Goal: Communication & Community: Answer question/provide support

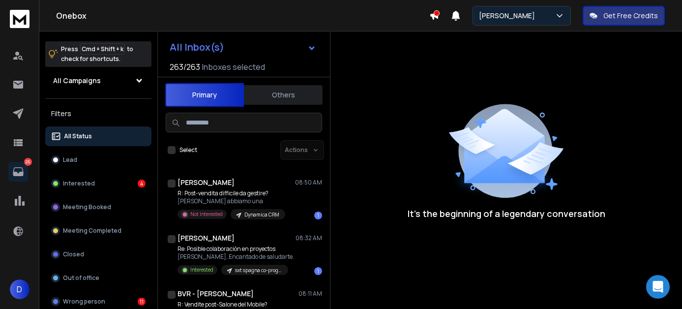
click at [502, 15] on p "[PERSON_NAME]" at bounding box center [509, 16] width 60 height 10
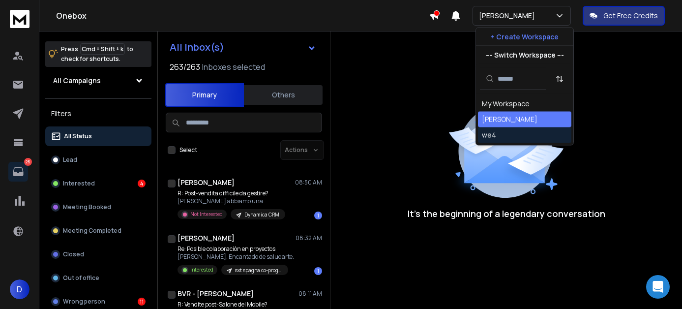
click at [495, 136] on div "we4" at bounding box center [524, 135] width 93 height 16
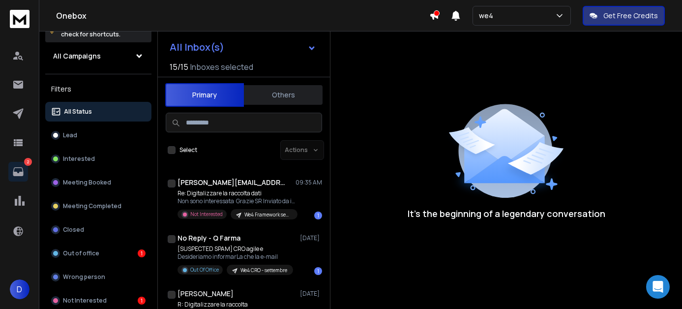
scroll to position [30, 0]
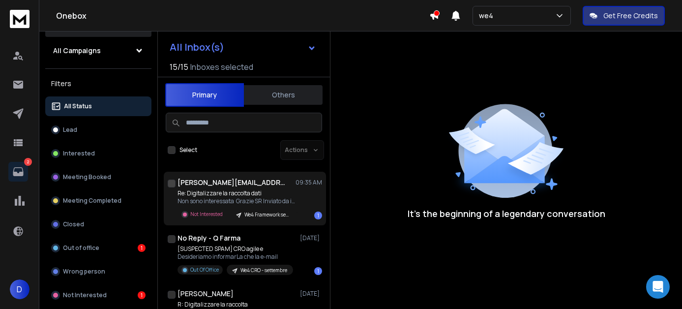
click at [219, 189] on p "Re: Digitalizzare la raccolta dati" at bounding box center [237, 193] width 118 height 8
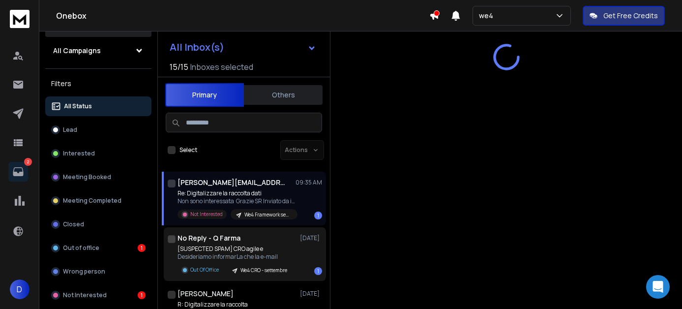
click at [223, 249] on p "[SUSPECTED SPAM] CRO agile e" at bounding box center [236, 249] width 116 height 8
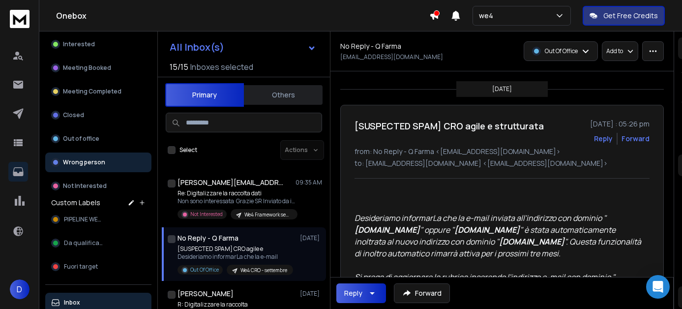
scroll to position [141, 0]
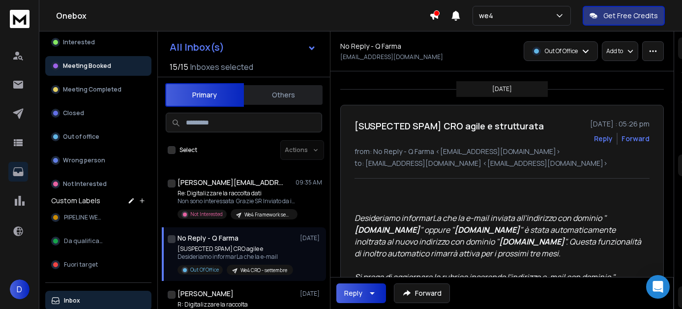
click at [90, 65] on p "Meeting Booked" at bounding box center [87, 66] width 48 height 8
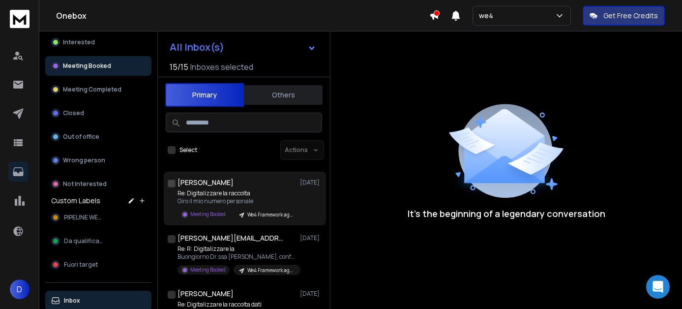
click at [253, 199] on p "Giro il mio numero personale" at bounding box center [237, 201] width 118 height 8
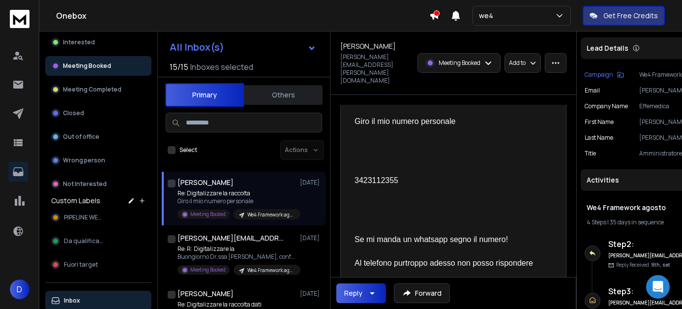
scroll to position [0, 0]
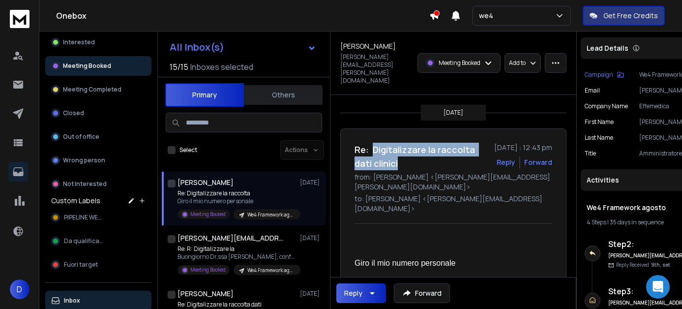
drag, startPoint x: 374, startPoint y: 124, endPoint x: 402, endPoint y: 139, distance: 31.5
click at [402, 143] on h1 "Re: Digitalizzare la raccolta dati clinici" at bounding box center [422, 157] width 134 height 28
copy h1 "Digitalizzare la raccolta dati clinici"
click at [96, 43] on button "Interested" at bounding box center [98, 42] width 106 height 20
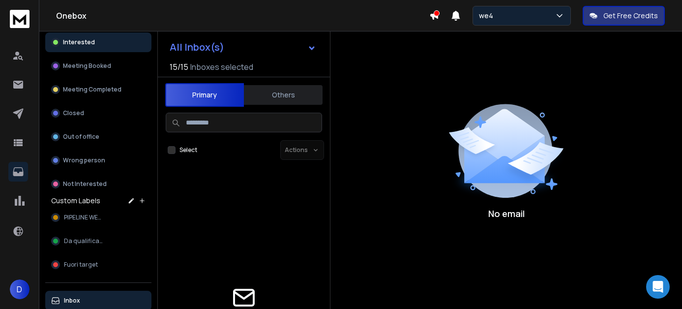
click at [502, 14] on div "we4" at bounding box center [522, 16] width 86 height 10
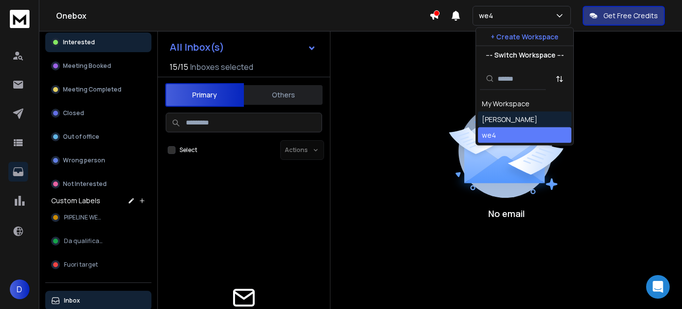
click at [498, 121] on div "[PERSON_NAME]" at bounding box center [510, 120] width 56 height 10
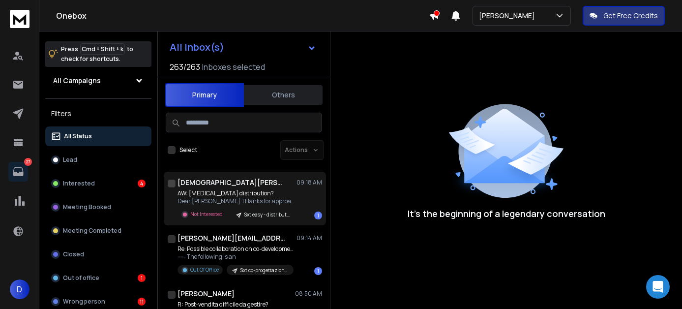
click at [302, 187] on div "[DEMOGRAPHIC_DATA][PERSON_NAME] 09:18 AM" at bounding box center [250, 183] width 145 height 10
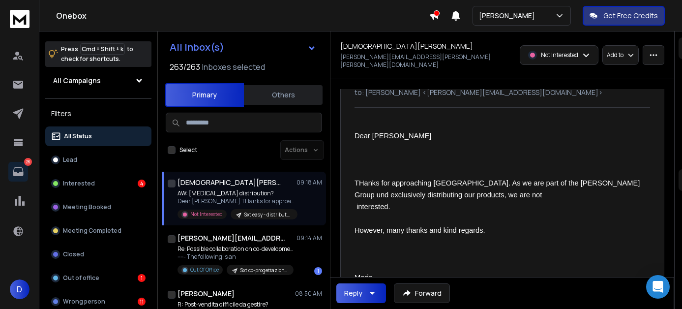
scroll to position [97, 0]
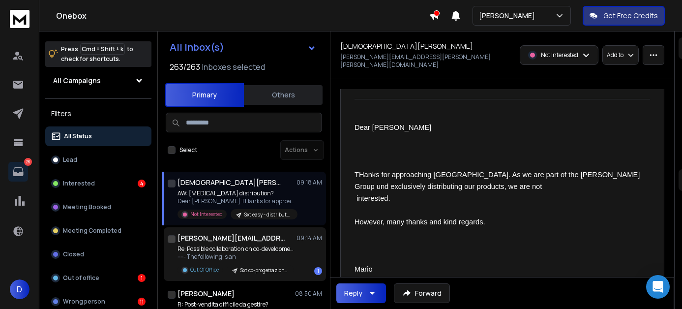
click at [258, 259] on p "----- The following is an" at bounding box center [237, 257] width 118 height 8
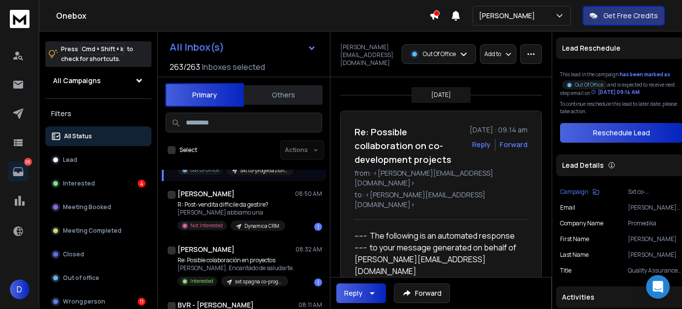
scroll to position [106, 0]
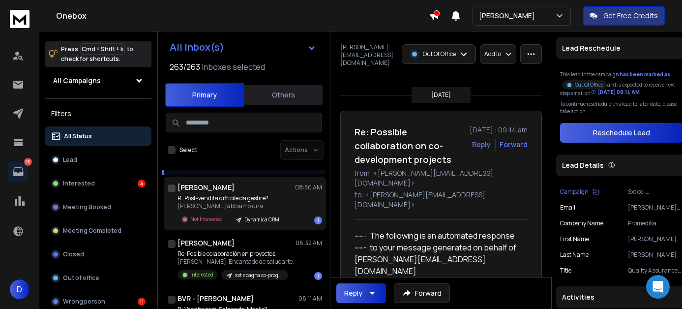
click at [294, 208] on div "R: Post-vendita difficile da gestire? Buongiorno Edoardo Non abbiamo una Not In…" at bounding box center [250, 209] width 145 height 30
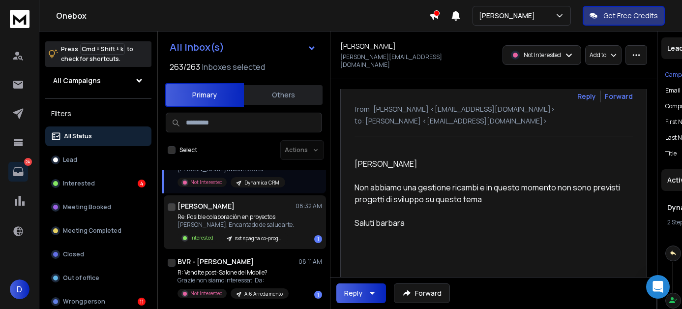
scroll to position [148, 0]
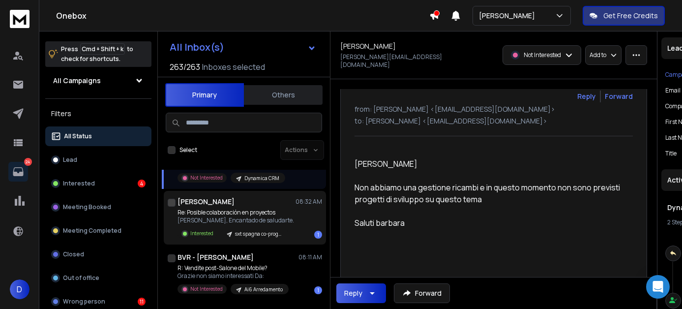
click at [294, 208] on div "Samuel Ávila 08:32 AM Re: Posible colaboración en proyectos Hola Luca, Encantad…" at bounding box center [250, 218] width 145 height 42
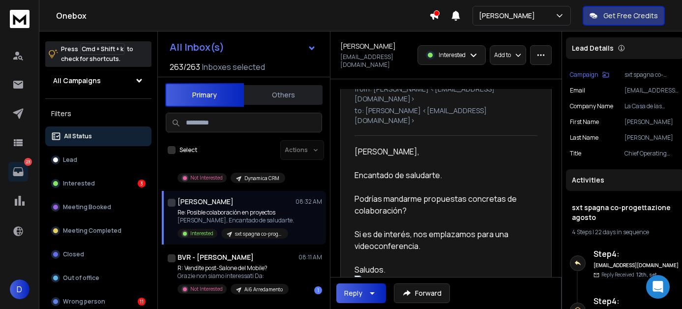
scroll to position [90, 0]
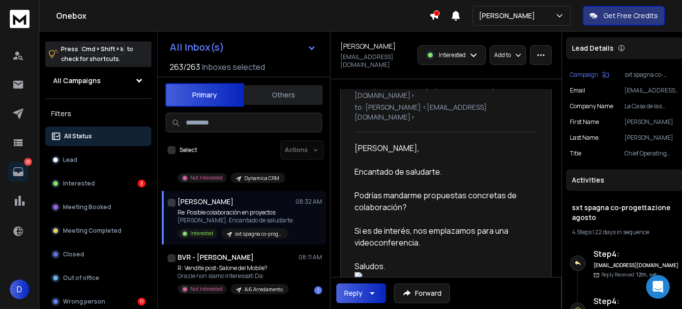
click at [545, 51] on icon "button" at bounding box center [541, 55] width 9 height 9
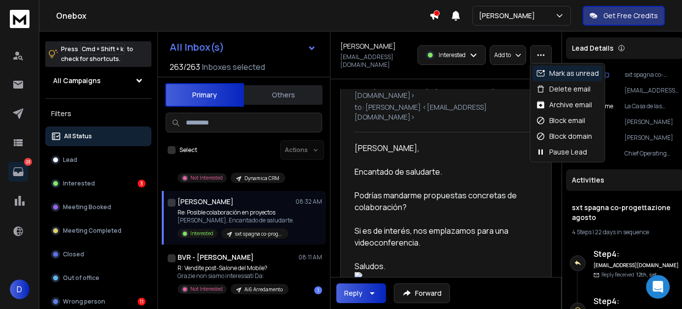
click at [574, 68] on div "Mark as unread" at bounding box center [568, 73] width 62 height 10
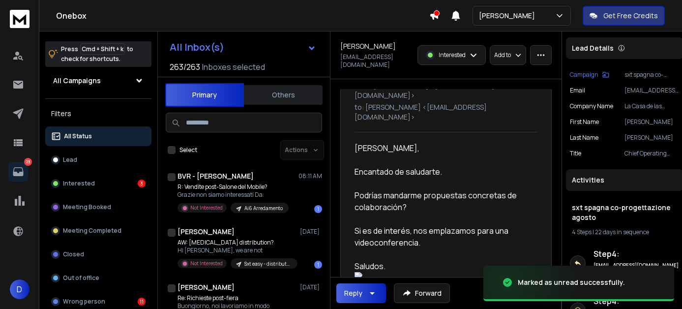
scroll to position [233, 0]
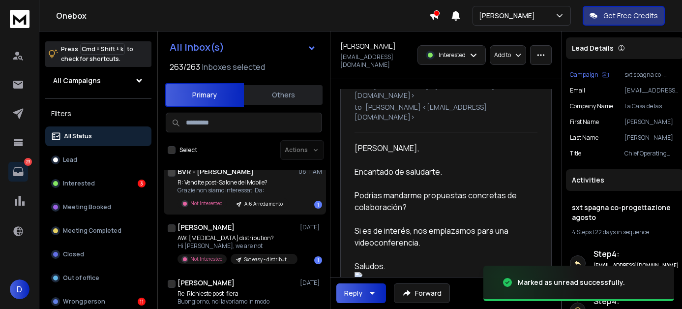
click at [290, 199] on div "R: Vendite post-Salone del Mobile? Grazie non siamo interessati Da: Not Interes…" at bounding box center [250, 194] width 145 height 30
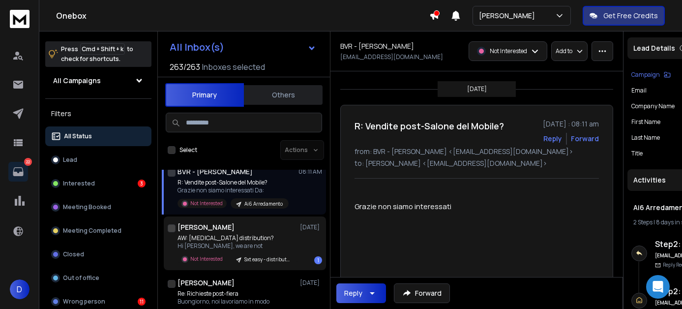
click at [280, 245] on p "Hi [PERSON_NAME], we are not" at bounding box center [237, 246] width 118 height 8
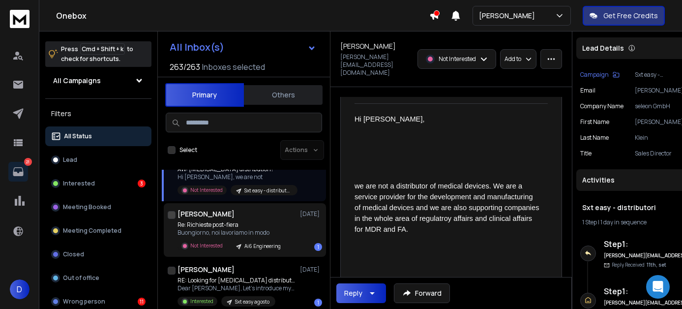
scroll to position [305, 0]
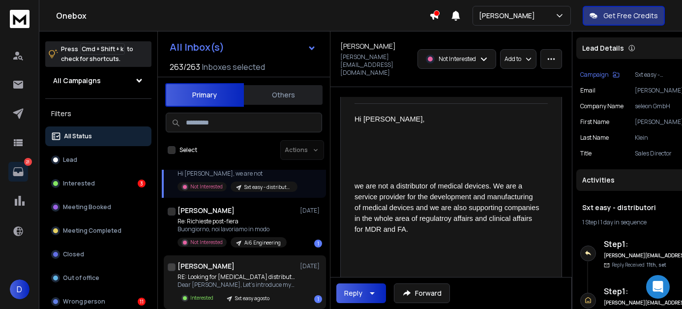
click at [264, 284] on p "Dear [PERSON_NAME], Let’s introduce myself," at bounding box center [237, 285] width 118 height 8
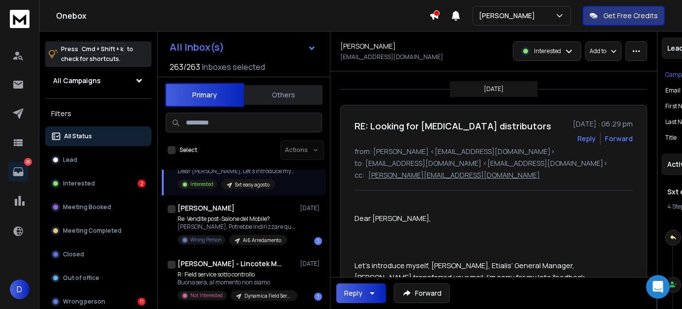
scroll to position [420, 0]
click at [641, 52] on icon "button" at bounding box center [636, 51] width 9 height 9
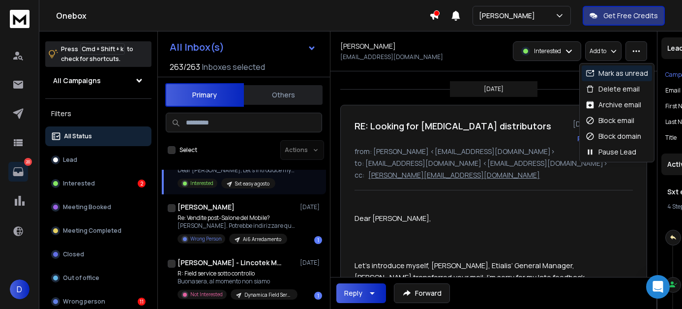
click at [624, 74] on div "Mark as unread" at bounding box center [617, 73] width 62 height 10
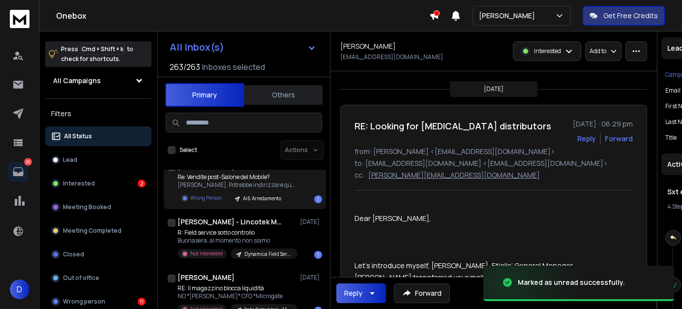
scroll to position [472, 0]
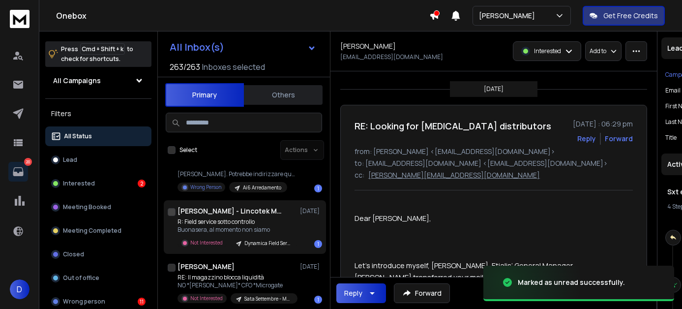
click at [264, 226] on p "Buonasera, al momento non siamo" at bounding box center [237, 230] width 118 height 8
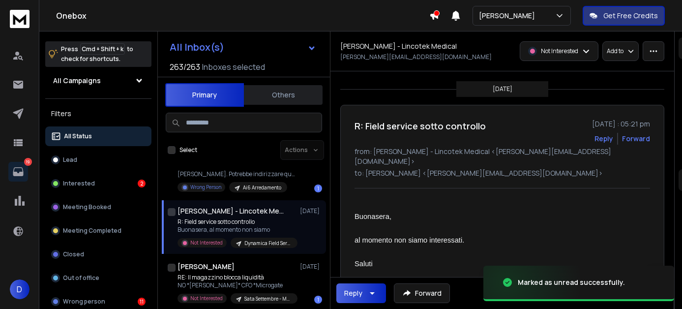
scroll to position [489, 0]
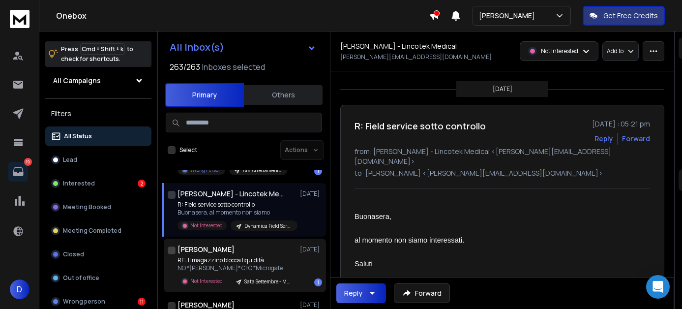
click at [280, 258] on p "RE: Il magazzino blocca liquidità" at bounding box center [237, 260] width 118 height 8
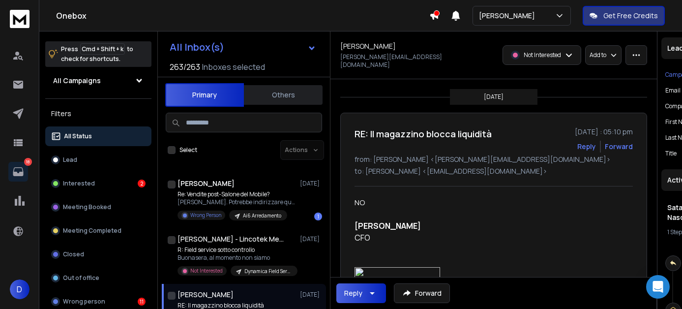
scroll to position [444, 0]
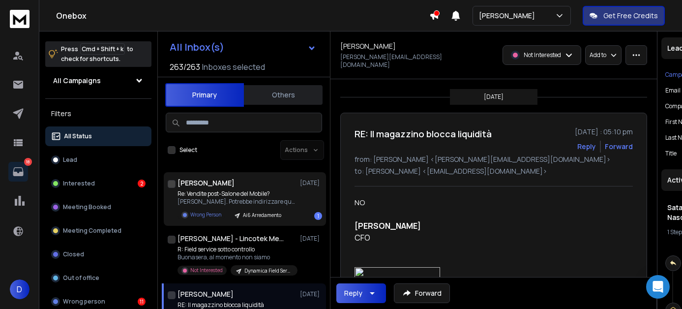
click at [289, 200] on p "[PERSON_NAME]. Potrebbe indirizzare queste richieste" at bounding box center [237, 202] width 118 height 8
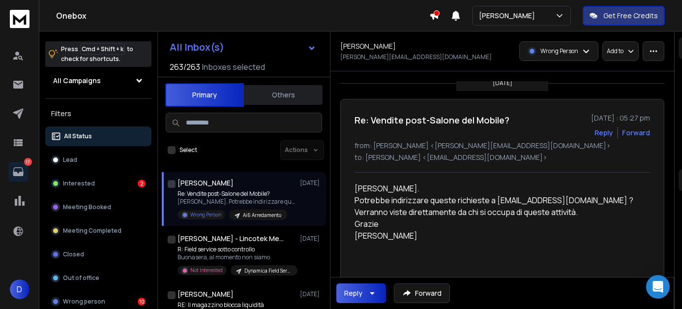
scroll to position [11, 0]
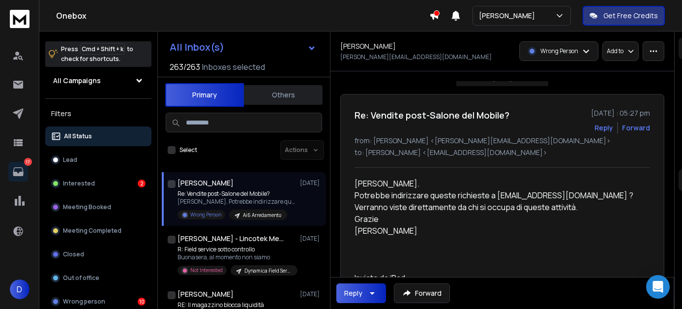
click at [652, 54] on icon "button" at bounding box center [653, 51] width 9 height 9
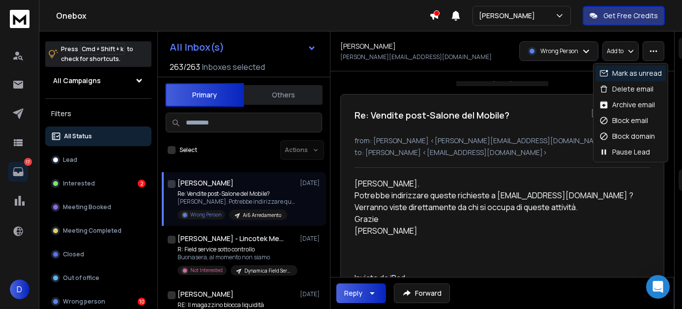
click at [642, 76] on div "Mark as unread" at bounding box center [631, 73] width 62 height 10
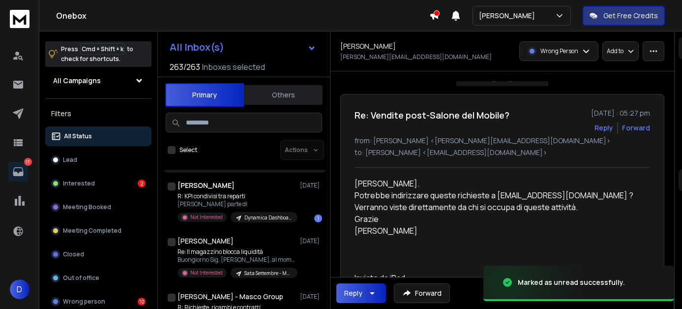
scroll to position [616, 0]
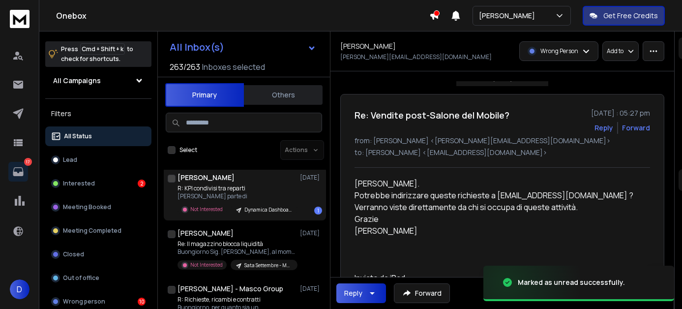
click at [297, 187] on div "R: KPI condivisi tra reparti Buongiorno Edoardo Siamo parte di Not Interested D…" at bounding box center [238, 199] width 120 height 30
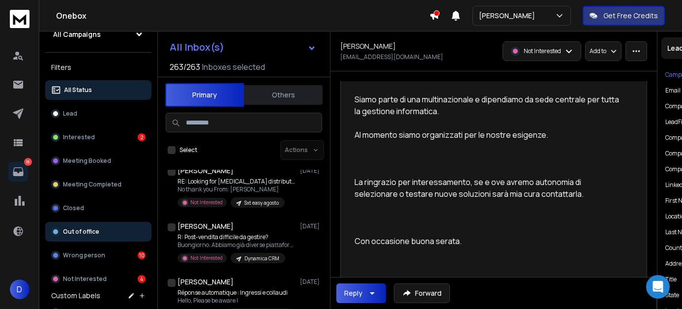
scroll to position [47, 0]
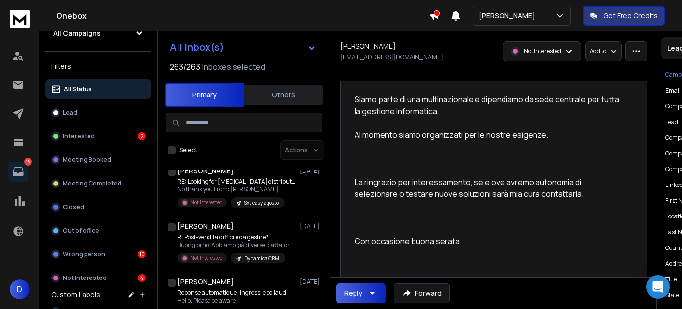
click at [101, 268] on div "All Status Lead Interested 2 Meeting Booked Meeting Completed Closed Out of off…" at bounding box center [98, 183] width 106 height 209
click at [101, 278] on p "Not Interested" at bounding box center [85, 278] width 44 height 8
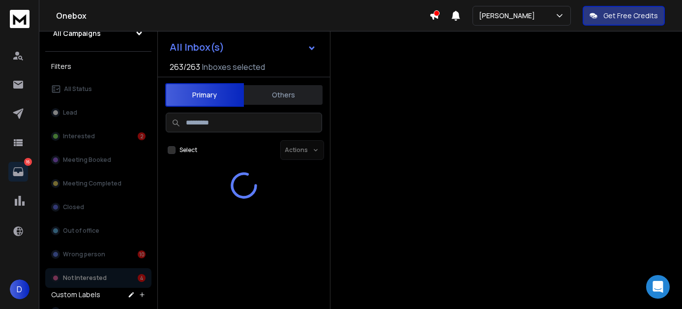
scroll to position [0, 0]
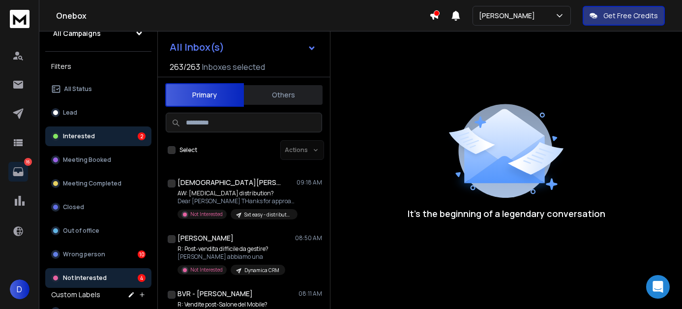
click at [99, 134] on button "Interested 2" at bounding box center [98, 136] width 106 height 20
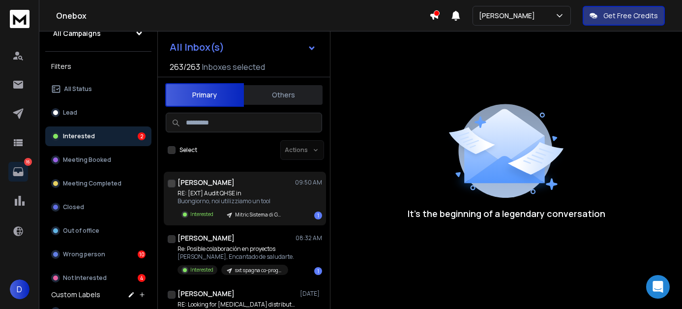
click at [304, 202] on div "RE: [EXT] Audit QHSE in Buongiorno, noi utilizziamo un tool Interested Mitric S…" at bounding box center [250, 204] width 145 height 30
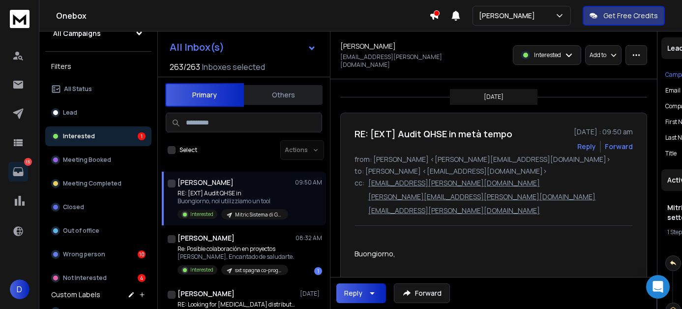
click at [641, 56] on button "button" at bounding box center [637, 55] width 22 height 20
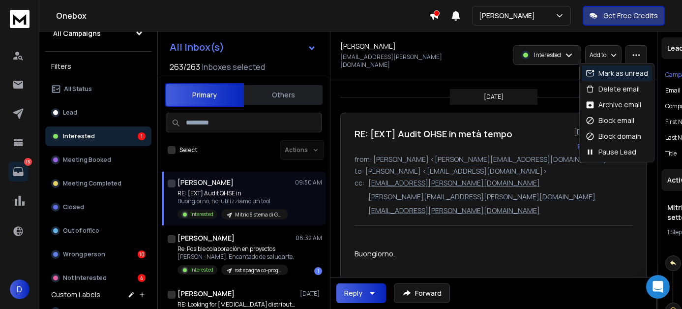
click at [619, 70] on div "Mark as unread" at bounding box center [617, 73] width 62 height 10
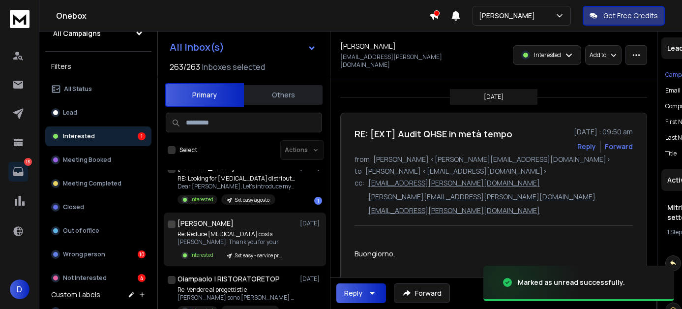
scroll to position [126, 0]
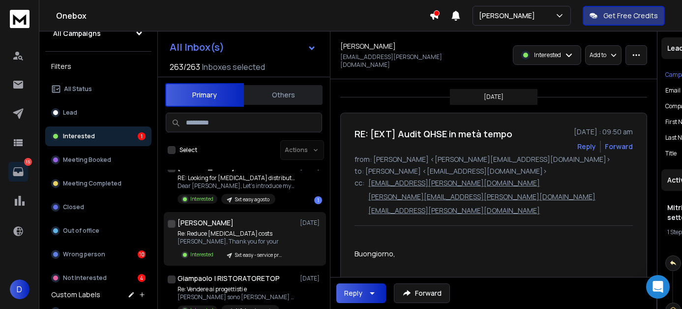
click at [258, 243] on p "[PERSON_NAME], Thank you for your" at bounding box center [233, 242] width 111 height 8
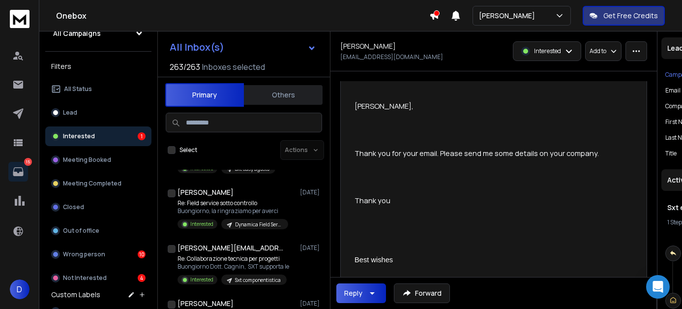
scroll to position [553, 0]
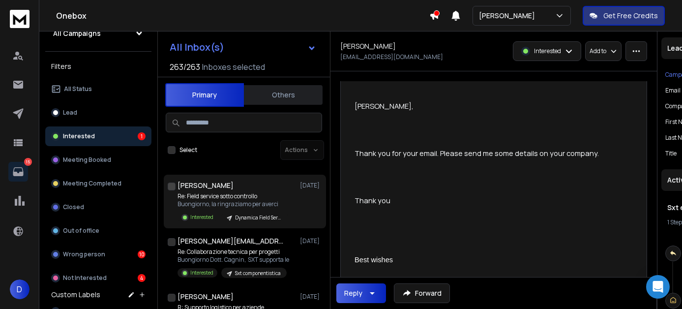
click at [282, 207] on p "Buongiorno, la ringraziamo per averci" at bounding box center [233, 204] width 111 height 8
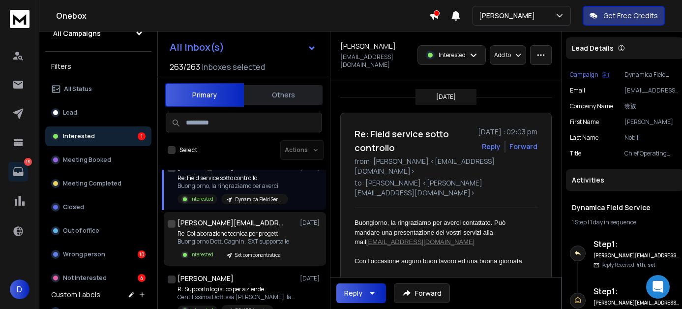
scroll to position [572, 0]
click at [278, 235] on p "Re: Collaborazione tecnica per progetti" at bounding box center [234, 233] width 112 height 8
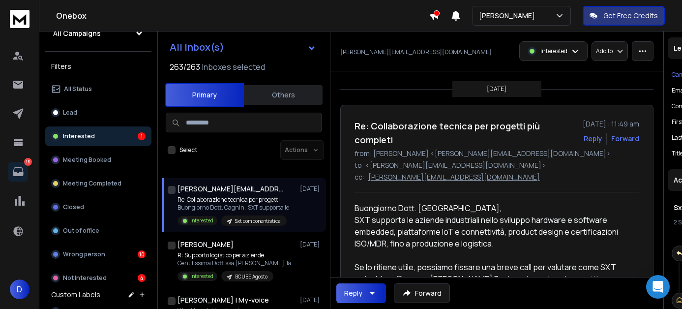
scroll to position [608, 0]
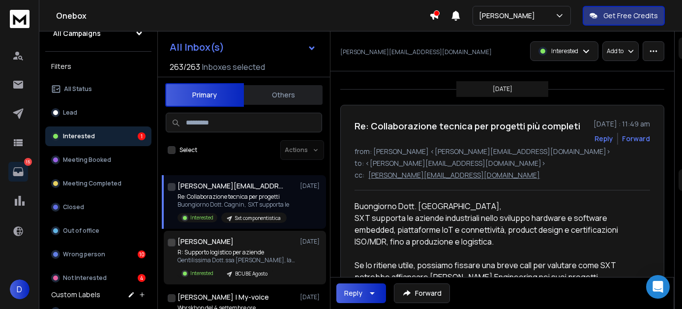
click at [278, 263] on p "Gentilissima Dott.ssa [PERSON_NAME], la contatto" at bounding box center [237, 260] width 118 height 8
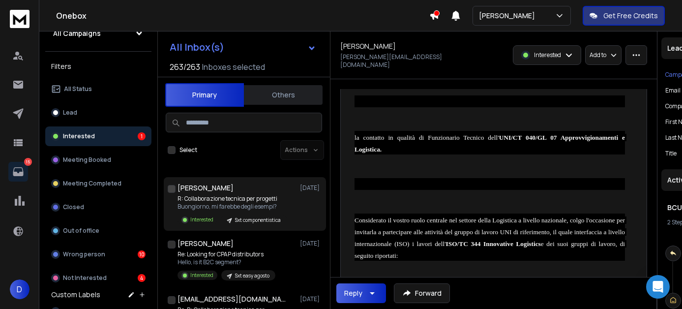
scroll to position [887, 0]
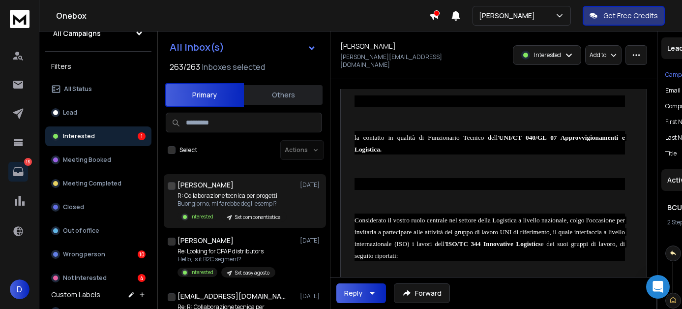
click at [235, 196] on p "R: Collaborazione tecnica per progetti" at bounding box center [232, 196] width 109 height 8
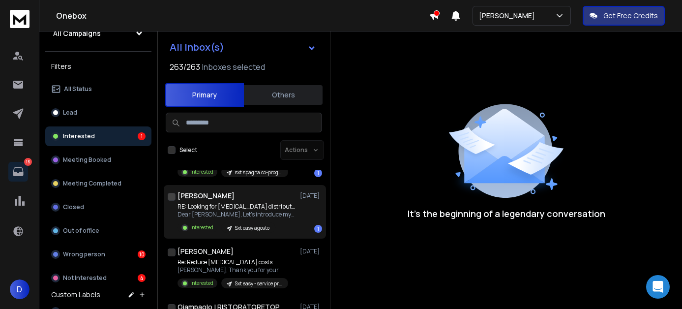
scroll to position [92, 0]
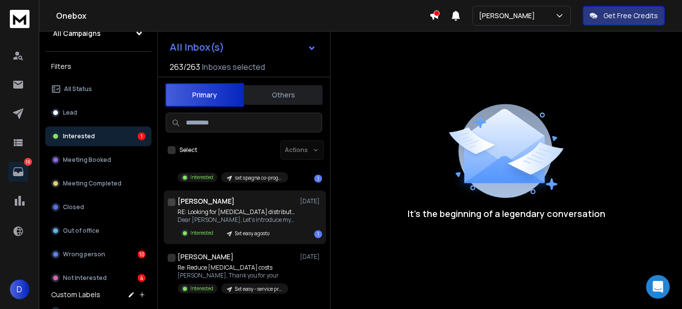
click at [276, 216] on p "Dear [PERSON_NAME], Let’s introduce myself," at bounding box center [237, 220] width 118 height 8
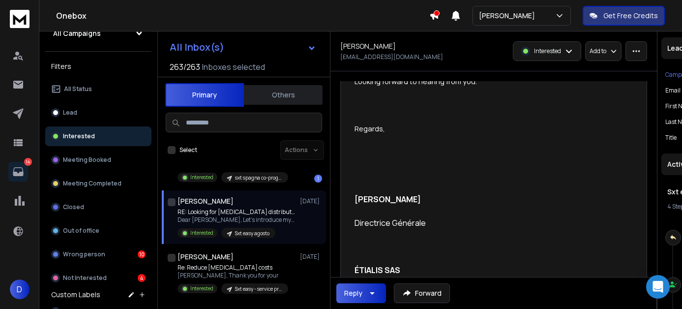
scroll to position [435, 0]
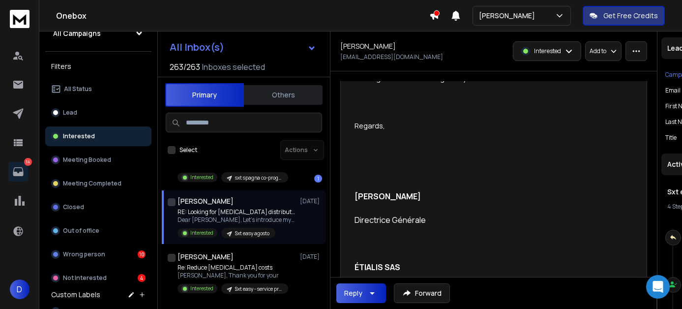
drag, startPoint x: 460, startPoint y: 197, endPoint x: 382, endPoint y: 114, distance: 114.1
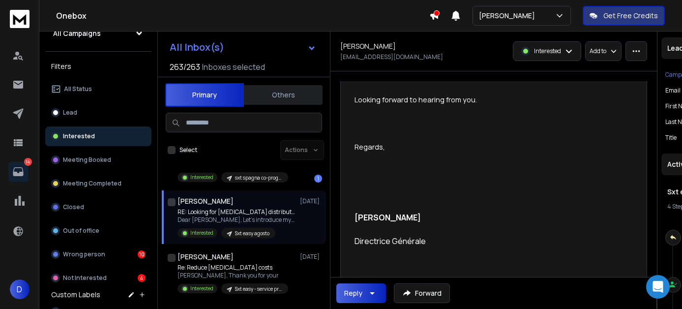
click at [459, 219] on p "Anne-Sophie DESNOUES" at bounding box center [490, 217] width 271 height 12
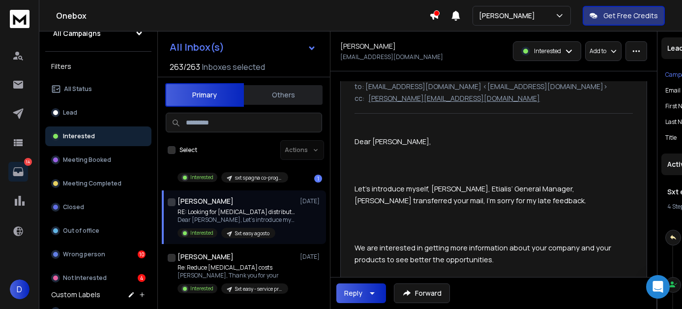
scroll to position [0, 0]
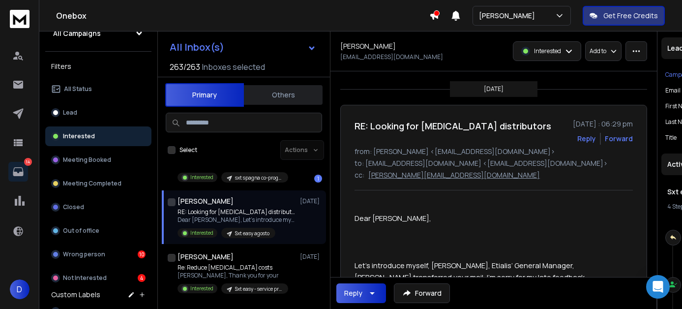
drag, startPoint x: 452, startPoint y: 219, endPoint x: 350, endPoint y: 215, distance: 101.9
copy div "Dear Luca, Let’s introduce myself, Anne-Sophie DESNOUES, Etialis’ General Manag…"
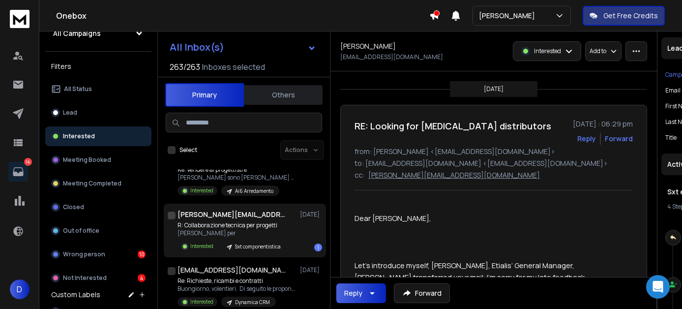
scroll to position [247, 0]
click at [298, 230] on div "R: Collaborazione tecnica per progetti Buongiorno Luca Mi scuso per Interested …" at bounding box center [250, 235] width 145 height 30
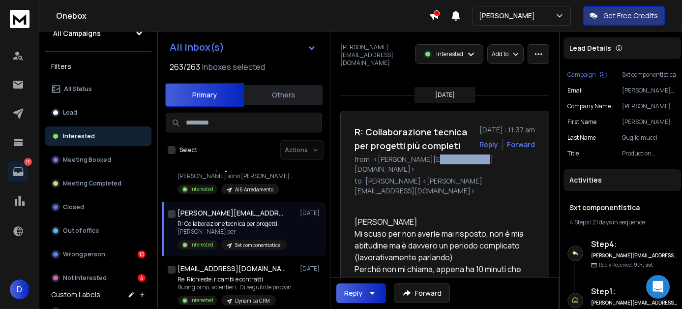
drag, startPoint x: 427, startPoint y: 153, endPoint x: 471, endPoint y: 155, distance: 43.8
click at [471, 155] on p "from: <v.guglielmucci@mentasti.com>" at bounding box center [445, 164] width 181 height 20
copy p "mentasti.com"
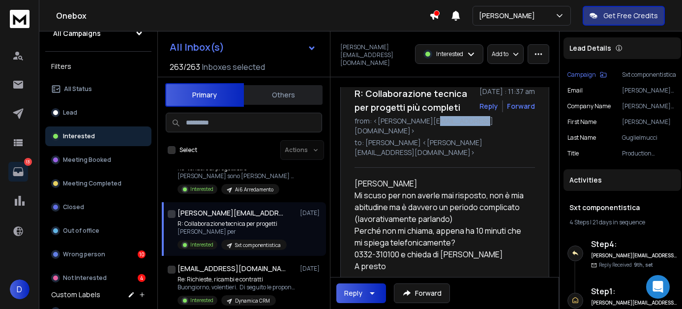
scroll to position [41, 0]
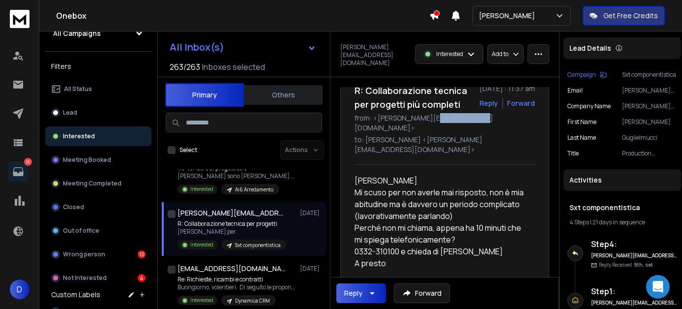
click at [363, 292] on div "Reply" at bounding box center [361, 293] width 34 height 12
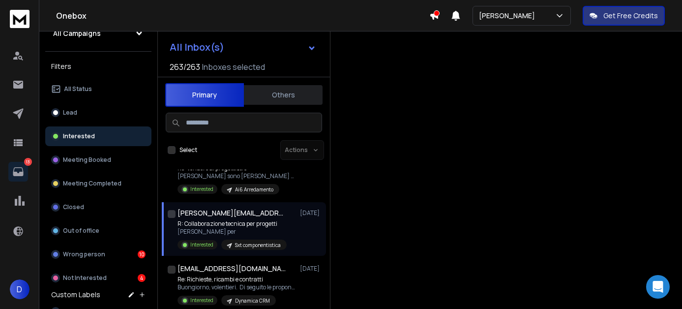
scroll to position [0, 0]
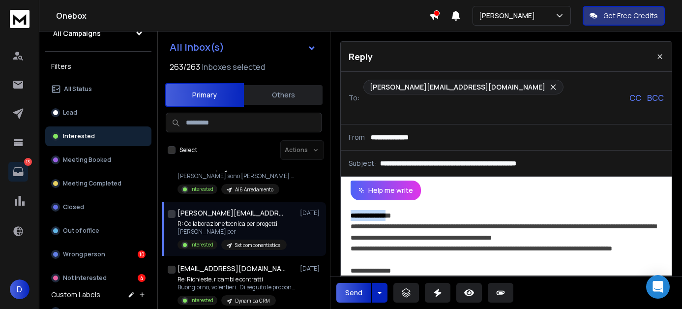
drag, startPoint x: 350, startPoint y: 197, endPoint x: 402, endPoint y: 195, distance: 52.2
click at [402, 200] on div "**********" at bounding box center [506, 237] width 331 height 75
click at [391, 212] on strong "**********" at bounding box center [371, 215] width 40 height 7
click at [408, 210] on p "**********" at bounding box center [506, 215] width 311 height 11
click at [427, 286] on icon "button" at bounding box center [425, 289] width 5 height 7
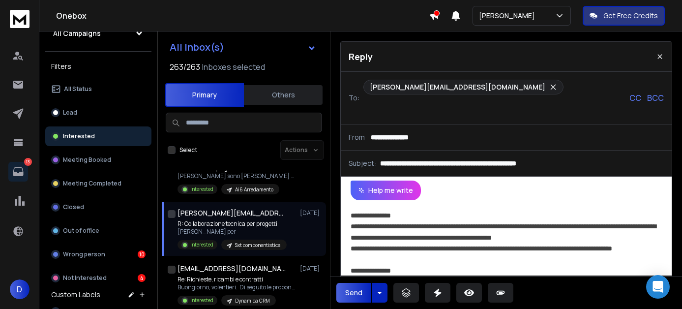
click at [412, 210] on p "**********" at bounding box center [505, 215] width 308 height 11
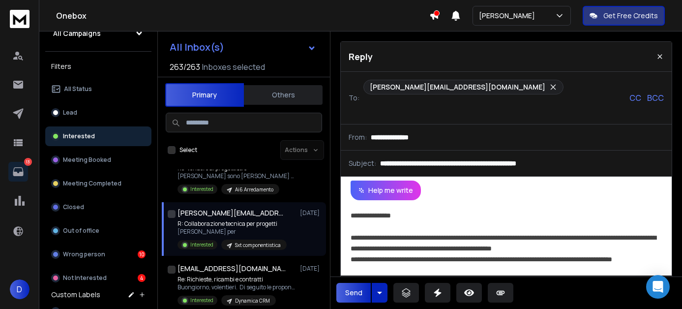
scroll to position [14, 0]
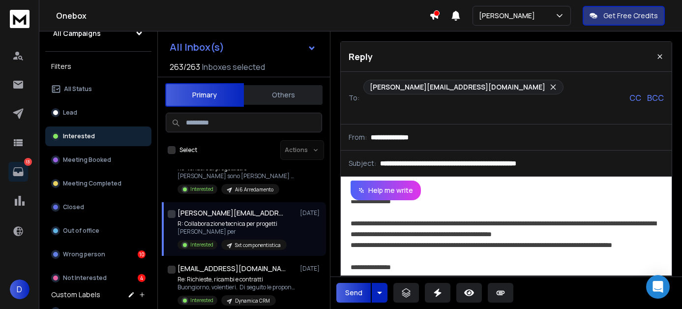
click at [364, 218] on p "**********" at bounding box center [505, 229] width 308 height 22
click at [582, 218] on p "**********" at bounding box center [505, 229] width 308 height 22
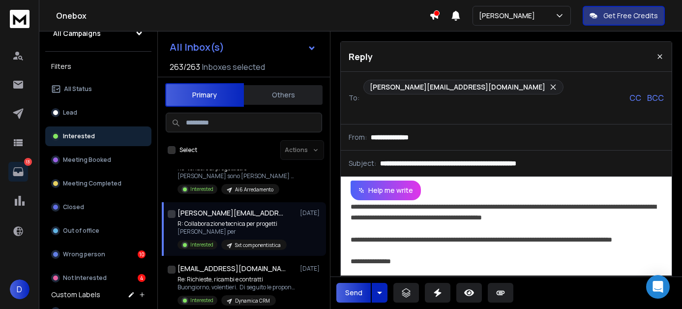
scroll to position [34, 0]
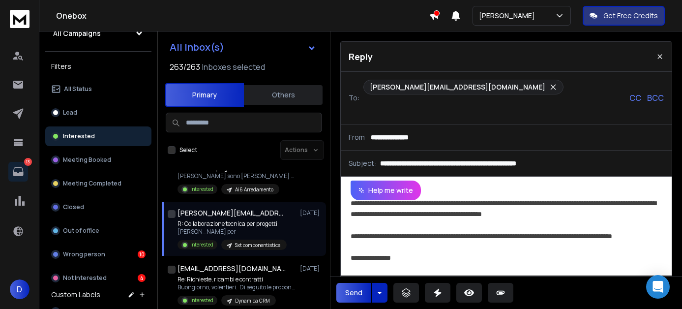
click at [448, 231] on p "**********" at bounding box center [505, 242] width 308 height 22
click at [437, 264] on p "**********" at bounding box center [505, 269] width 308 height 11
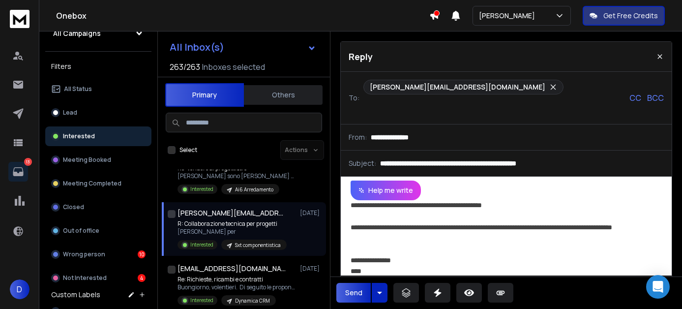
click at [361, 289] on button "Send" at bounding box center [353, 293] width 34 height 20
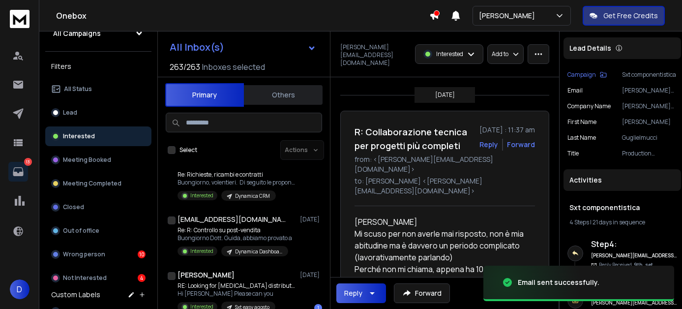
scroll to position [357, 0]
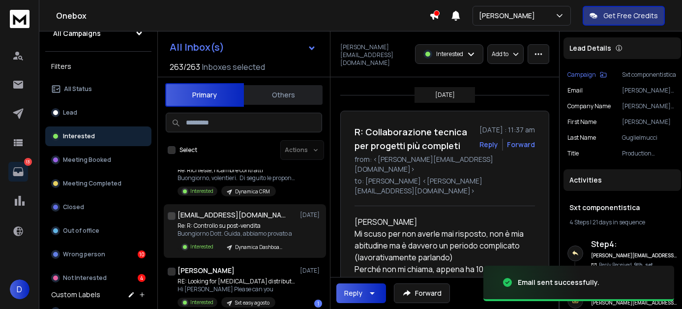
click at [272, 225] on p "Re: R: Controllo su post-vendita" at bounding box center [235, 226] width 115 height 8
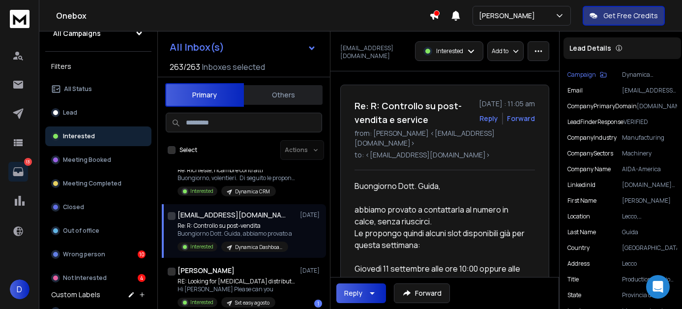
scroll to position [0, 0]
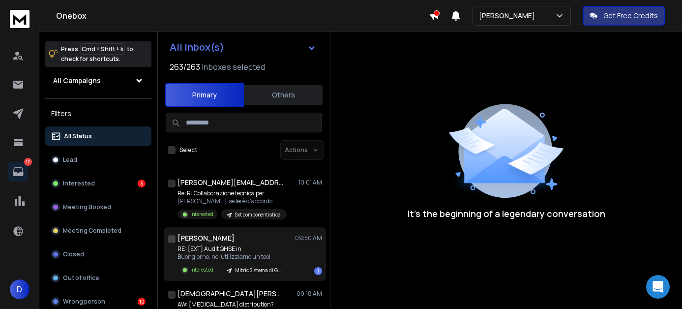
click at [302, 255] on div "RE: [EXT] Audit QHSE in [GEOGRAPHIC_DATA], noi utilizziamo un tool Interested M…" at bounding box center [250, 260] width 145 height 30
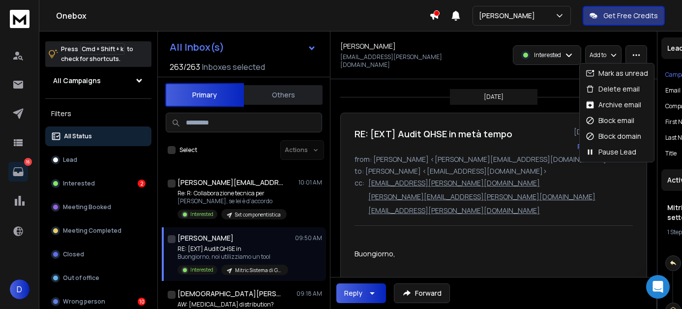
click at [641, 56] on button "button" at bounding box center [637, 55] width 22 height 20
click at [628, 76] on div "Mark as unread" at bounding box center [617, 73] width 62 height 10
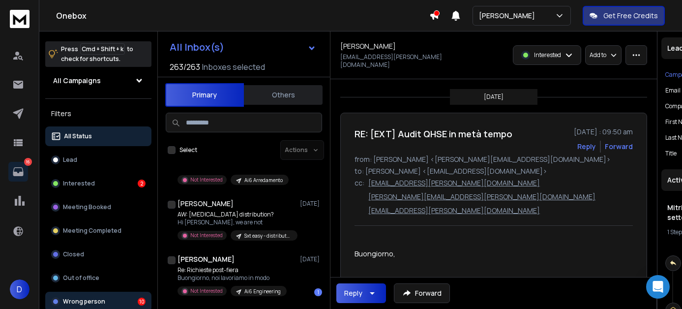
scroll to position [28, 0]
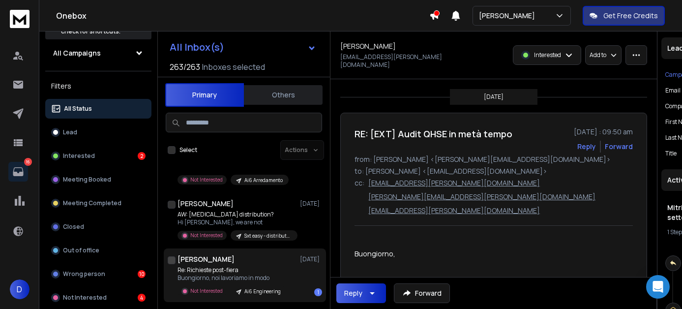
click at [230, 266] on p "Re: Richieste post-fiera" at bounding box center [232, 270] width 109 height 8
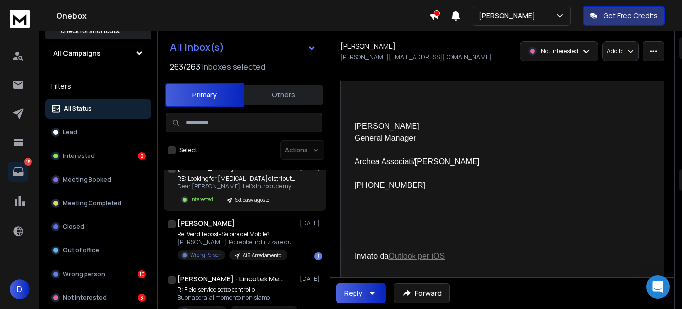
scroll to position [528, 0]
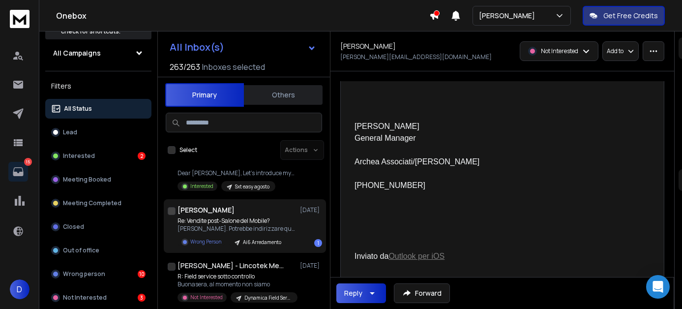
click at [297, 232] on div "Re: Vendite post-Salone del Mobile? Buongiorno Cristian. Potrebbe indirizzare q…" at bounding box center [250, 232] width 145 height 30
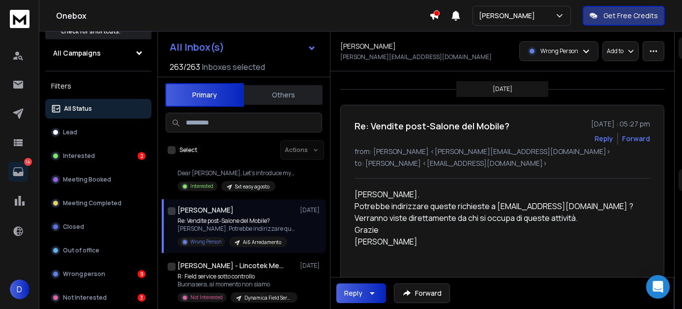
click at [654, 59] on button "button" at bounding box center [654, 51] width 22 height 20
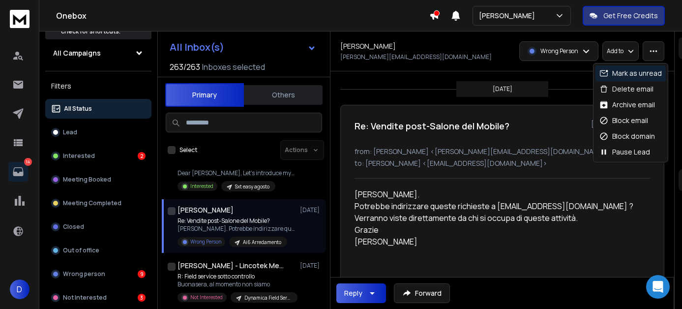
click at [644, 71] on div "Mark as unread" at bounding box center [631, 73] width 62 height 10
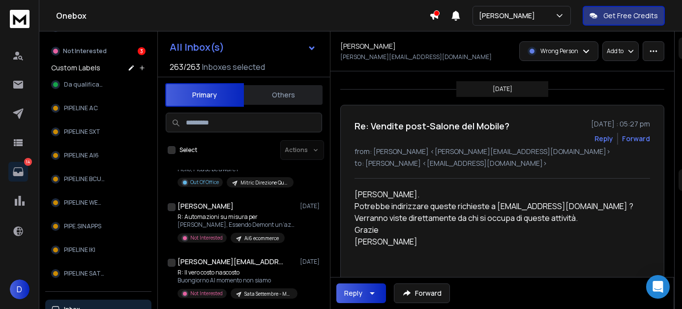
scroll to position [270, 0]
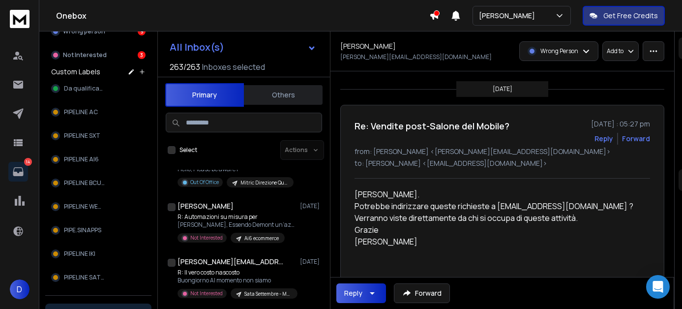
click at [79, 180] on span "PIPELINE BCUBE" at bounding box center [86, 183] width 44 height 8
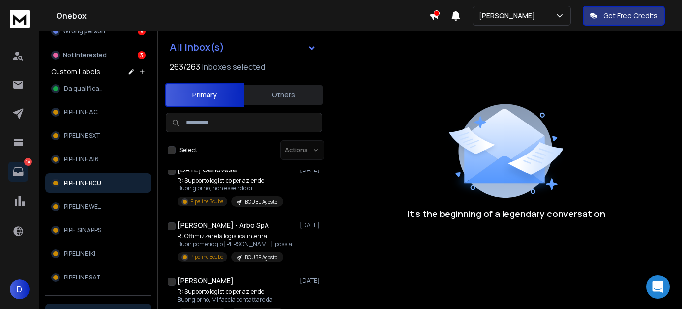
scroll to position [559, 0]
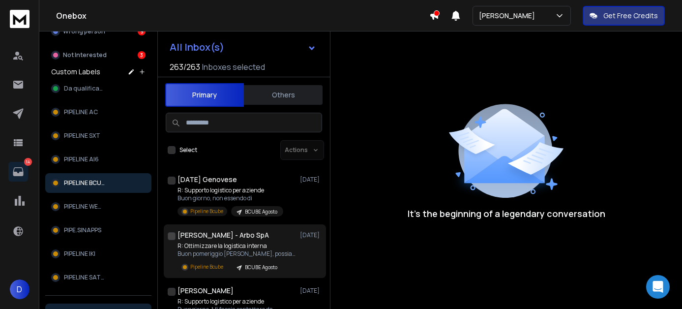
click at [287, 249] on p "R: Ottimizzare la logistica interna" at bounding box center [237, 246] width 118 height 8
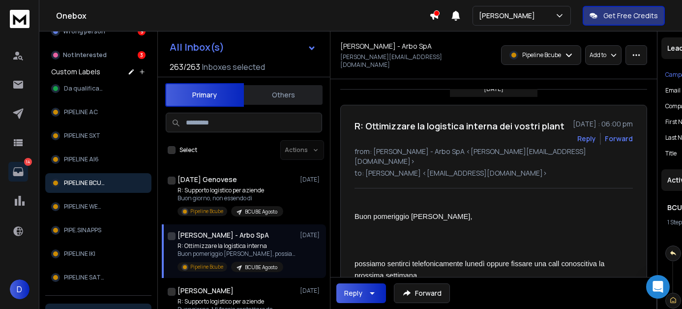
scroll to position [0, 0]
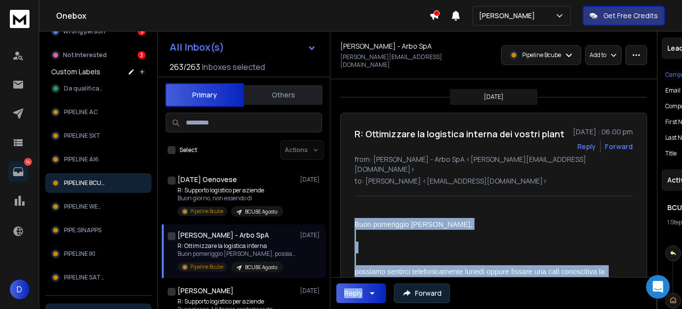
drag, startPoint x: 354, startPoint y: 209, endPoint x: 446, endPoint y: 295, distance: 126.7
click at [446, 295] on div "Luca Manfroni - Arbo SpA Luca Manfroni - Arbo SpA l.manfroni@arbo.it Pipeline B…" at bounding box center [494, 185] width 327 height 309
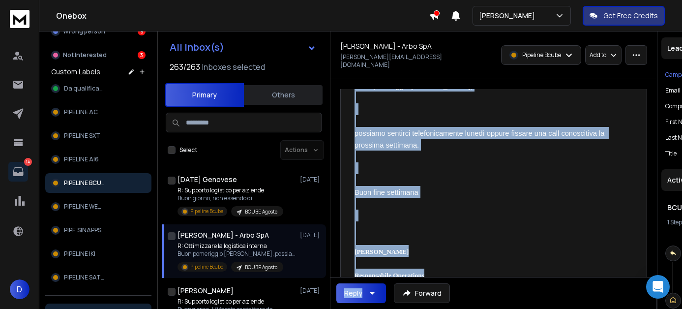
scroll to position [151, 0]
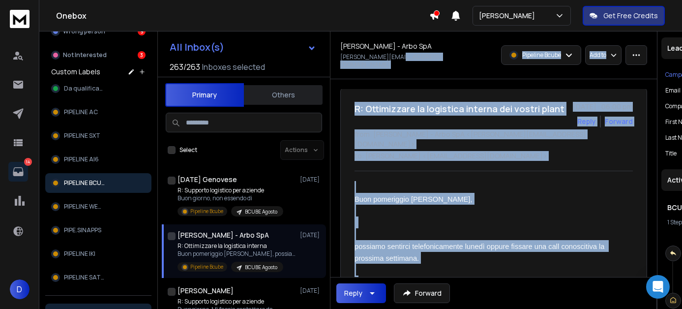
scroll to position [0, 0]
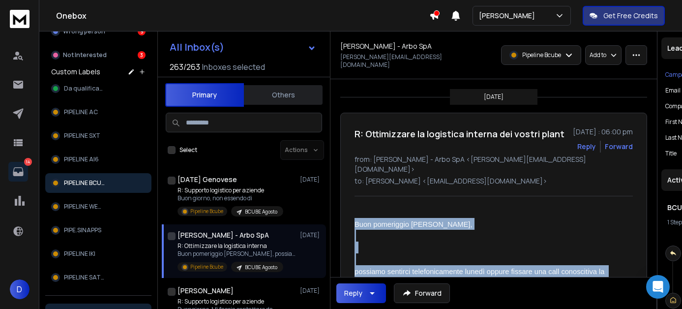
drag, startPoint x: 408, startPoint y: 226, endPoint x: 354, endPoint y: 210, distance: 56.8
copy div "Buon pomeriggio Simona, possiamo sentirci telefonicamente lunedì oppure fissare…"
click at [361, 289] on div "Reply" at bounding box center [353, 293] width 18 height 10
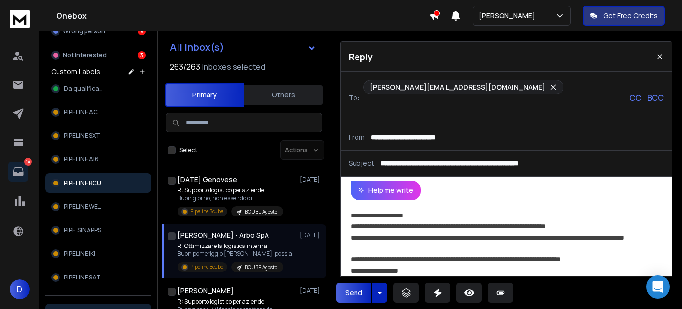
click at [441, 210] on p "**********" at bounding box center [505, 215] width 308 height 11
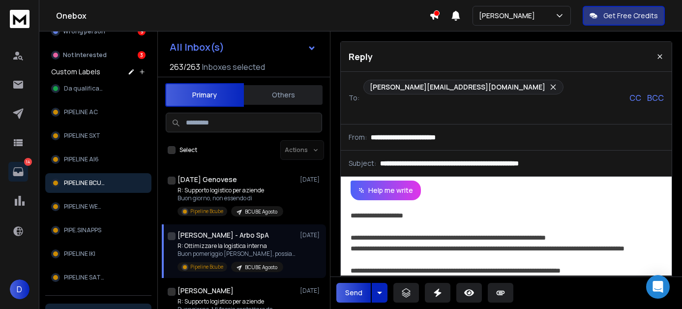
click at [390, 210] on p "**********" at bounding box center [505, 221] width 308 height 22
click at [370, 210] on p "**********" at bounding box center [505, 221] width 308 height 22
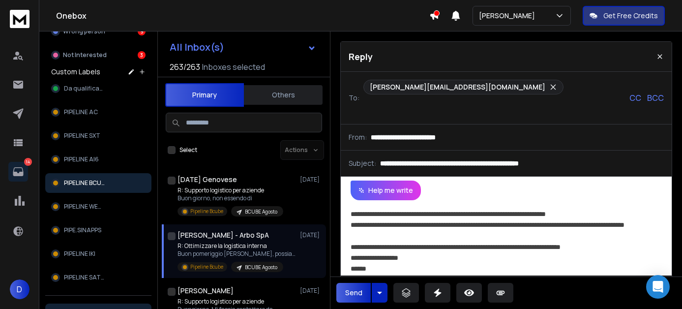
scroll to position [27, 0]
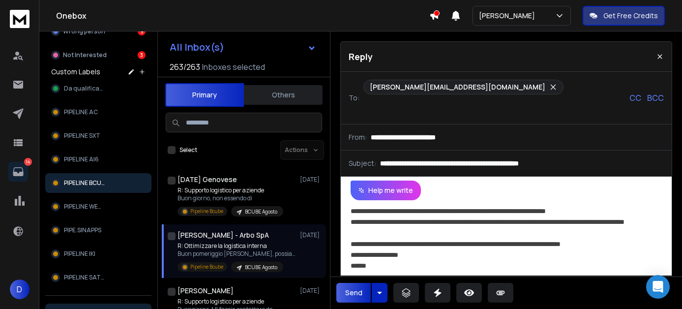
click at [594, 206] on p "**********" at bounding box center [505, 222] width 308 height 33
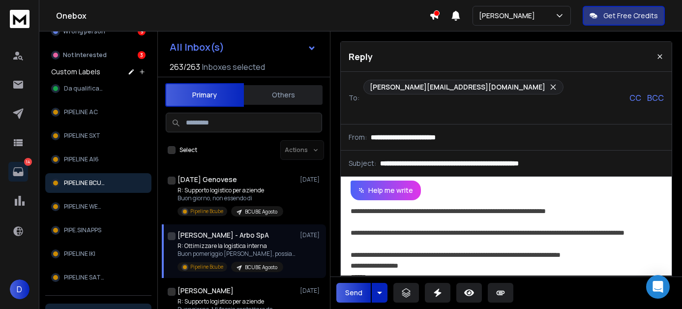
scroll to position [33, 0]
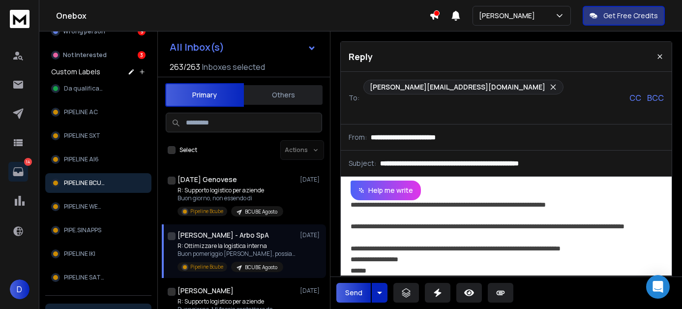
click at [545, 218] on p "**********" at bounding box center [505, 221] width 308 height 44
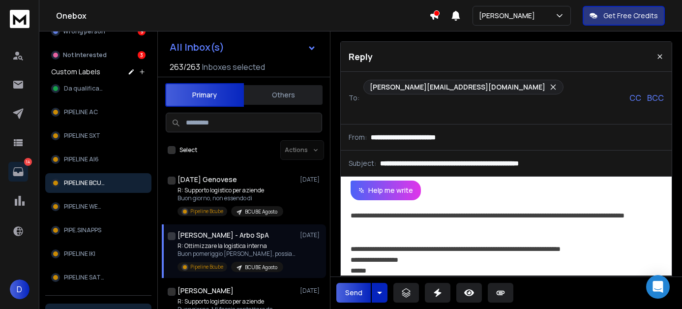
click at [612, 243] on p "**********" at bounding box center [505, 248] width 308 height 11
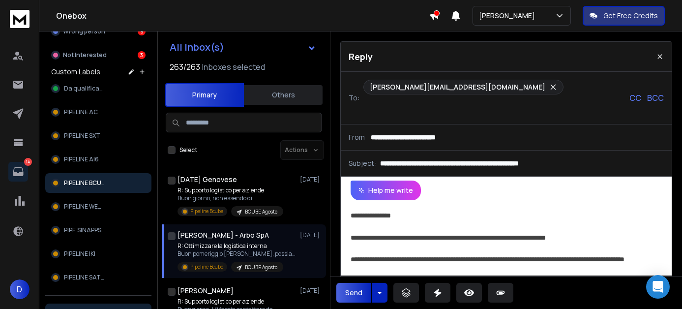
scroll to position [17, 0]
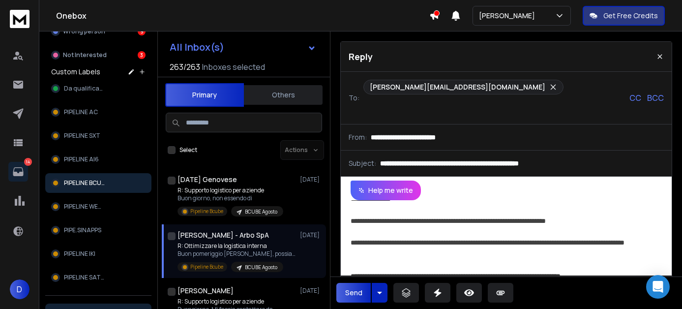
click at [351, 291] on button "Send" at bounding box center [353, 293] width 34 height 20
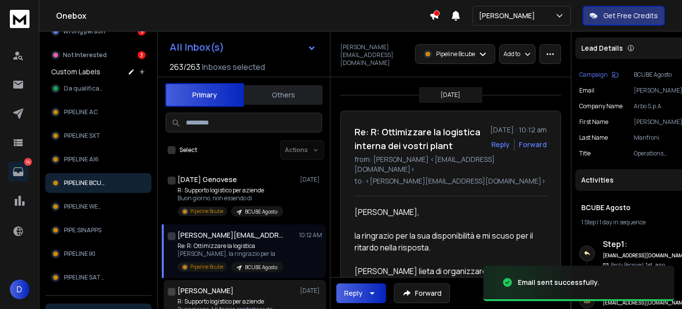
click at [248, 294] on div "FEDRI Kristian 01 Aug" at bounding box center [250, 291] width 145 height 10
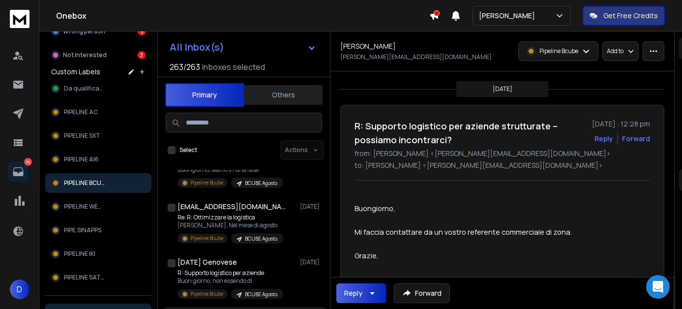
scroll to position [463, 0]
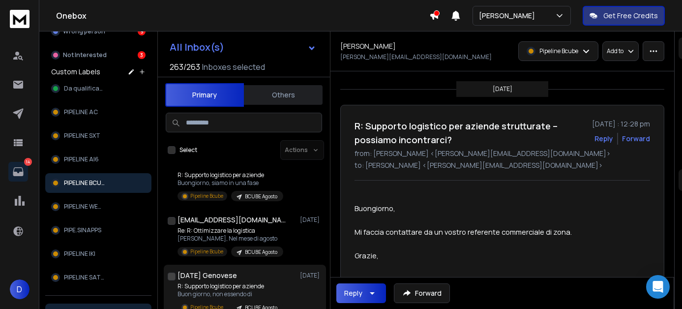
click at [253, 281] on div "Sabato Genovese 05 Aug R: Supporto logistico per aziende Buon giorno, non essen…" at bounding box center [250, 292] width 145 height 42
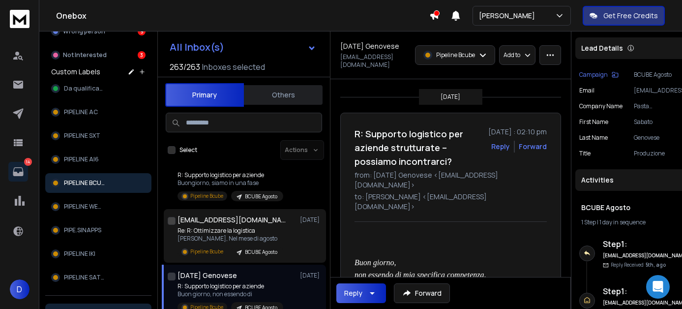
click at [289, 215] on div "fmassone@interglobo.com 07 Aug" at bounding box center [250, 220] width 145 height 10
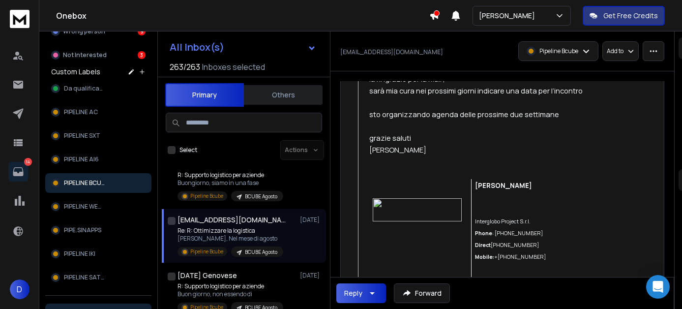
scroll to position [369, 0]
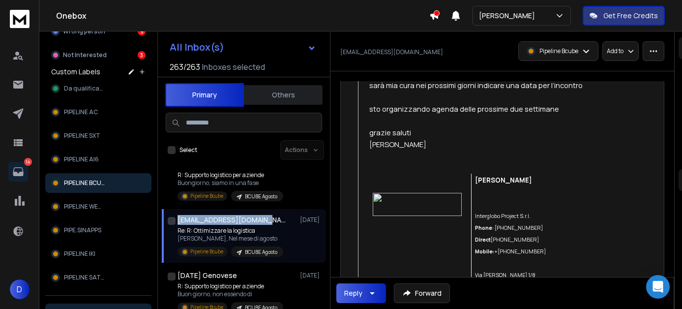
drag, startPoint x: 271, startPoint y: 217, endPoint x: 167, endPoint y: 215, distance: 103.3
click at [167, 215] on div "fmassone@interglobo.com 07 Aug Re: R: Ottimizzare la logistica Buongiorno Feder…" at bounding box center [245, 236] width 162 height 54
copy div "fmassone@interglobo.com"
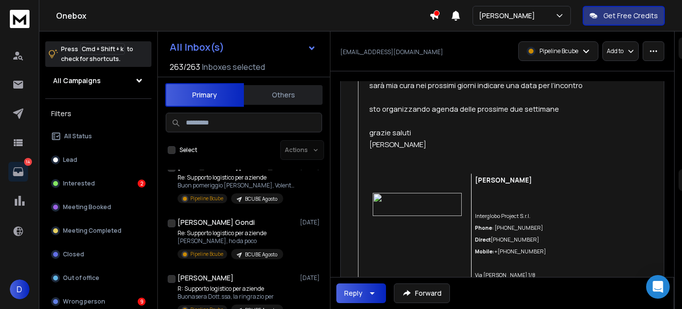
scroll to position [0, 0]
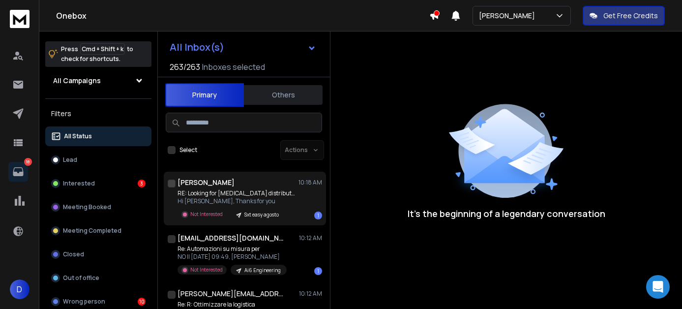
click at [253, 205] on p "Hi [PERSON_NAME], Thanks for you" at bounding box center [237, 201] width 118 height 8
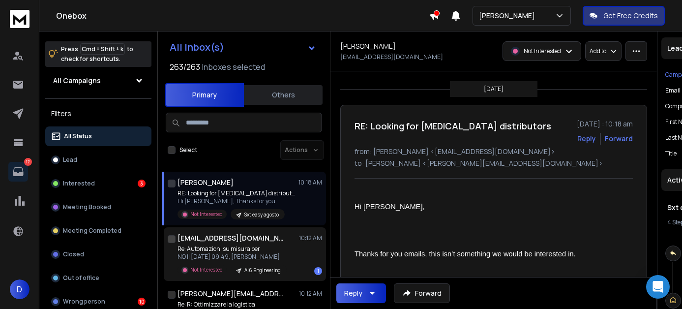
click at [302, 246] on div "Re: Automazioni su misura per NO Il 12/09/2025 09:49, Cristian Not Interested A…" at bounding box center [250, 260] width 145 height 30
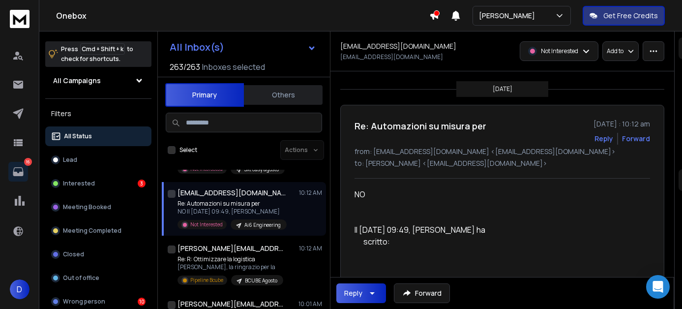
scroll to position [46, 0]
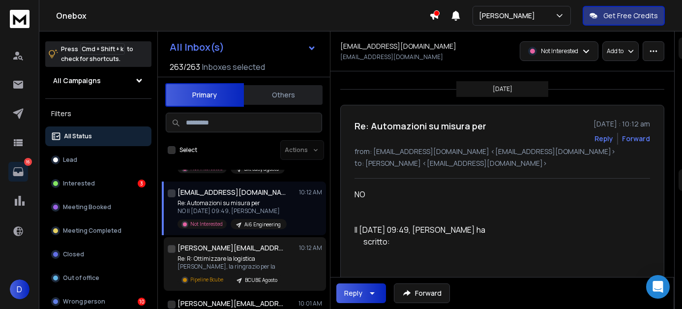
click at [294, 264] on div "Re: R: Ottimizzare la logistica Buongiorno Luca, la ringrazio per la Pipeline B…" at bounding box center [250, 270] width 145 height 30
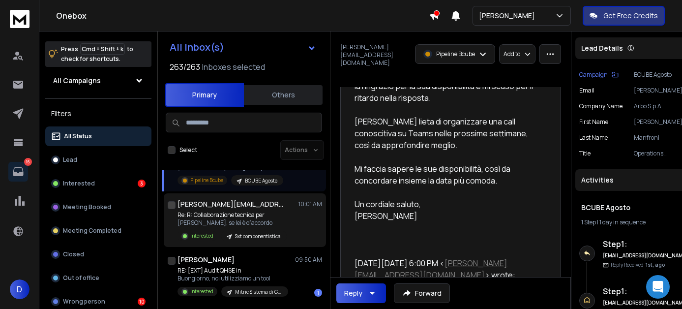
scroll to position [153, 0]
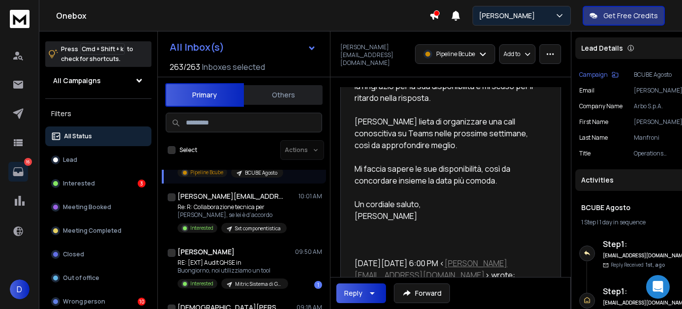
click at [510, 20] on button "[PERSON_NAME]" at bounding box center [522, 16] width 98 height 20
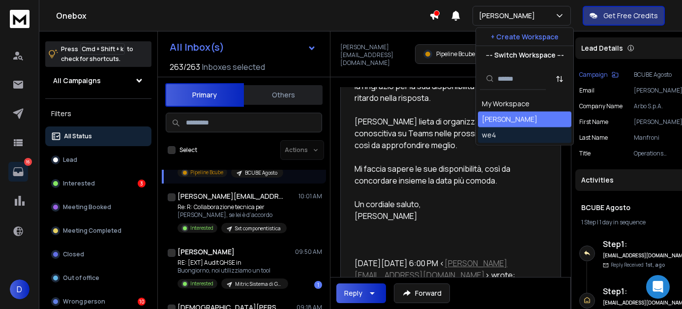
click at [507, 134] on div "we4" at bounding box center [524, 135] width 93 height 16
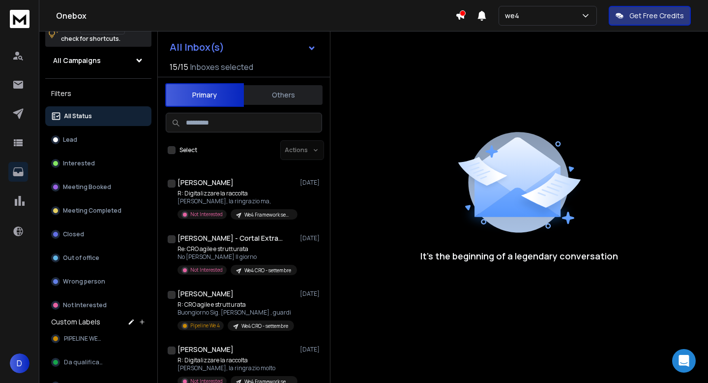
scroll to position [20, 0]
click at [523, 14] on p "we4" at bounding box center [514, 16] width 18 height 10
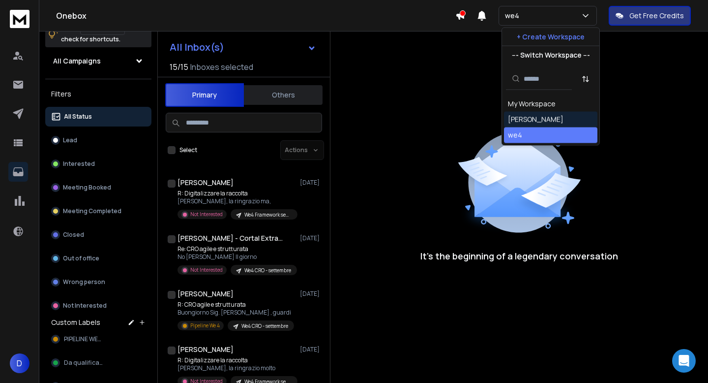
click at [547, 119] on div "[PERSON_NAME]" at bounding box center [550, 120] width 93 height 16
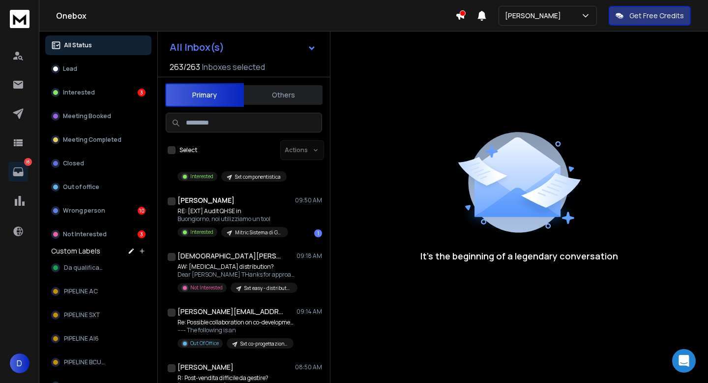
scroll to position [91, 0]
click at [100, 270] on span "Da qualificare" at bounding box center [84, 268] width 41 height 8
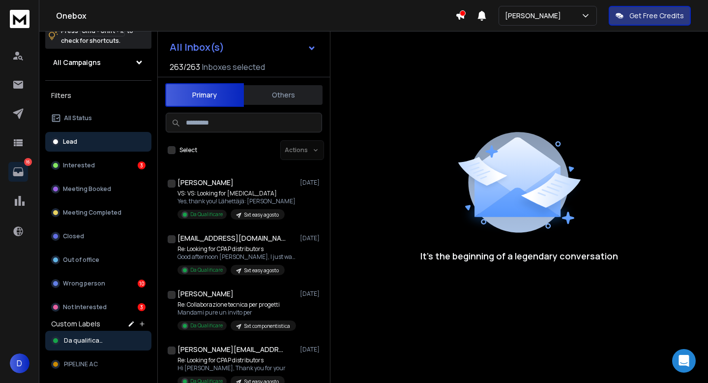
scroll to position [0, 0]
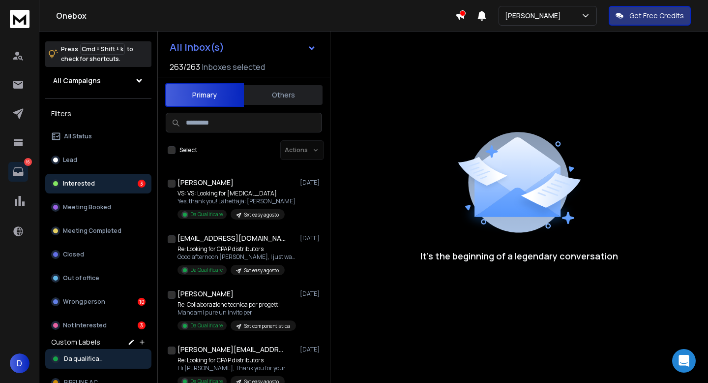
click at [100, 183] on button "Interested 3" at bounding box center [98, 184] width 106 height 20
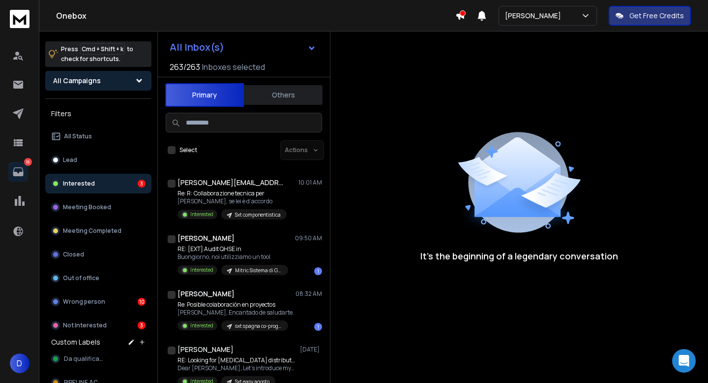
click at [95, 78] on h1 "All Campaigns" at bounding box center [77, 81] width 48 height 10
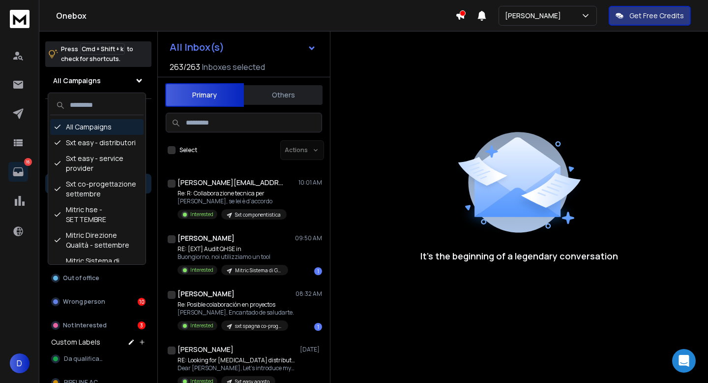
click at [107, 130] on div "All Campaigns" at bounding box center [96, 127] width 93 height 16
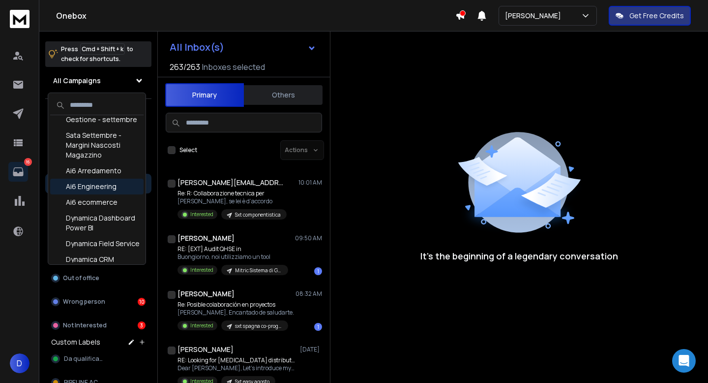
scroll to position [151, 0]
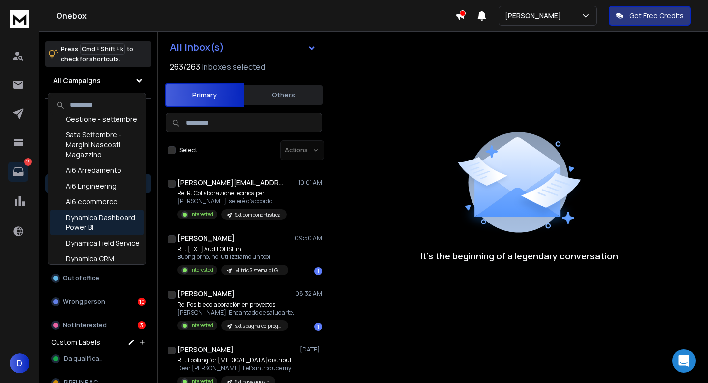
click at [109, 220] on div "Dynamica Dashboard Power BI" at bounding box center [96, 223] width 93 height 26
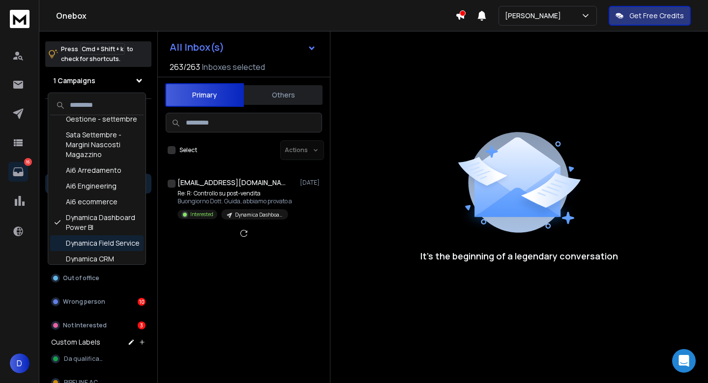
click at [109, 243] on div "Dynamica Field Service" at bounding box center [96, 243] width 93 height 16
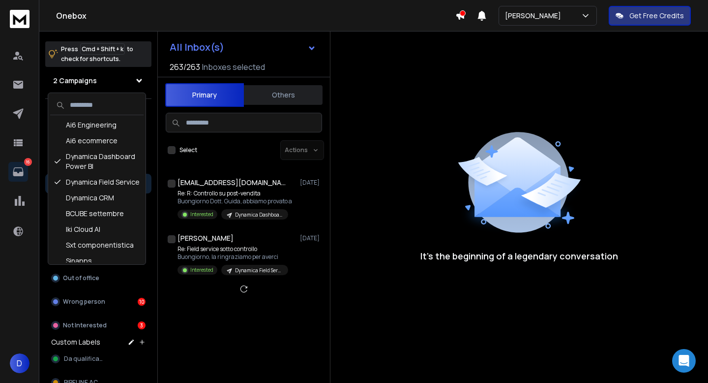
scroll to position [225, 0]
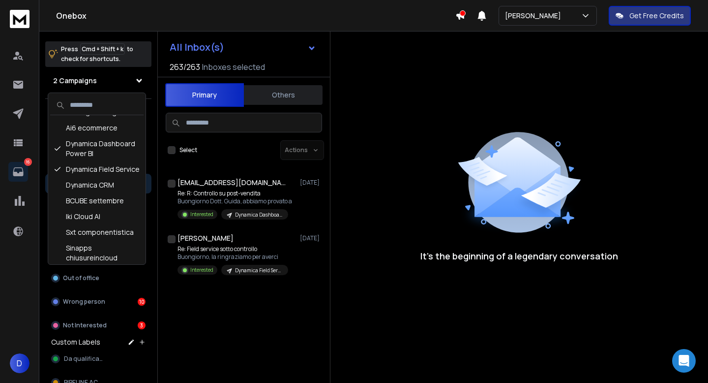
click at [261, 326] on div "[EMAIL_ADDRESS][DOMAIN_NAME] [DATE] Re: R: Controllo su post-vendita Buongiorno…" at bounding box center [244, 258] width 172 height 176
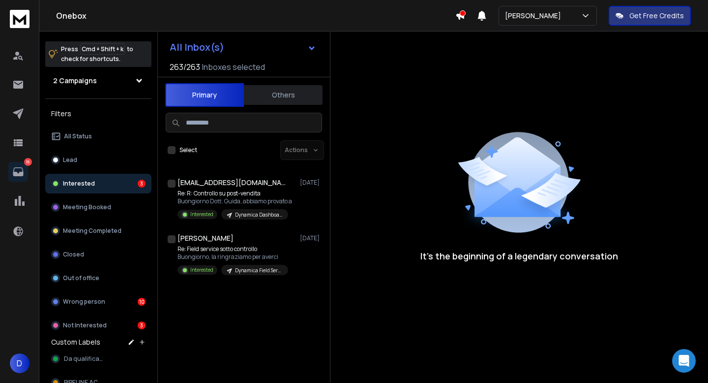
click at [82, 365] on button "Da qualificare" at bounding box center [98, 359] width 106 height 20
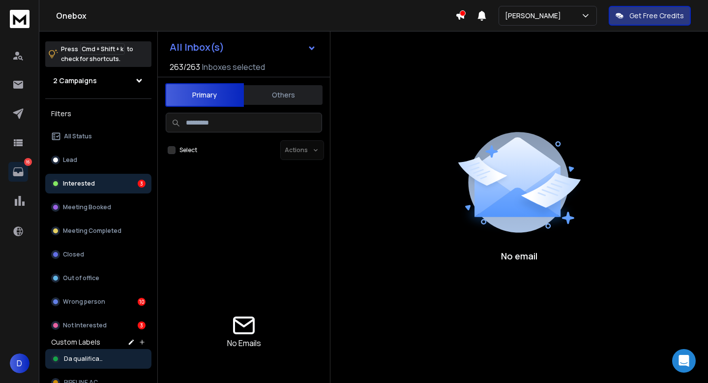
click at [97, 186] on button "Interested 3" at bounding box center [98, 184] width 106 height 20
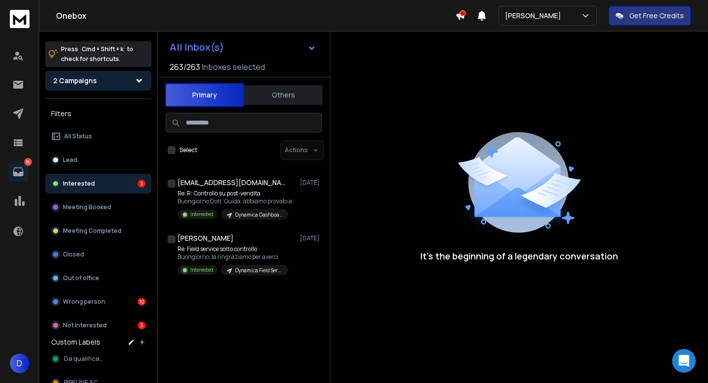
click at [117, 87] on button "2 Campaigns" at bounding box center [98, 81] width 106 height 20
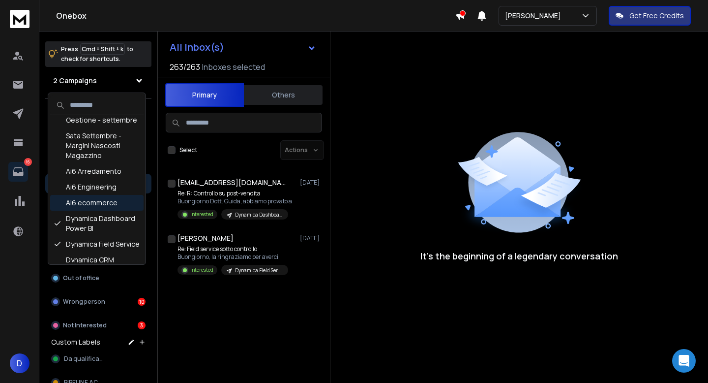
scroll to position [234, 0]
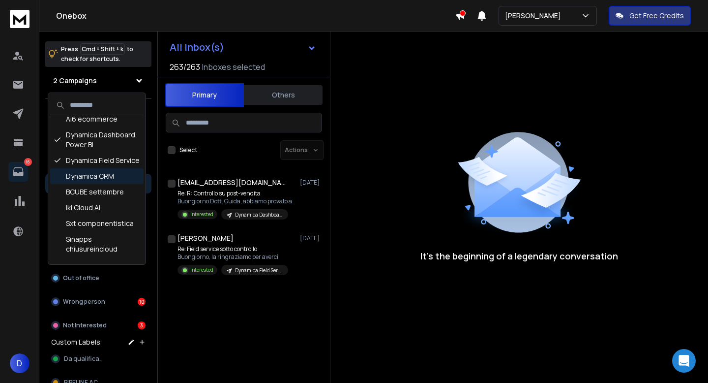
click at [107, 181] on div "Dynamica CRM" at bounding box center [96, 176] width 93 height 16
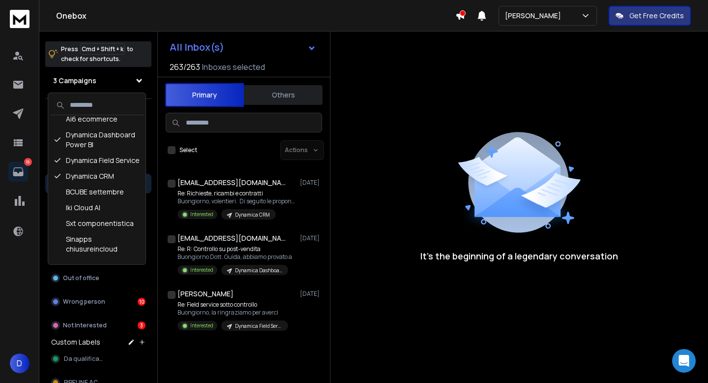
click at [296, 347] on div "[EMAIL_ADDRESS][DOMAIN_NAME] [DATE] Re: [PERSON_NAME], ricambi e contratti [PER…" at bounding box center [244, 286] width 172 height 232
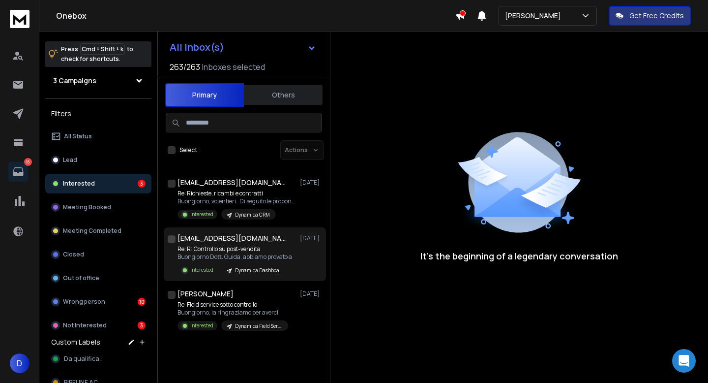
click at [290, 265] on div "Interested Dynamica Dashboard Power BI" at bounding box center [235, 270] width 115 height 10
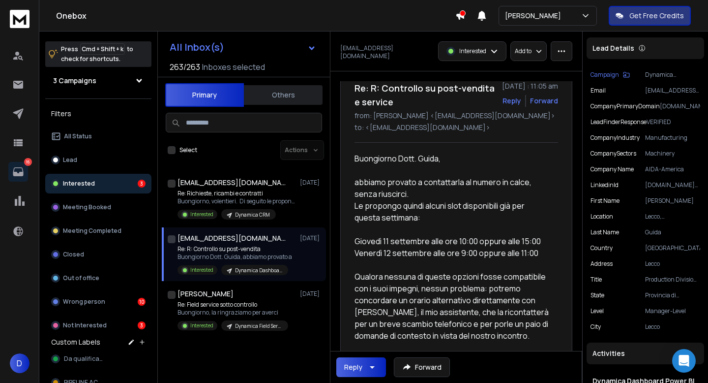
scroll to position [114, 0]
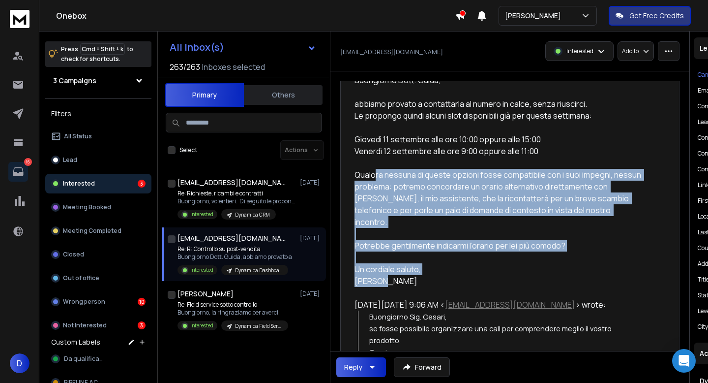
drag, startPoint x: 406, startPoint y: 268, endPoint x: 375, endPoint y: 169, distance: 104.1
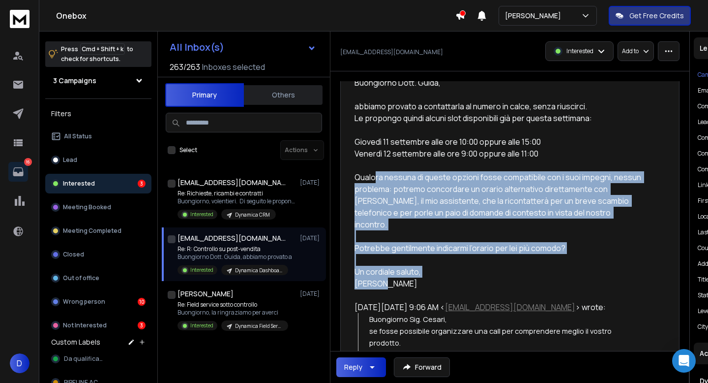
scroll to position [110, 0]
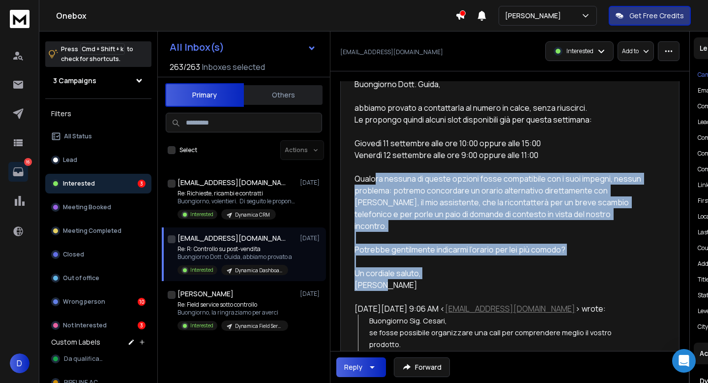
click at [375, 158] on div "Venerdì 12 settembre alle ore 9:00 oppure alle 11:00" at bounding box center [498, 161] width 287 height 24
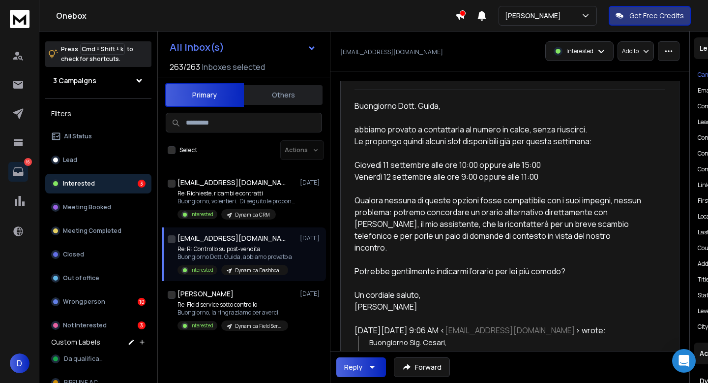
scroll to position [88, 0]
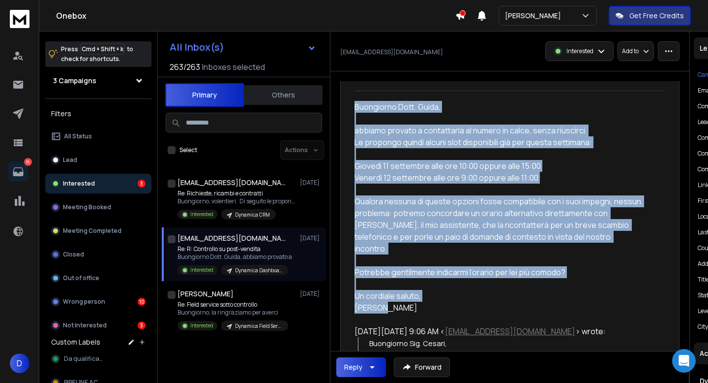
drag, startPoint x: 357, startPoint y: 107, endPoint x: 435, endPoint y: 293, distance: 201.4
copy div "Buongiorno Dott. Guida, abbiamo provato a contattarla al numero in calce, senza…"
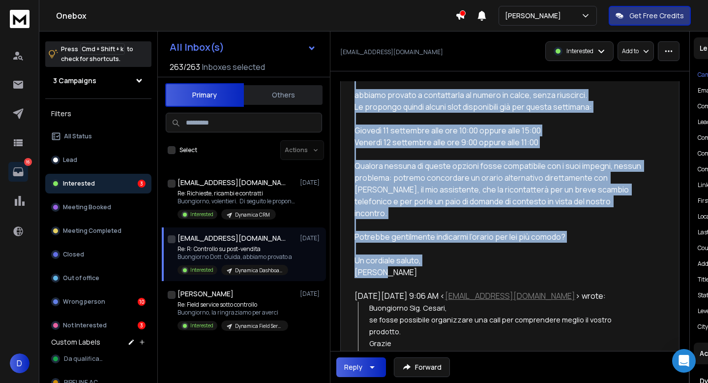
scroll to position [123, 0]
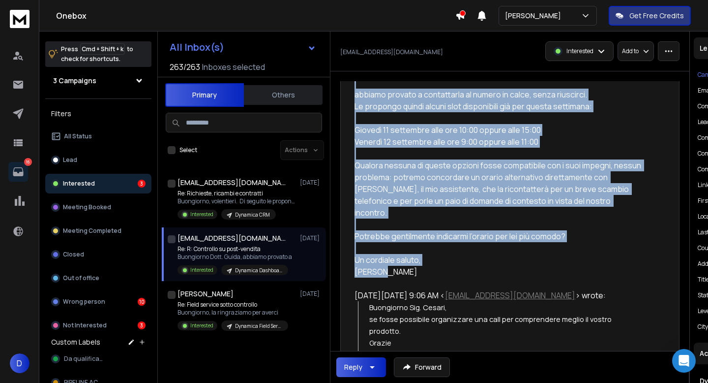
click at [491, 238] on div "Potrebbe gentilmente indicarmi l’orario per lei più comodo?" at bounding box center [498, 242] width 287 height 24
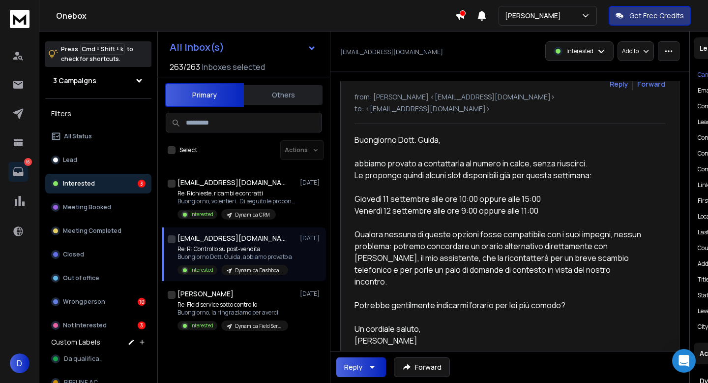
scroll to position [0, 0]
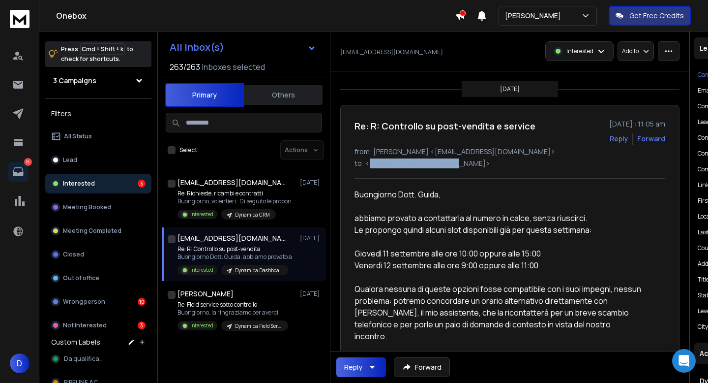
drag, startPoint x: 370, startPoint y: 166, endPoint x: 451, endPoint y: 167, distance: 80.2
click at [451, 167] on p "to: <[EMAIL_ADDRESS][DOMAIN_NAME]>" at bounding box center [510, 163] width 311 height 10
copy p "[EMAIL_ADDRESS][DOMAIN_NAME]"
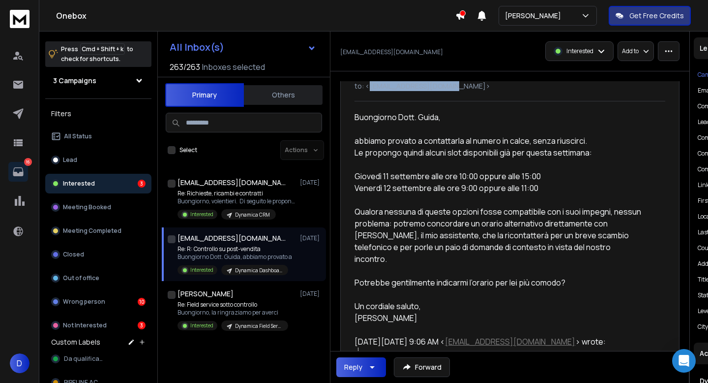
scroll to position [86, 0]
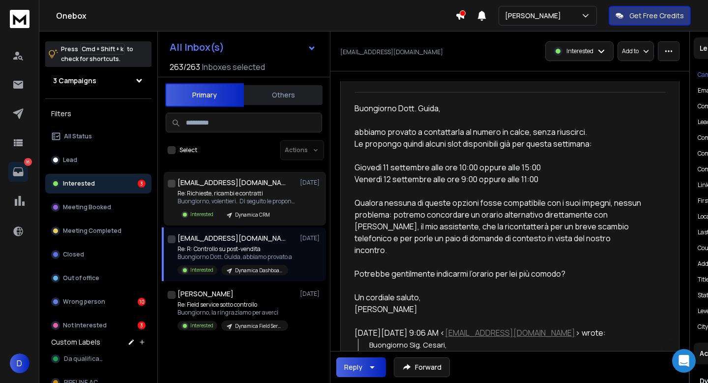
click at [297, 190] on div "Re: Richieste, ricambi e contratti [PERSON_NAME], volentieri. Di seguito le pro…" at bounding box center [250, 204] width 145 height 30
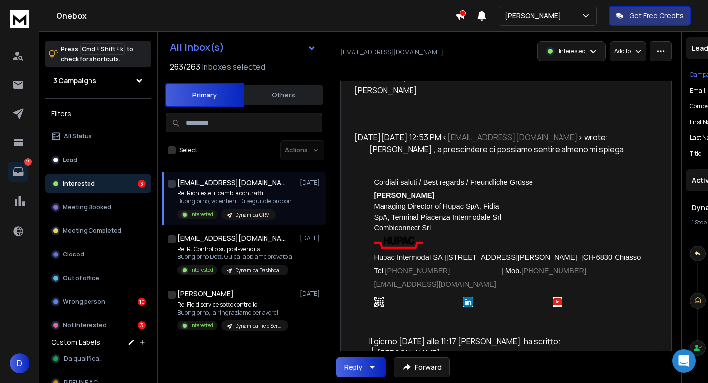
scroll to position [271, 0]
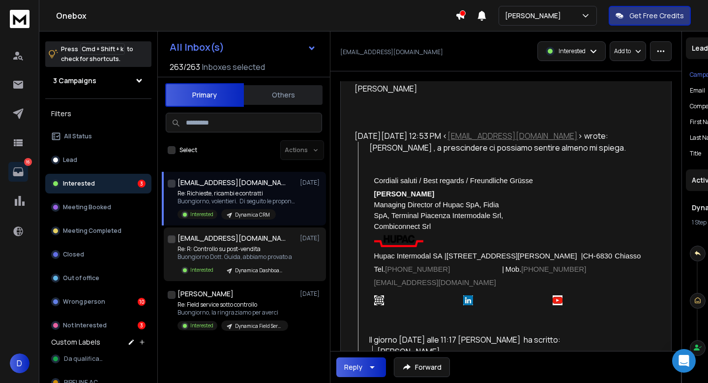
click at [283, 266] on div "Dynamica Dashboard Power BI" at bounding box center [254, 270] width 67 height 10
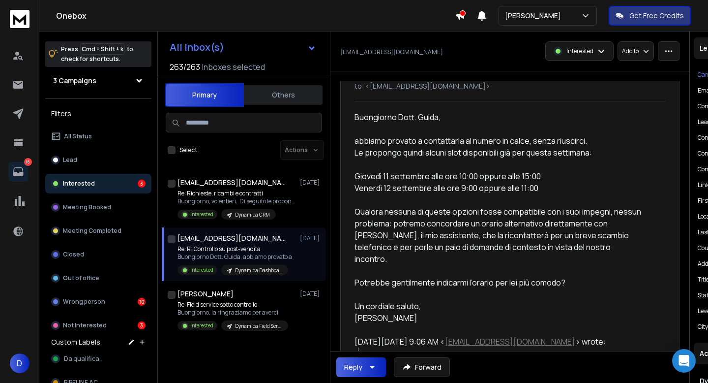
scroll to position [75, 0]
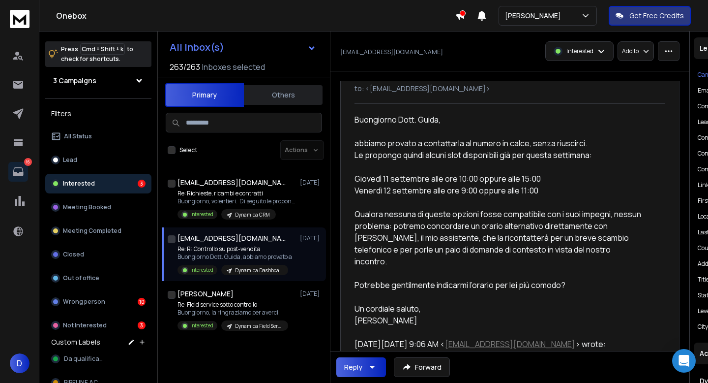
click at [359, 121] on div "Buongiorno Dott. Guida," at bounding box center [498, 126] width 287 height 24
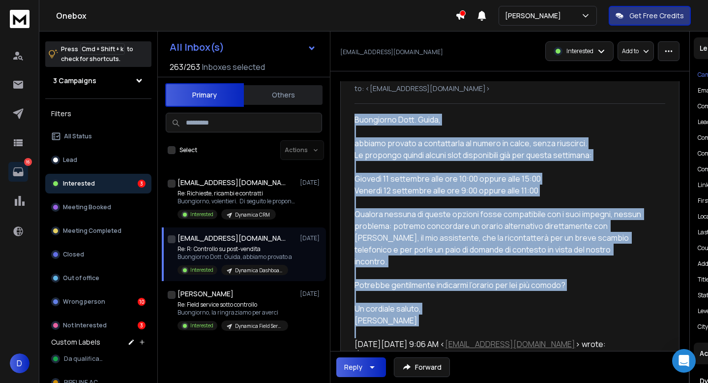
drag, startPoint x: 356, startPoint y: 120, endPoint x: 409, endPoint y: 319, distance: 206.5
copy div "Buongiorno Dott. Guida, abbiamo provato a contattarla al numero in calce, senza…"
click at [355, 364] on div "Reply" at bounding box center [353, 367] width 18 height 10
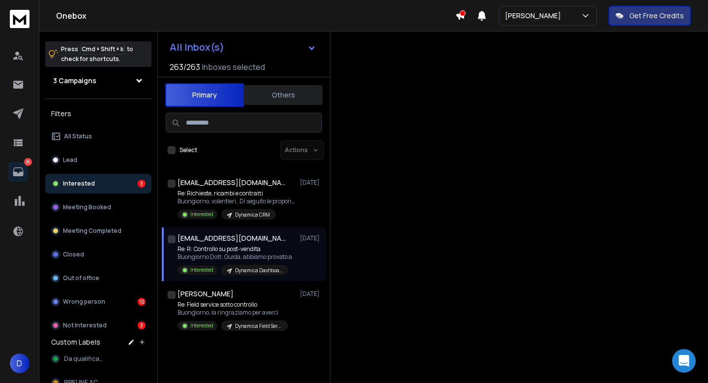
scroll to position [0, 0]
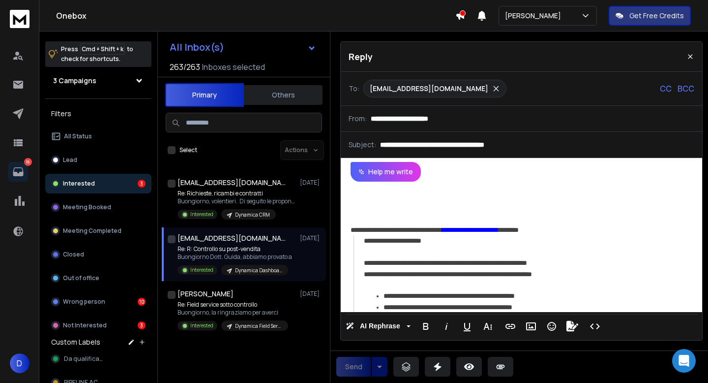
click at [414, 211] on div at bounding box center [522, 207] width 342 height 11
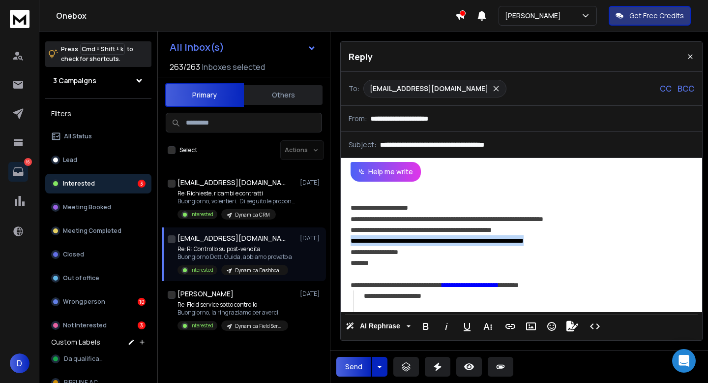
drag, startPoint x: 352, startPoint y: 241, endPoint x: 610, endPoint y: 238, distance: 258.3
click at [609, 238] on p "**********" at bounding box center [521, 240] width 340 height 11
click at [346, 363] on button "Send" at bounding box center [353, 367] width 34 height 20
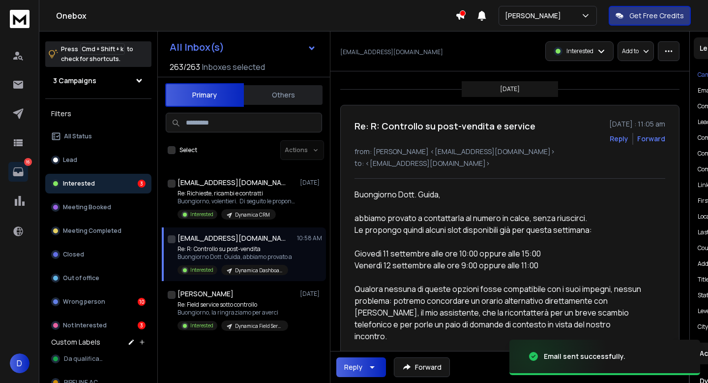
scroll to position [2, 0]
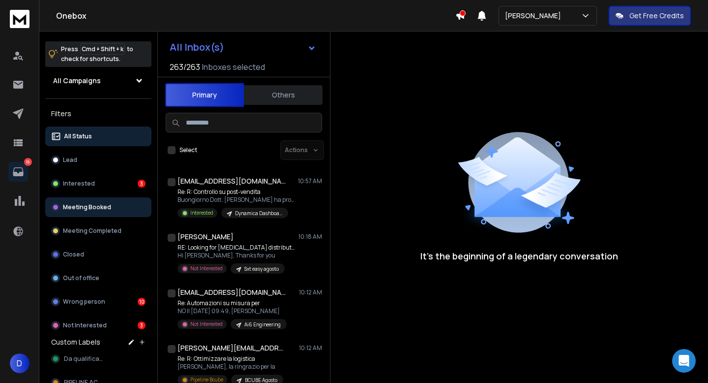
scroll to position [2, 0]
click at [84, 186] on p "Interested" at bounding box center [79, 184] width 32 height 8
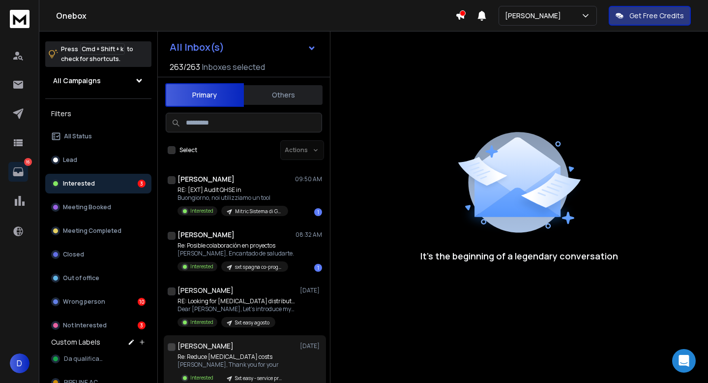
scroll to position [107, 0]
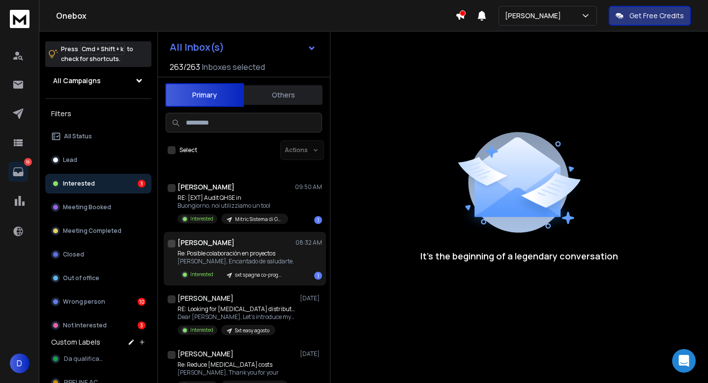
click at [301, 267] on div "Re: Posible colaboración en proyectos [PERSON_NAME], Encantado de saludarte. In…" at bounding box center [250, 264] width 145 height 30
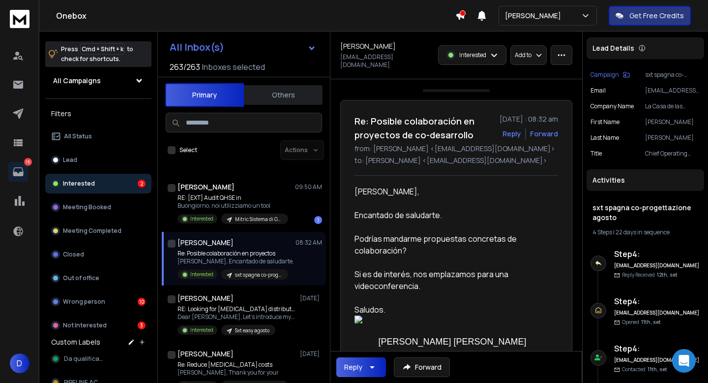
scroll to position [13, 0]
click at [573, 49] on button "button" at bounding box center [562, 55] width 22 height 20
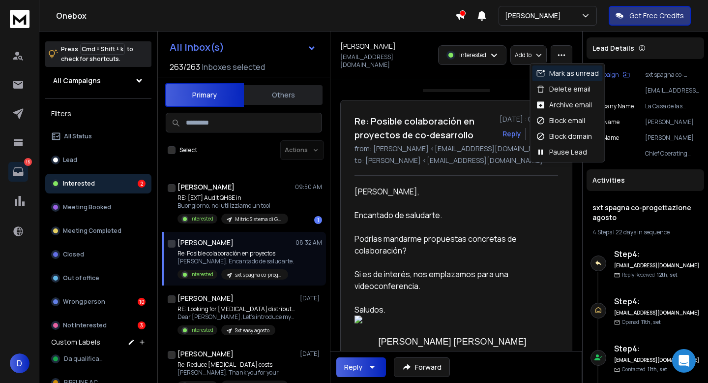
click at [584, 69] on div "Mark as unread" at bounding box center [568, 73] width 62 height 10
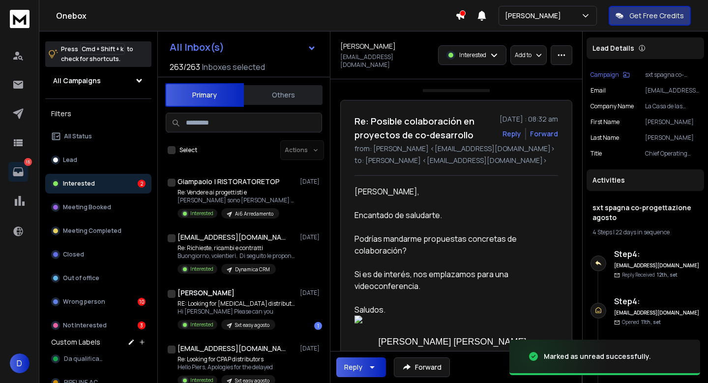
scroll to position [343, 0]
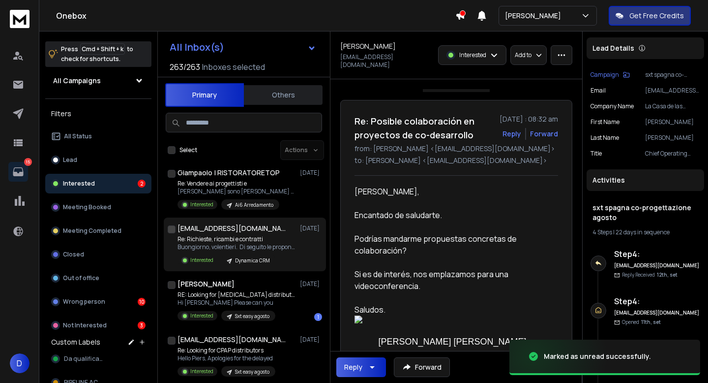
click at [299, 235] on div "Re: Richieste, ricambi e contratti Buongiorno, volentieri. Di seguito le propon…" at bounding box center [250, 250] width 145 height 30
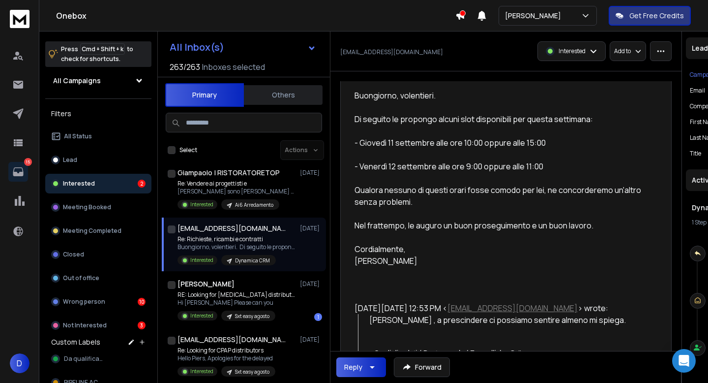
scroll to position [106, 0]
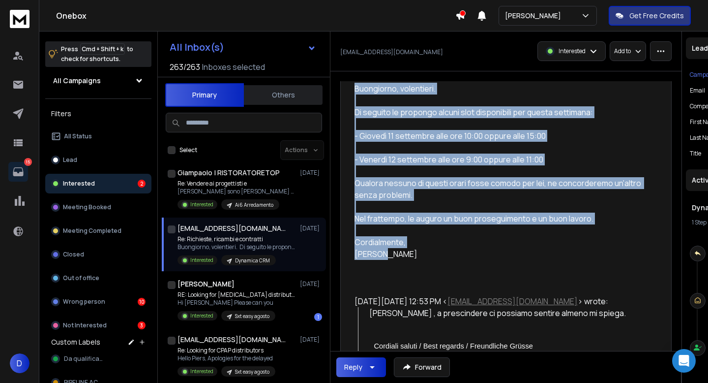
drag, startPoint x: 409, startPoint y: 278, endPoint x: 353, endPoint y: 91, distance: 195.1
copy div "Buongiorno, volentieri. Di seguito le propongo alcuni slot disponibili per ques…"
click at [356, 373] on button "Reply" at bounding box center [361, 367] width 50 height 20
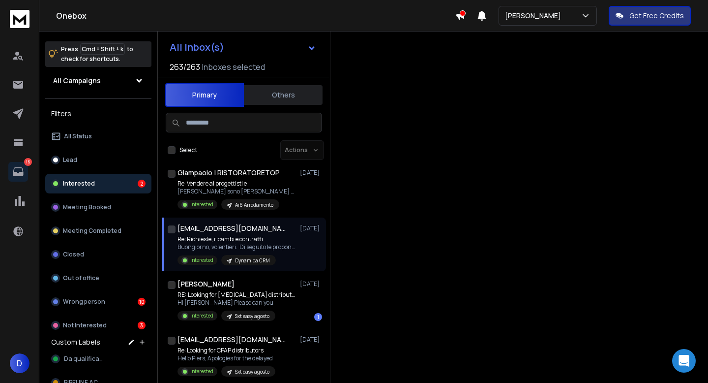
scroll to position [0, 0]
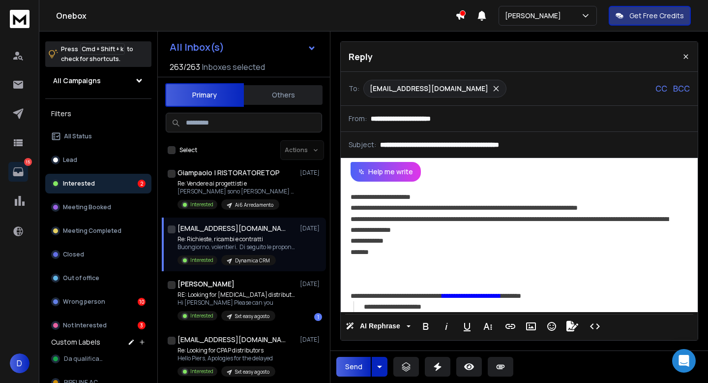
click at [446, 201] on p "**********" at bounding box center [514, 196] width 327 height 11
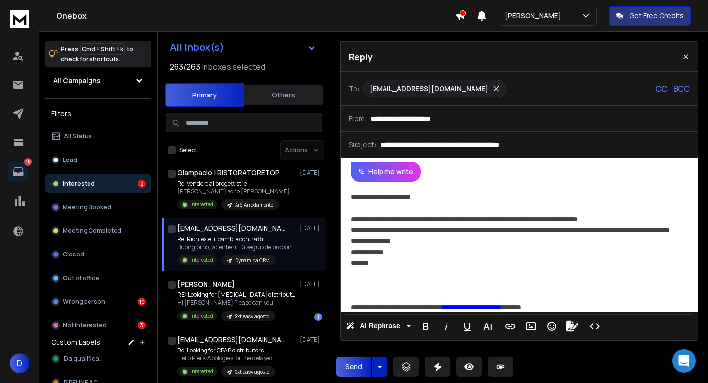
click at [667, 221] on p "**********" at bounding box center [514, 218] width 327 height 11
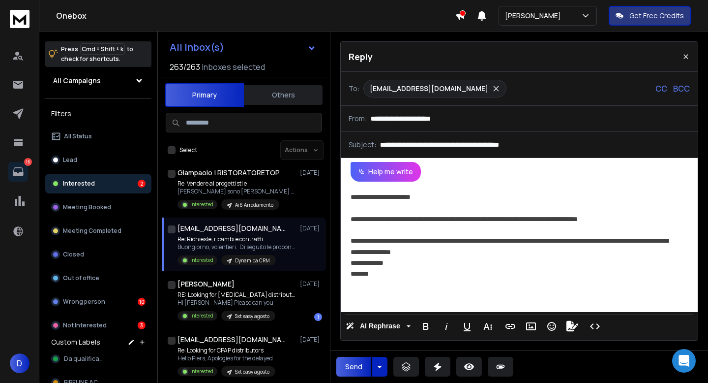
click at [646, 219] on p "**********" at bounding box center [514, 224] width 327 height 22
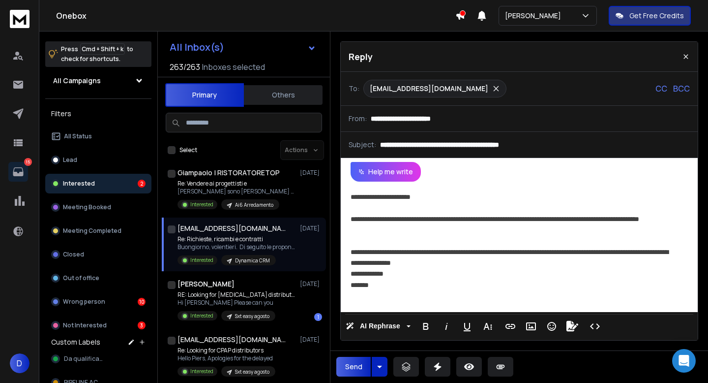
click at [480, 264] on p "**********" at bounding box center [514, 257] width 327 height 22
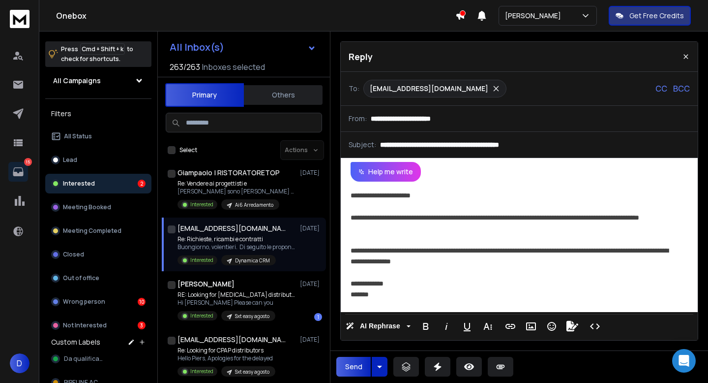
scroll to position [2, 0]
click at [354, 368] on button "Send" at bounding box center [353, 367] width 34 height 20
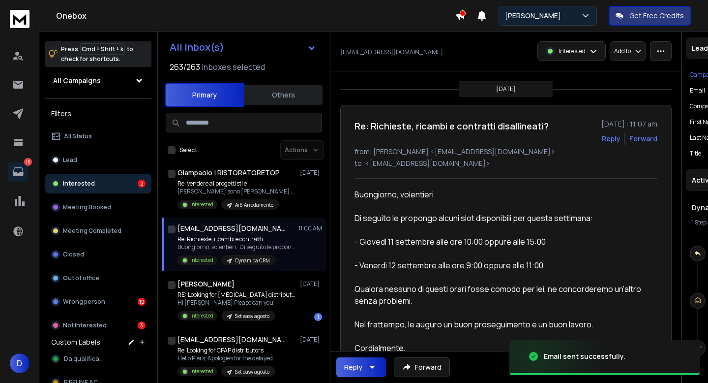
click at [533, 14] on p "[PERSON_NAME]" at bounding box center [535, 16] width 60 height 10
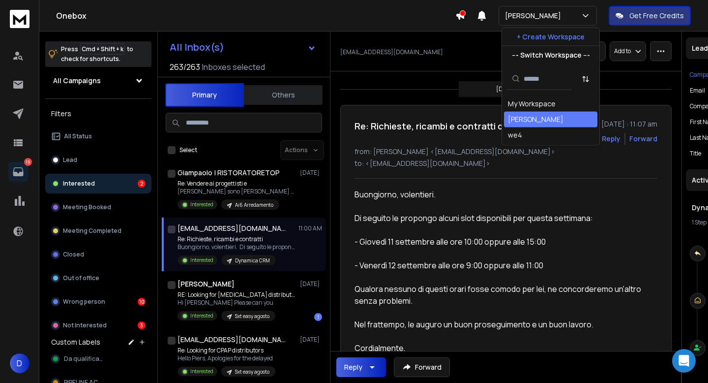
click at [544, 136] on div "we4" at bounding box center [550, 135] width 93 height 16
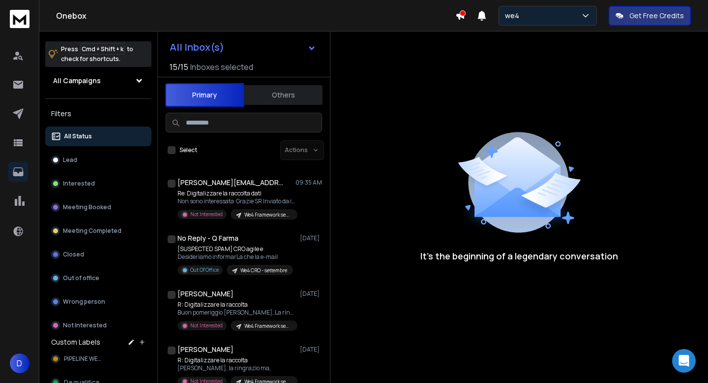
click at [534, 12] on div "we4" at bounding box center [548, 16] width 86 height 10
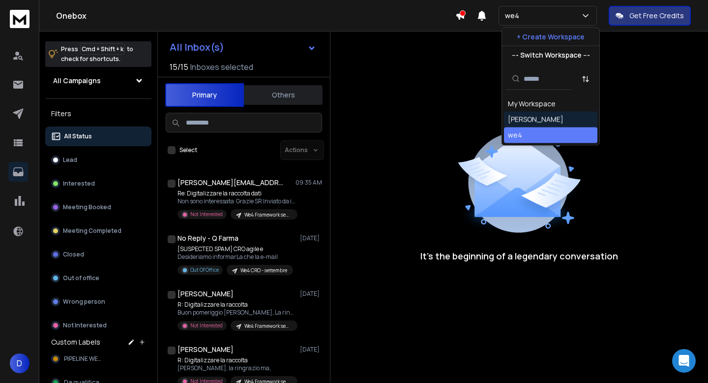
click at [527, 116] on div "[PERSON_NAME]" at bounding box center [536, 120] width 56 height 10
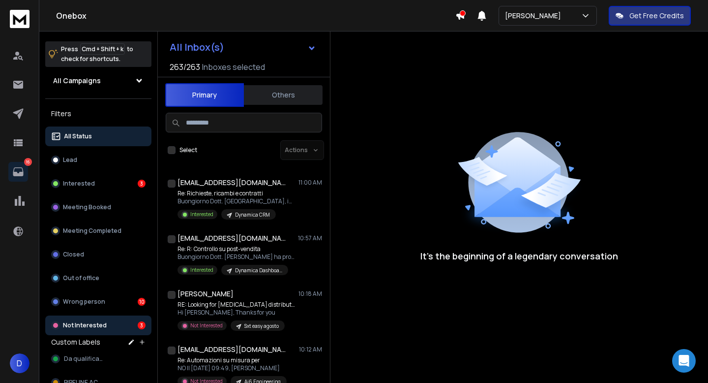
click at [131, 322] on button "Not Interested 3" at bounding box center [98, 325] width 106 height 20
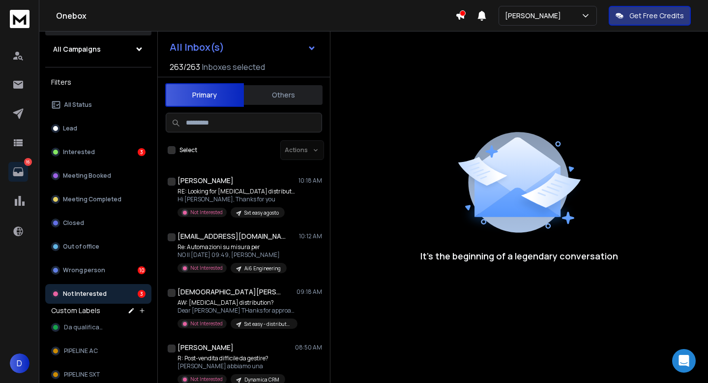
scroll to position [35, 0]
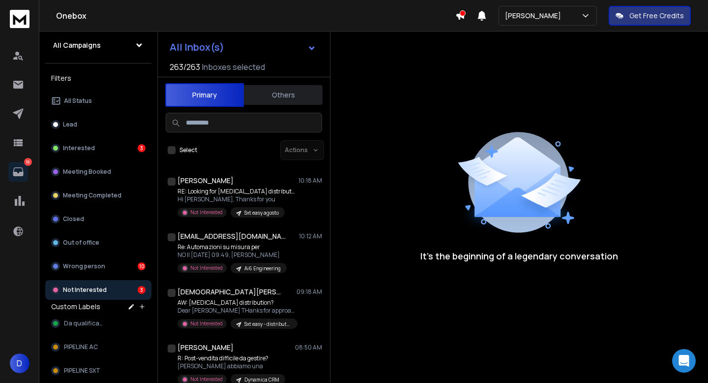
click at [90, 330] on button "Da qualificare" at bounding box center [98, 323] width 106 height 20
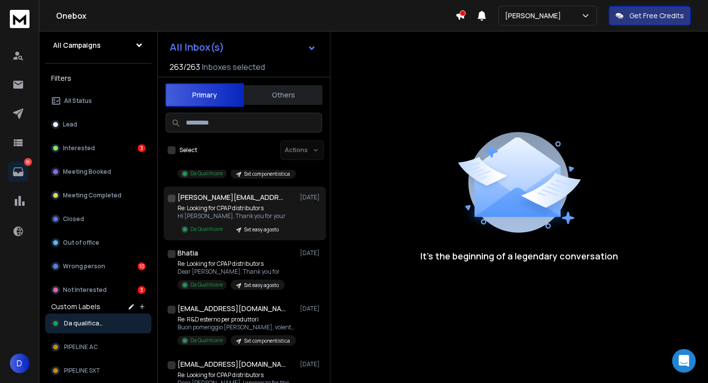
scroll to position [152, 0]
click at [274, 213] on p "Hi [PERSON_NAME], Thank you for your" at bounding box center [232, 215] width 108 height 8
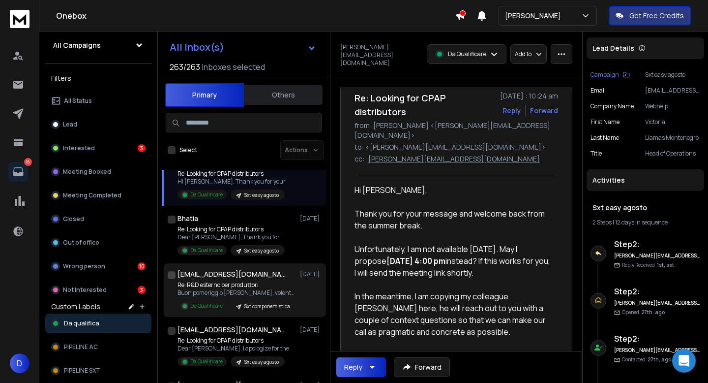
scroll to position [186, 0]
click at [262, 292] on p "Buon pomeriggio [PERSON_NAME], volentieri, ti propongo" at bounding box center [237, 293] width 118 height 8
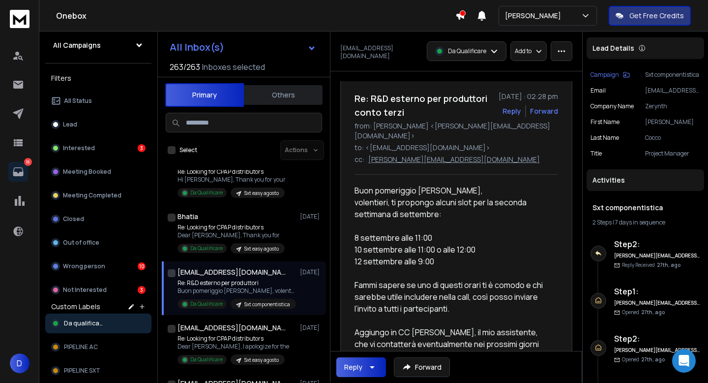
scroll to position [39, 0]
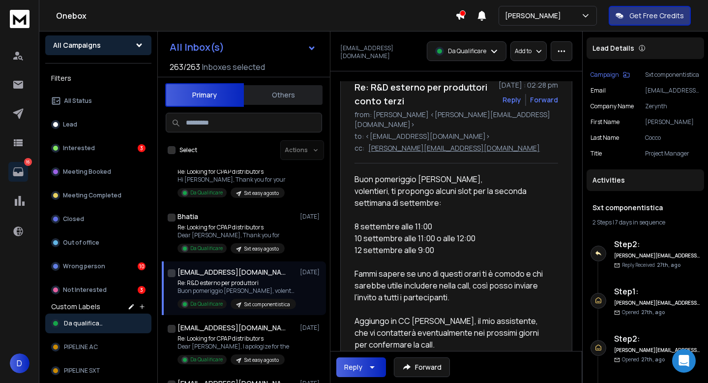
click at [75, 48] on h1 "All Campaigns" at bounding box center [77, 45] width 48 height 10
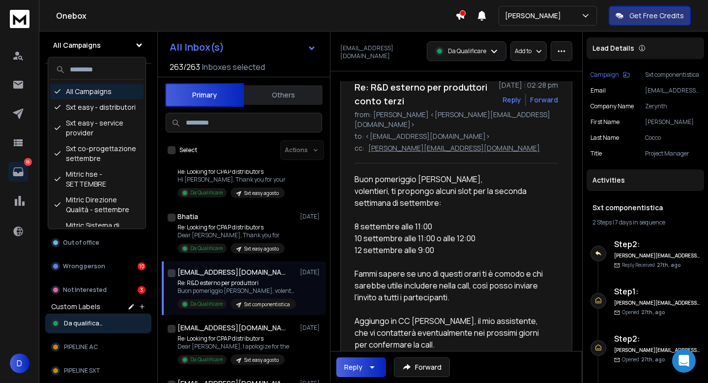
click at [93, 94] on div "All Campaigns" at bounding box center [96, 92] width 93 height 16
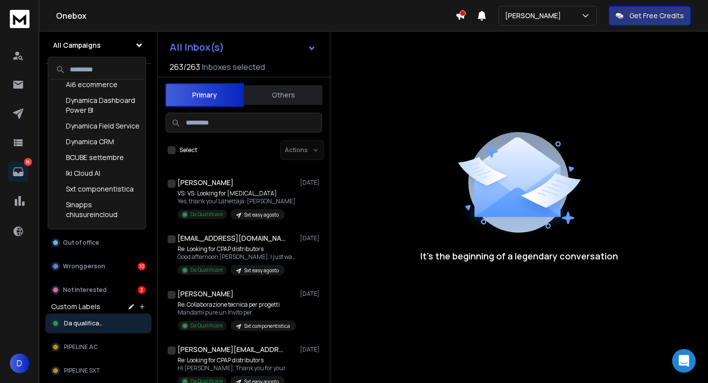
scroll to position [233, 0]
click at [99, 181] on div "Iki Cloud AI" at bounding box center [96, 173] width 93 height 16
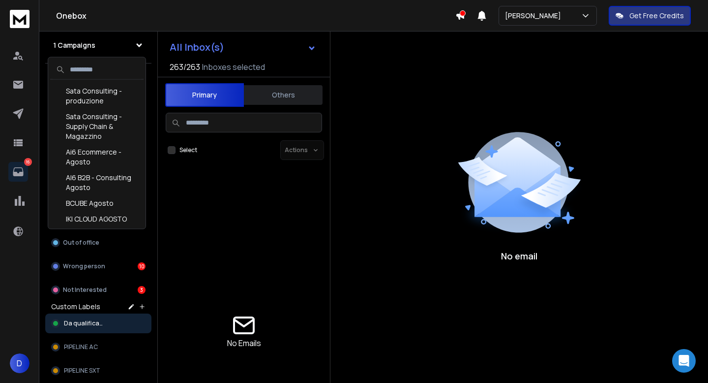
scroll to position [439, 0]
click at [93, 219] on div "IKI CLOUD AGOSTO" at bounding box center [96, 219] width 93 height 16
click at [202, 219] on div "No Emails" at bounding box center [244, 311] width 164 height 283
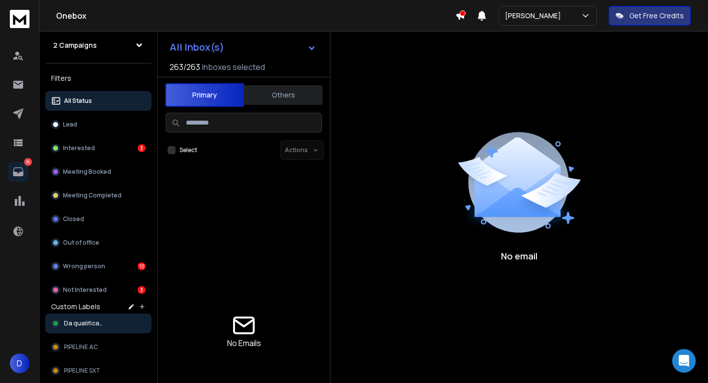
click at [99, 100] on button "All Status" at bounding box center [98, 101] width 106 height 20
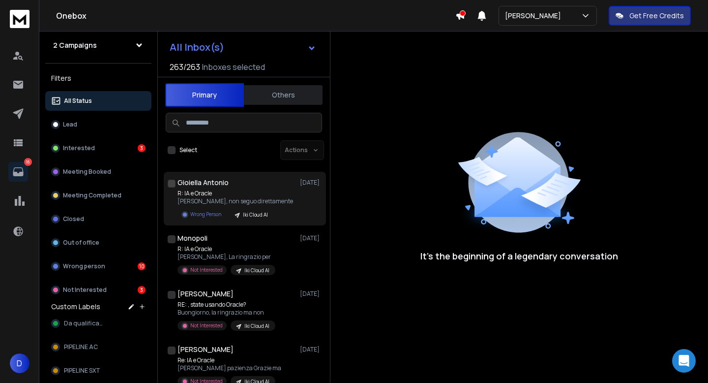
click at [298, 198] on div "R: IA e Oracle [PERSON_NAME], non seguo direttamente Wrong Person Iki Cloud AI" at bounding box center [250, 204] width 145 height 30
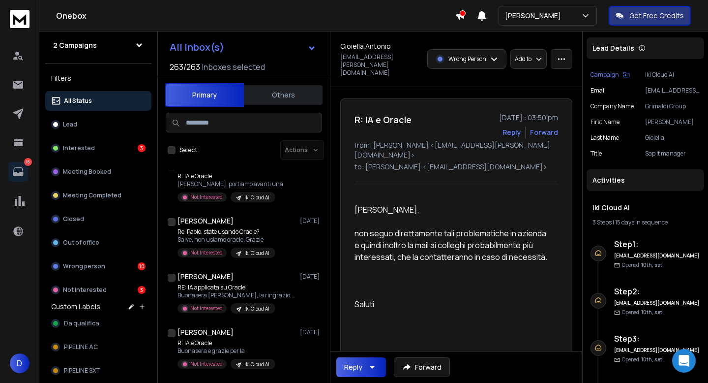
scroll to position [314, 0]
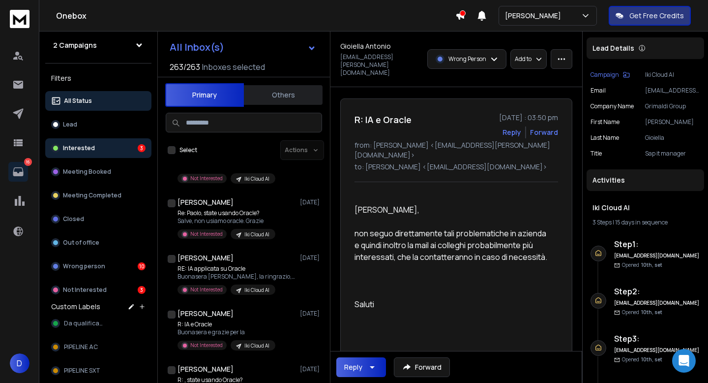
click at [118, 149] on button "Interested 3" at bounding box center [98, 148] width 106 height 20
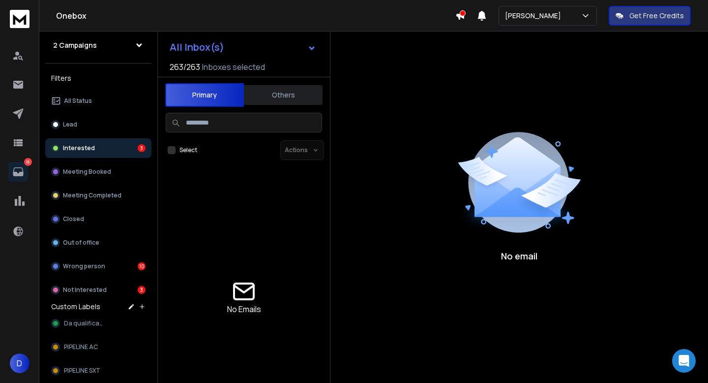
scroll to position [63, 0]
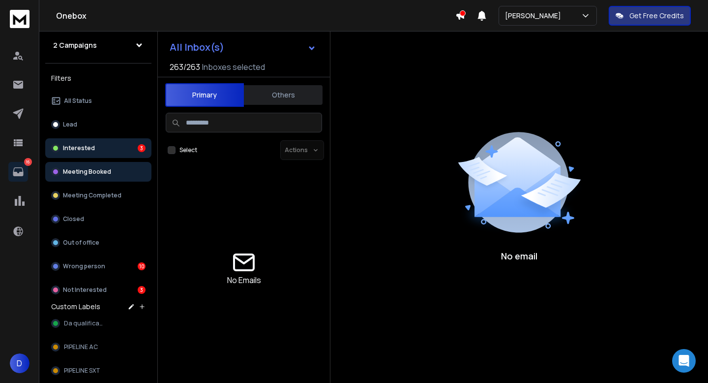
click at [112, 173] on button "Meeting Booked" at bounding box center [98, 172] width 106 height 20
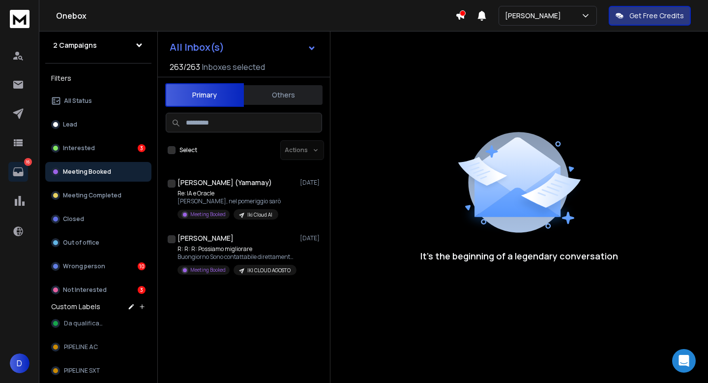
click at [105, 205] on div "All Status Lead Interested 3 Meeting Booked Meeting Completed Closed Out of off…" at bounding box center [98, 195] width 106 height 209
click at [107, 200] on button "Meeting Completed" at bounding box center [98, 195] width 106 height 20
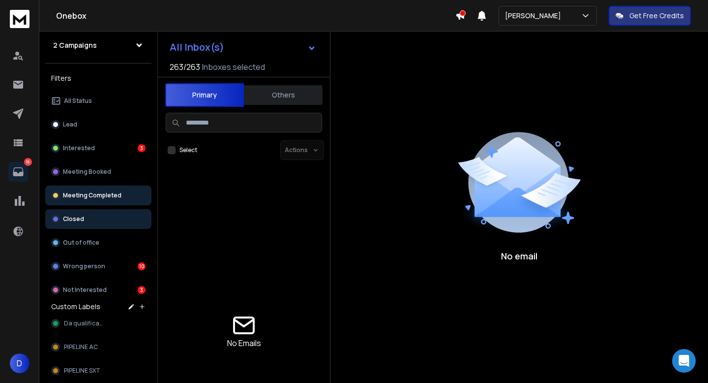
click at [102, 217] on button "Closed" at bounding box center [98, 219] width 106 height 20
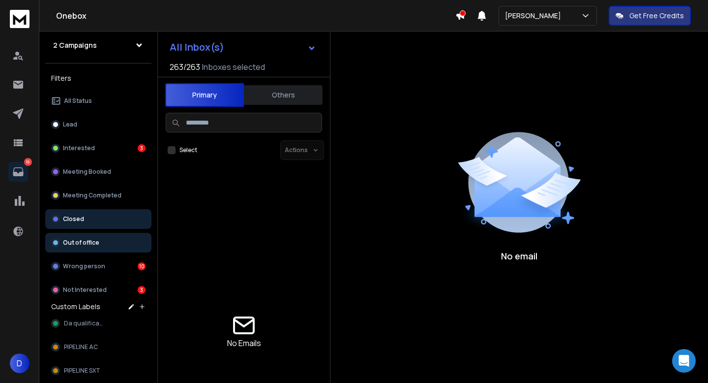
click at [96, 239] on p "Out of office" at bounding box center [81, 243] width 36 height 8
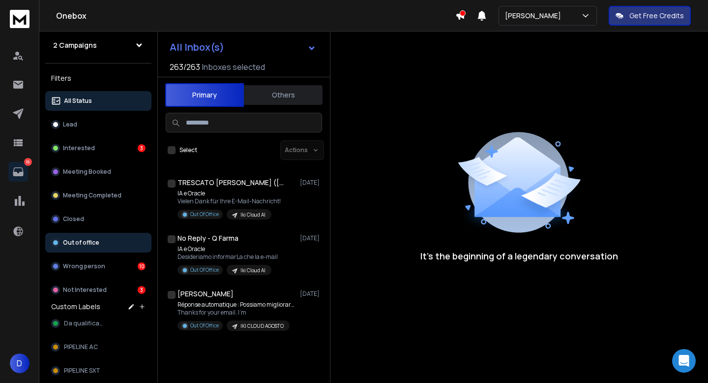
click at [114, 100] on button "All Status" at bounding box center [98, 101] width 106 height 20
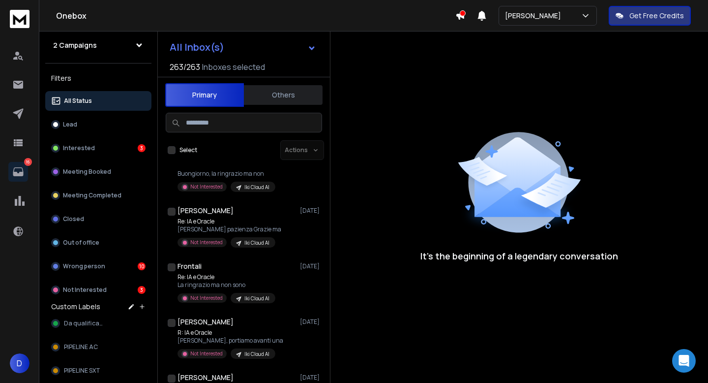
scroll to position [108, 0]
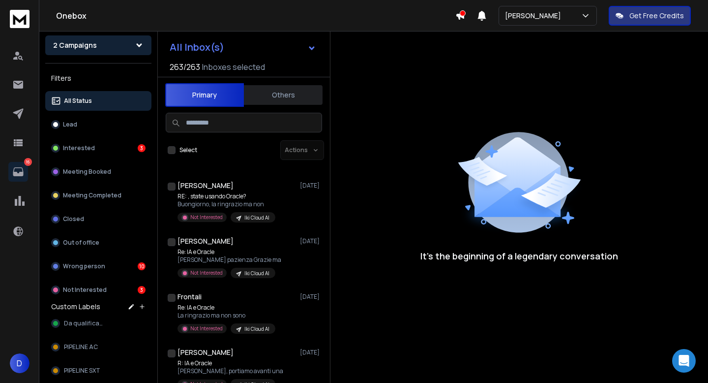
click at [109, 46] on button "2 Campaigns" at bounding box center [98, 45] width 106 height 20
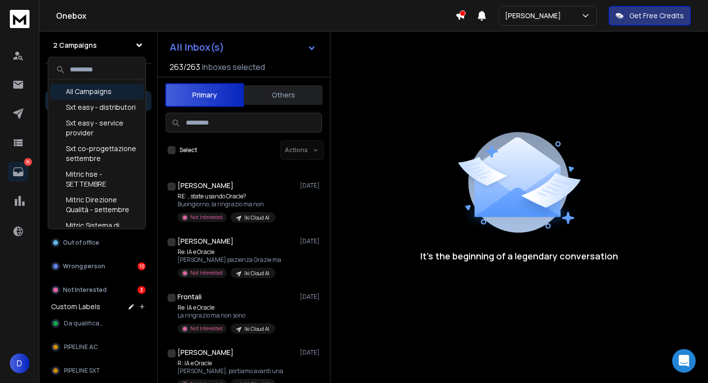
click at [113, 90] on div "All Campaigns" at bounding box center [96, 92] width 93 height 16
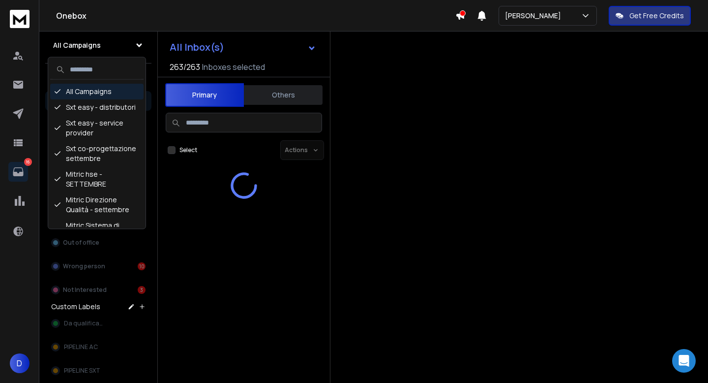
scroll to position [0, 0]
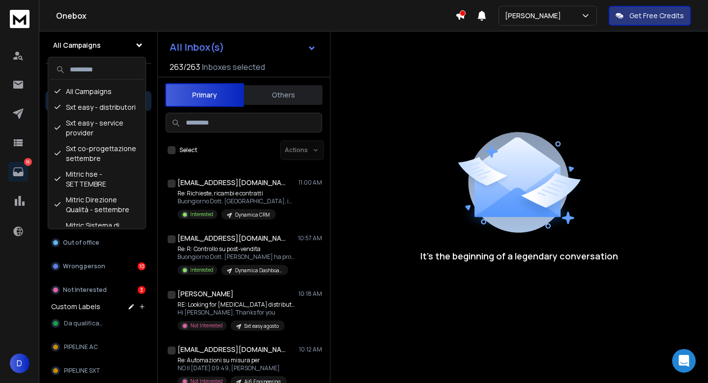
click at [468, 220] on icon at bounding box center [519, 182] width 132 height 113
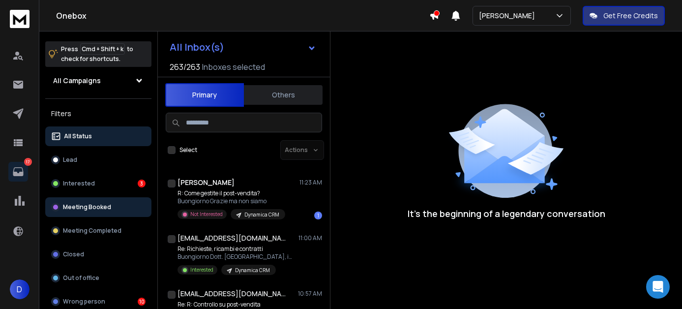
scroll to position [2, 0]
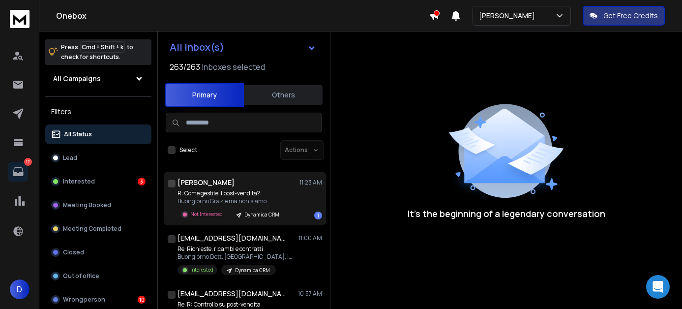
click at [266, 188] on div "[PERSON_NAME] 11:23 AM R: Come gestite il post-vendita? Buongiorno Grazie ma no…" at bounding box center [250, 199] width 145 height 42
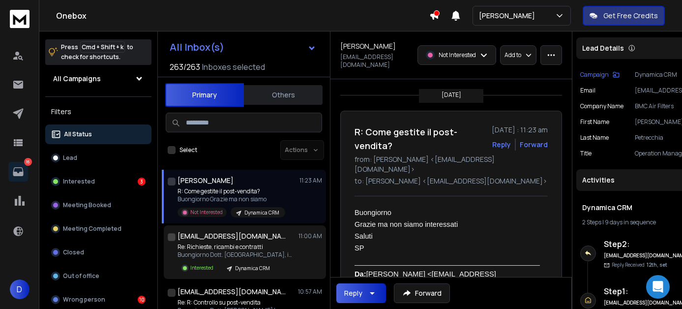
click at [291, 248] on p "Re: Richieste, ricambi e contratti" at bounding box center [237, 247] width 118 height 8
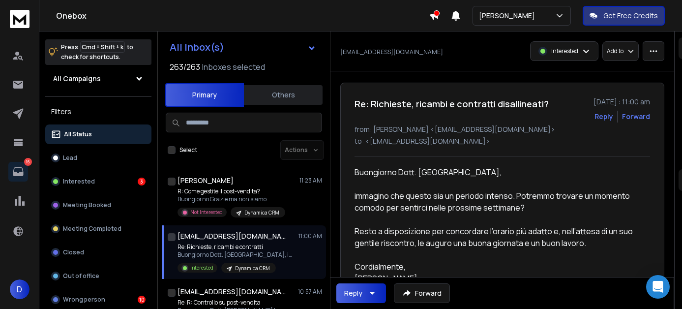
scroll to position [30, 0]
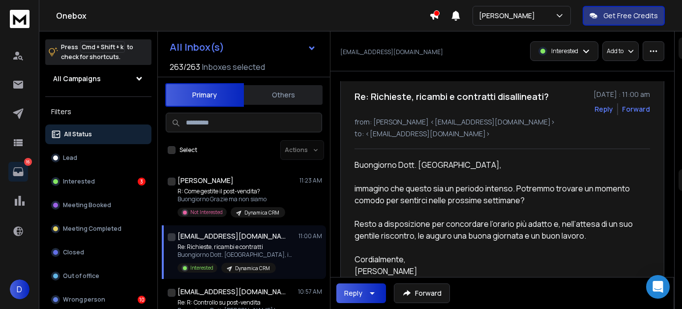
click at [627, 47] on div "[EMAIL_ADDRESS][DOMAIN_NAME] Interested Add to Interested Add to" at bounding box center [503, 51] width 344 height 40
click at [643, 58] on button "button" at bounding box center [654, 51] width 22 height 20
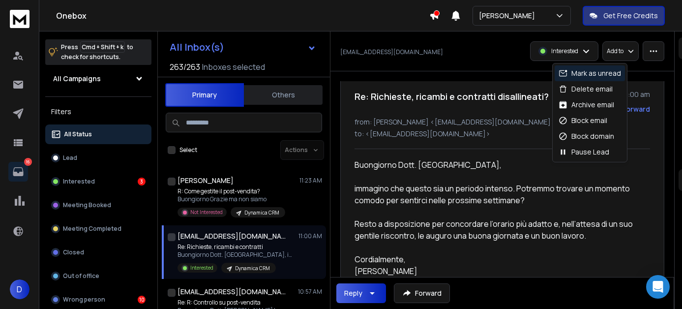
click at [599, 73] on div "Mark as unread" at bounding box center [590, 73] width 62 height 10
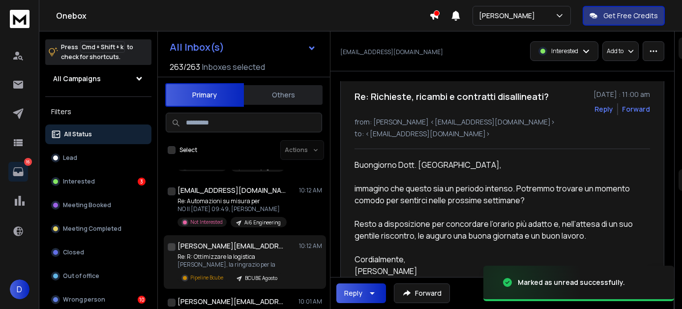
scroll to position [223, 0]
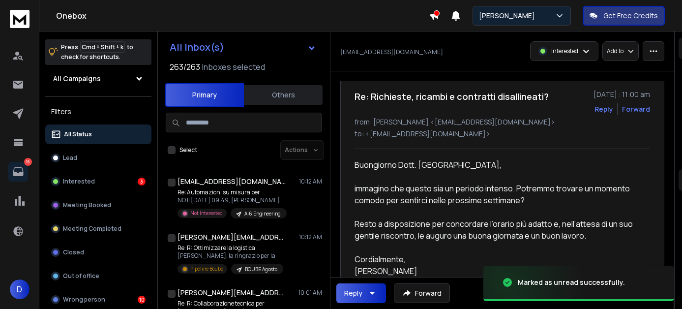
click at [557, 17] on div "[PERSON_NAME]" at bounding box center [522, 16] width 86 height 10
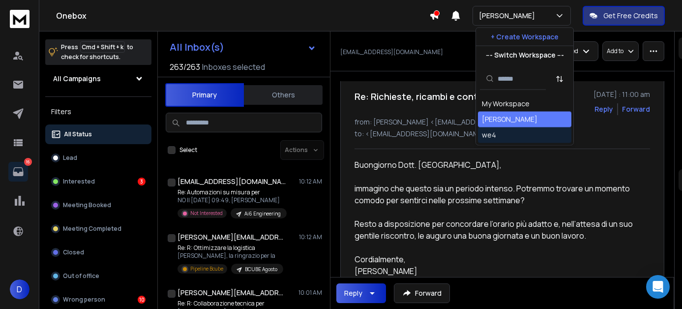
click at [508, 142] on div "we4" at bounding box center [524, 135] width 93 height 16
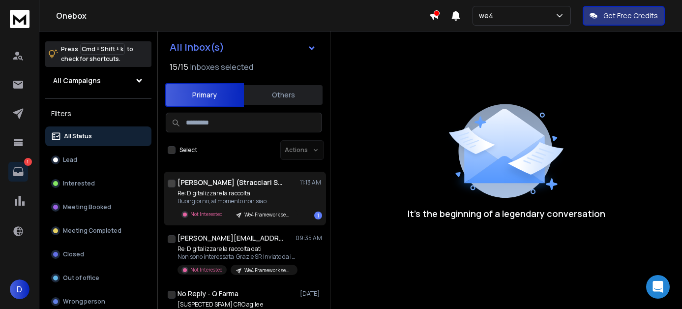
click at [302, 199] on div "Re: Digitalizzare la raccolta Buongiorno, al momento non siao Not Interested We…" at bounding box center [250, 204] width 145 height 30
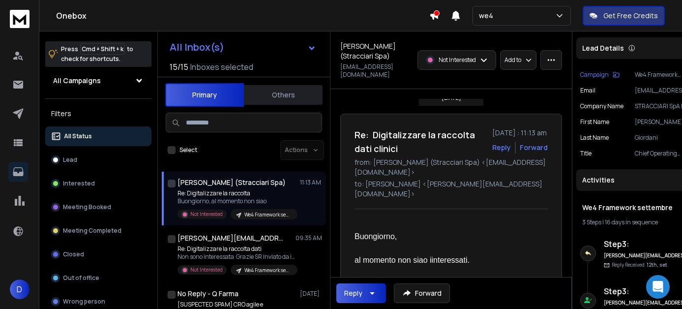
scroll to position [19, 0]
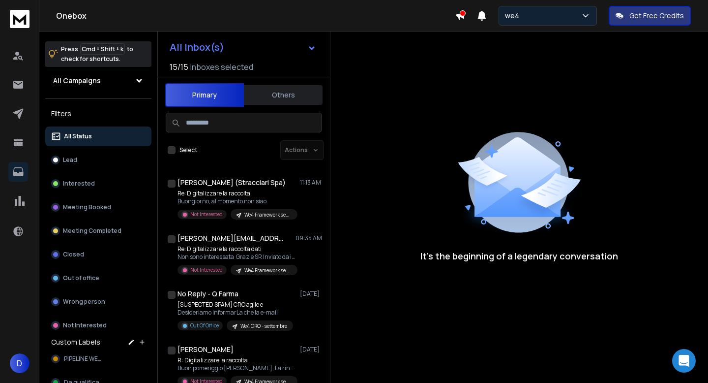
click at [551, 15] on div "we4" at bounding box center [548, 16] width 86 height 10
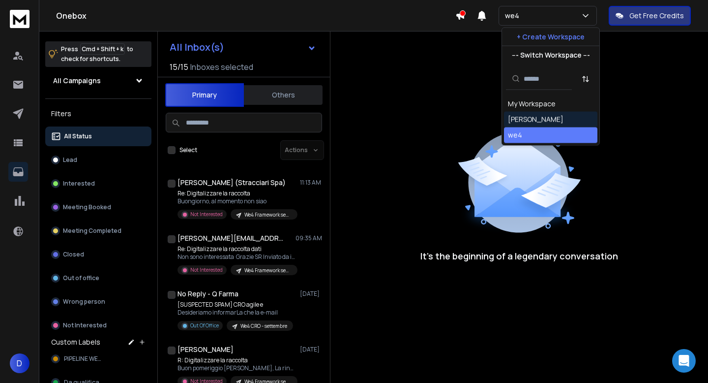
click at [543, 121] on div "[PERSON_NAME]" at bounding box center [536, 120] width 56 height 10
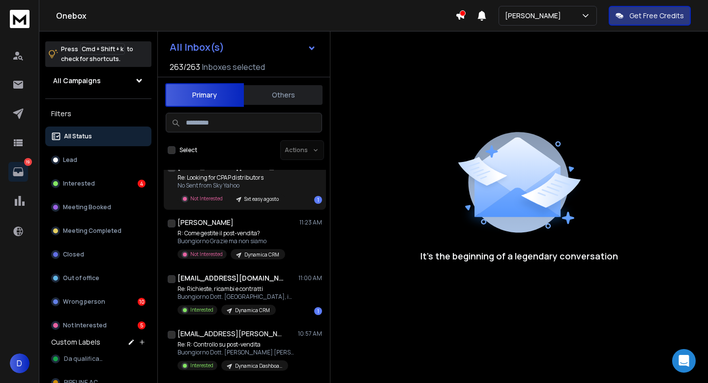
scroll to position [60, 0]
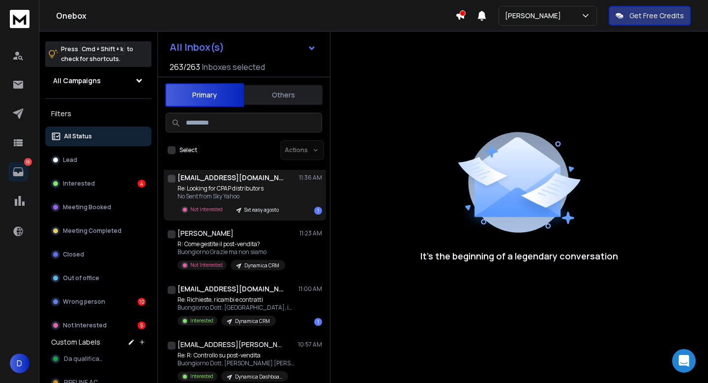
click at [303, 196] on div "Re: Looking for [MEDICAL_DATA] distributors No Sent from Sky Yahoo Not Interest…" at bounding box center [250, 199] width 145 height 30
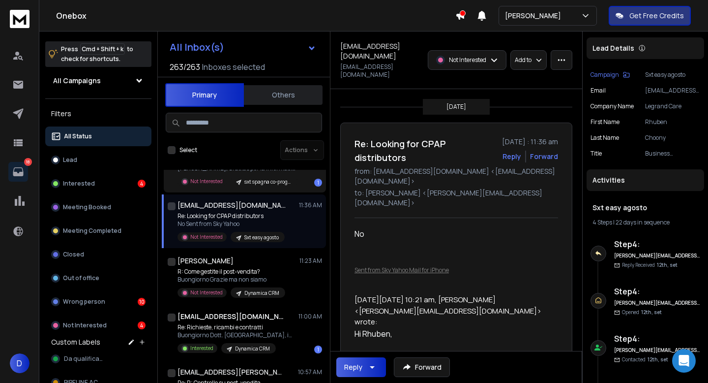
scroll to position [0, 0]
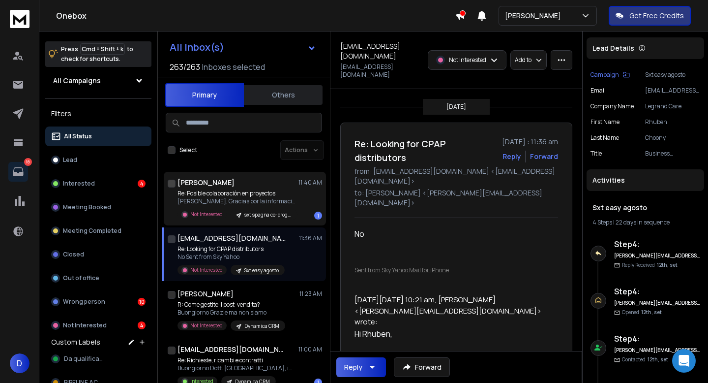
click at [303, 199] on div "Re: Posible colaboración en proyectos [PERSON_NAME], Gracias por la informacion…" at bounding box center [250, 204] width 145 height 30
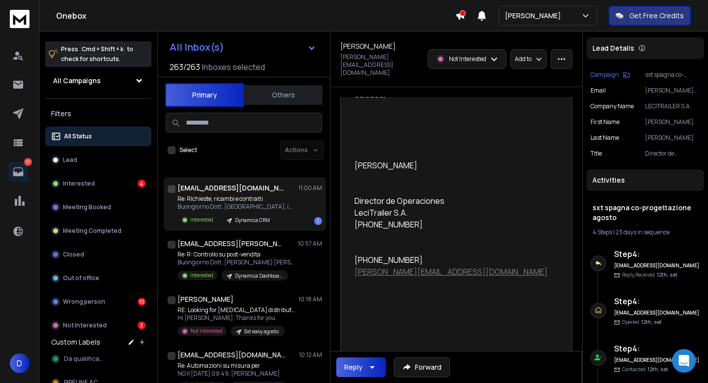
scroll to position [127, 0]
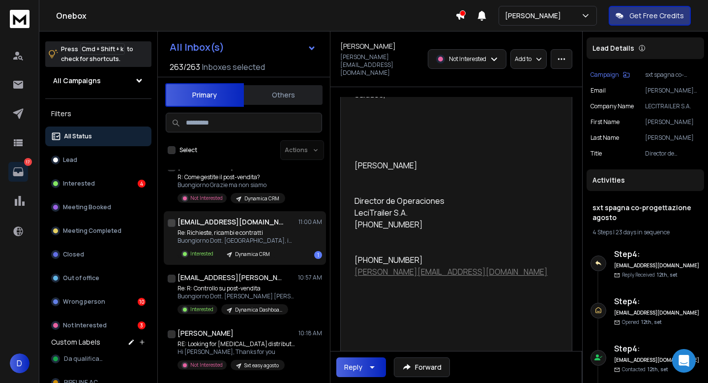
click at [283, 253] on div "Interested Dynamica CRM" at bounding box center [237, 253] width 118 height 10
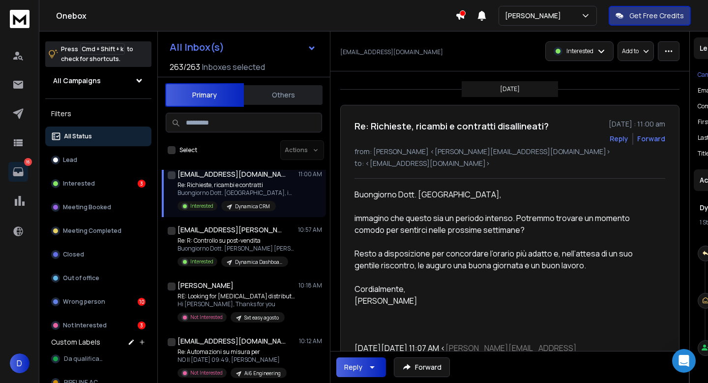
scroll to position [120, 0]
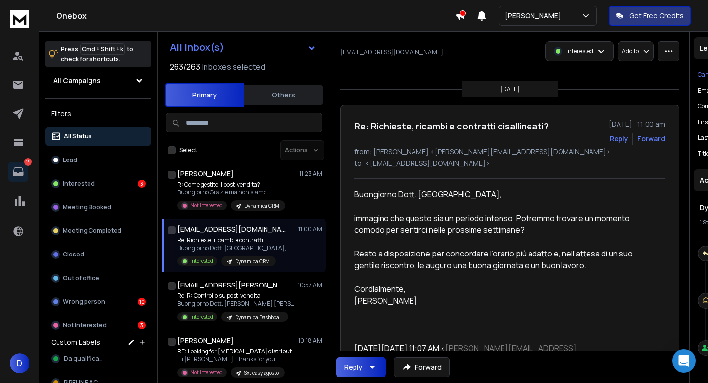
click at [288, 243] on p "Re: Richieste, ricambi e contratti" at bounding box center [237, 240] width 118 height 8
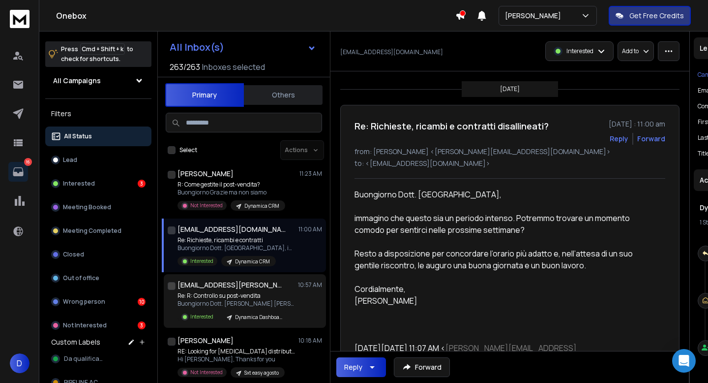
click at [294, 292] on div "Re: R: Controllo su post-vendita Buongiorno Dott. Guida, Davide ha provato Inte…" at bounding box center [250, 307] width 145 height 30
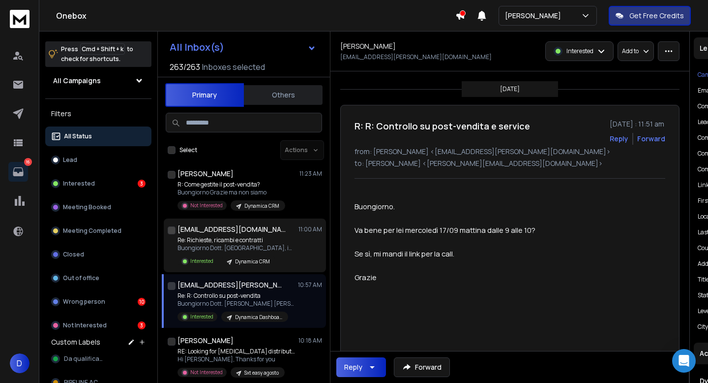
scroll to position [0, 0]
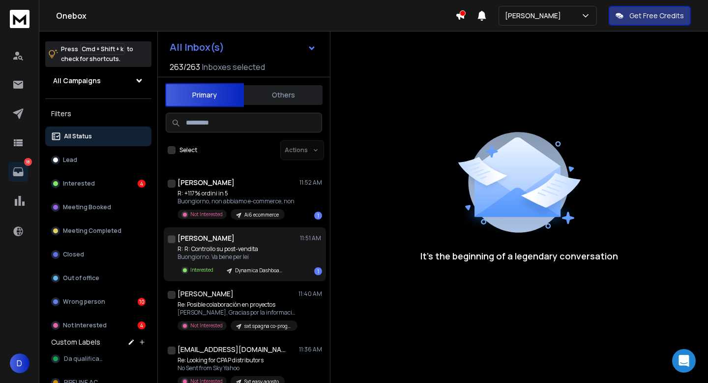
click at [306, 257] on div "R: R: Controllo su post-vendita Buongiorno. Va bene per lei Interested Dynamica…" at bounding box center [250, 260] width 145 height 30
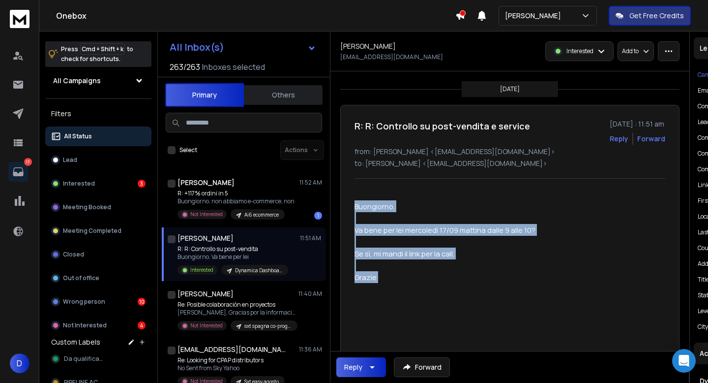
drag, startPoint x: 394, startPoint y: 292, endPoint x: 352, endPoint y: 206, distance: 96.1
copy div "Buongiorno. Va bene per lei mercoledì 17/09 mattina dalle 9 alle 10? Se sì, mi …"
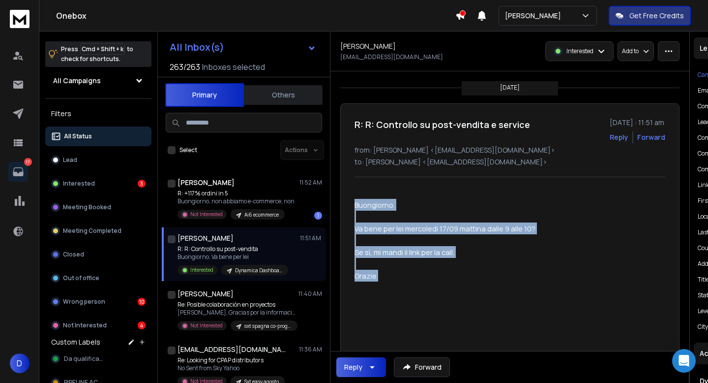
scroll to position [2, 0]
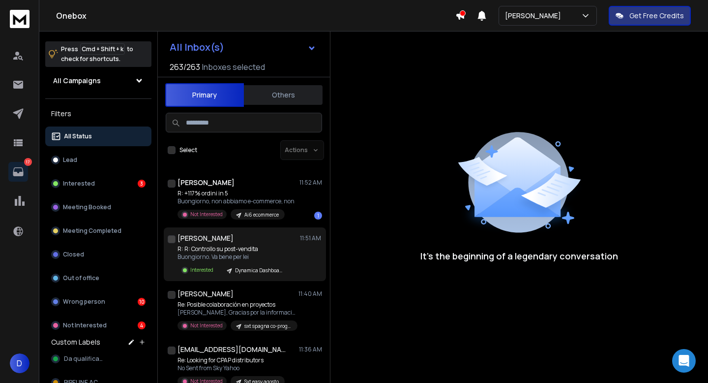
click at [306, 258] on div "R: R: Controllo su post-vendita Buongiorno. Va bene per lei Interested Dynamica…" at bounding box center [250, 260] width 145 height 30
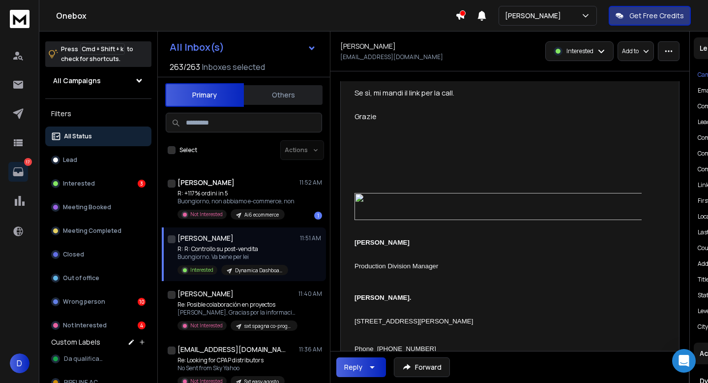
scroll to position [216, 0]
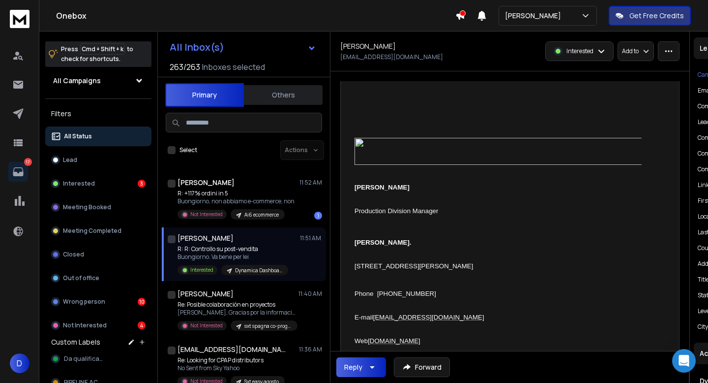
click at [365, 362] on div "Reply" at bounding box center [361, 367] width 34 height 12
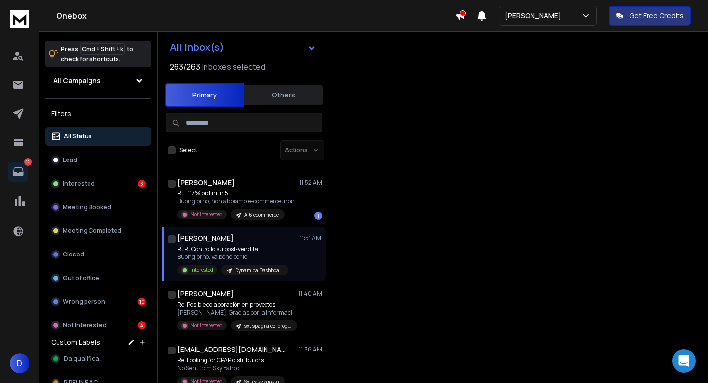
scroll to position [0, 0]
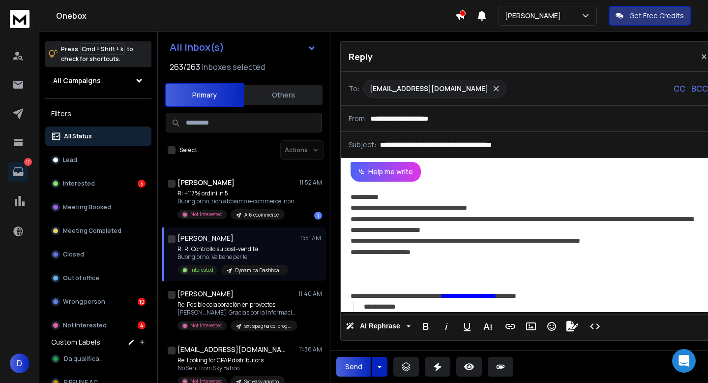
click at [415, 203] on p "**********" at bounding box center [528, 207] width 355 height 11
click at [413, 200] on p "**********" at bounding box center [528, 196] width 355 height 11
click at [532, 210] on p "**********" at bounding box center [528, 207] width 355 height 11
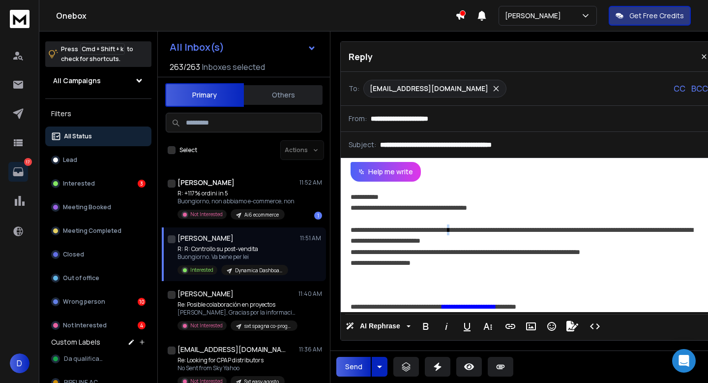
drag, startPoint x: 471, startPoint y: 230, endPoint x: 492, endPoint y: 259, distance: 36.0
click at [472, 230] on p "**********" at bounding box center [528, 235] width 355 height 22
click at [569, 241] on p "**********" at bounding box center [528, 235] width 355 height 22
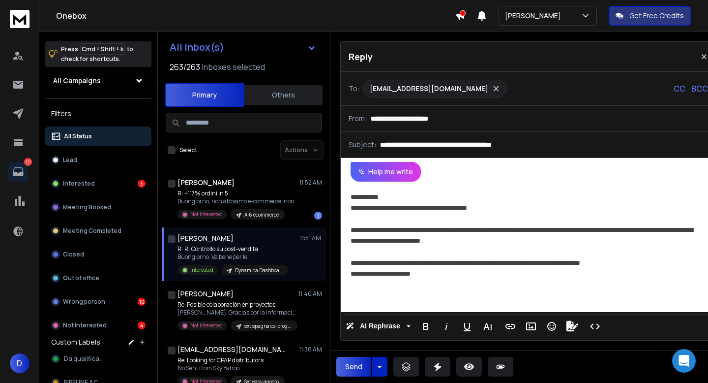
click at [652, 267] on p "**********" at bounding box center [528, 262] width 355 height 11
drag, startPoint x: 351, startPoint y: 285, endPoint x: 426, endPoint y: 284, distance: 75.8
click at [420, 285] on p "**********" at bounding box center [528, 284] width 355 height 11
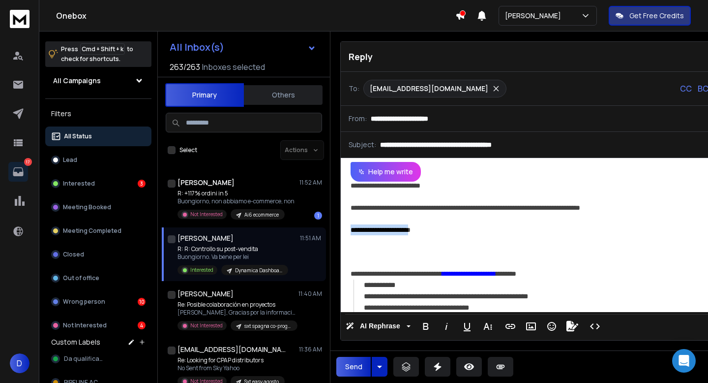
scroll to position [48, 0]
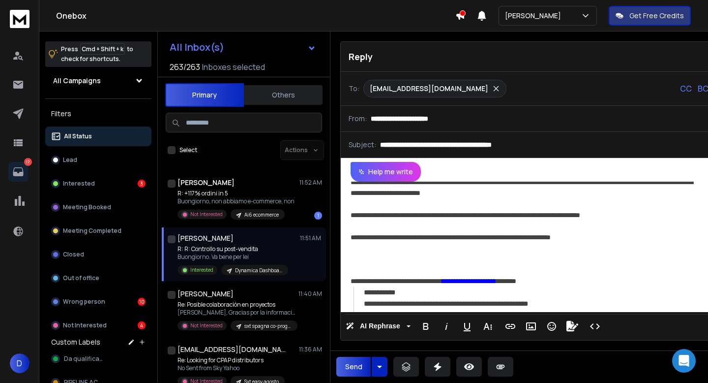
click at [547, 239] on p "**********" at bounding box center [528, 237] width 355 height 11
click at [604, 244] on div at bounding box center [532, 247] width 362 height 11
click at [596, 235] on p "**********" at bounding box center [528, 237] width 355 height 11
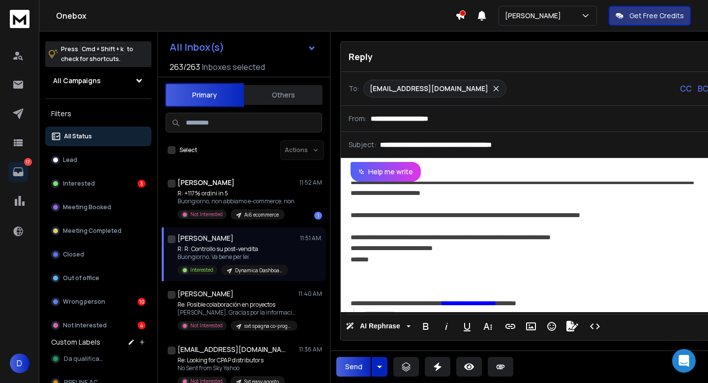
click at [350, 262] on div "**********" at bounding box center [532, 246] width 382 height 130
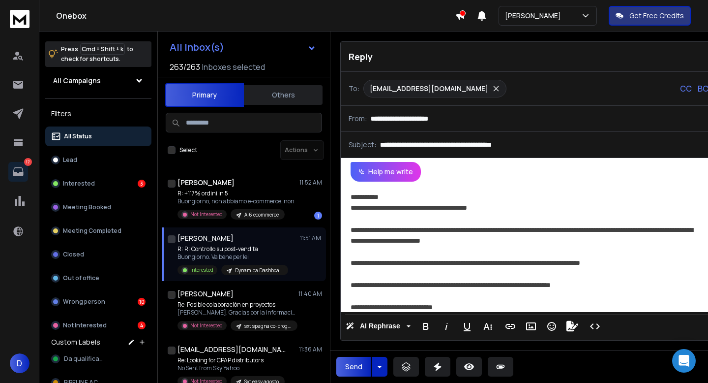
scroll to position [0, 0]
click at [381, 210] on p "**********" at bounding box center [528, 213] width 355 height 22
click at [517, 242] on p "**********" at bounding box center [528, 240] width 355 height 33
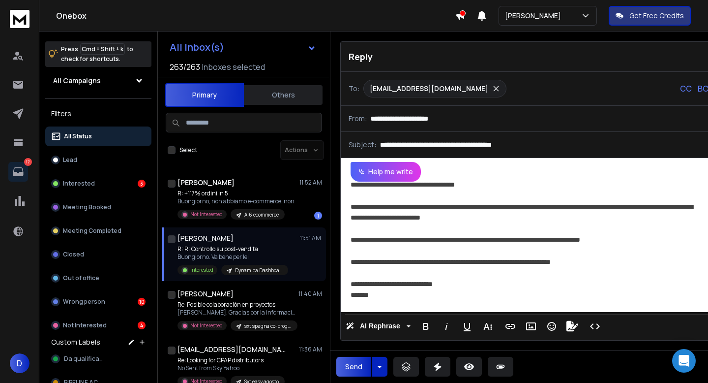
scroll to position [24, 0]
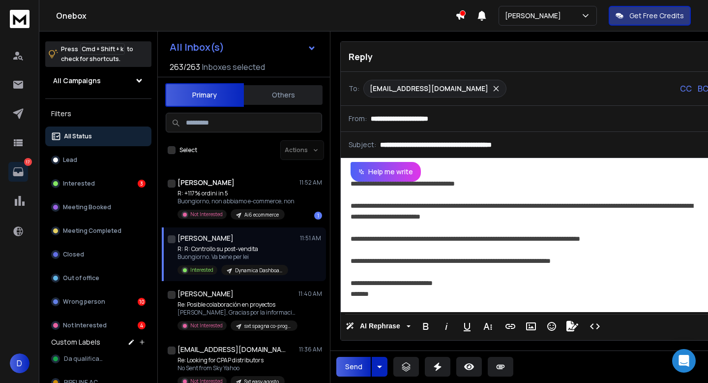
click at [354, 366] on button "Send" at bounding box center [353, 367] width 34 height 20
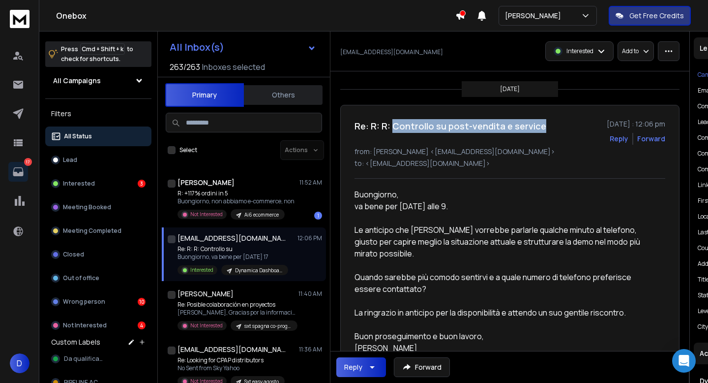
drag, startPoint x: 392, startPoint y: 126, endPoint x: 545, endPoint y: 129, distance: 153.0
click at [545, 129] on div "Re: R: R: Controllo su post-vendita e service 12 September 2025 : 12:06 pm Repl…" at bounding box center [510, 132] width 311 height 26
copy h1 "Controllo su post-vendita e service"
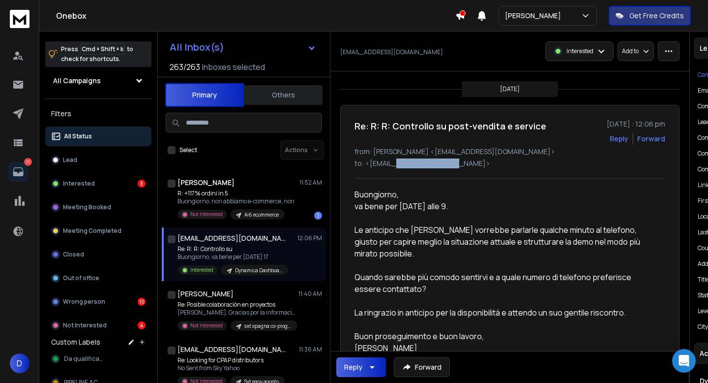
drag, startPoint x: 396, startPoint y: 165, endPoint x: 451, endPoint y: 167, distance: 54.1
click at [451, 167] on p "to: <dguida@aida-europe.com>" at bounding box center [510, 163] width 311 height 10
copy p "aida-europe.com"
drag, startPoint x: 369, startPoint y: 166, endPoint x: 452, endPoint y: 166, distance: 82.1
click at [452, 166] on p "to: <dguida@aida-europe.com>" at bounding box center [510, 163] width 311 height 10
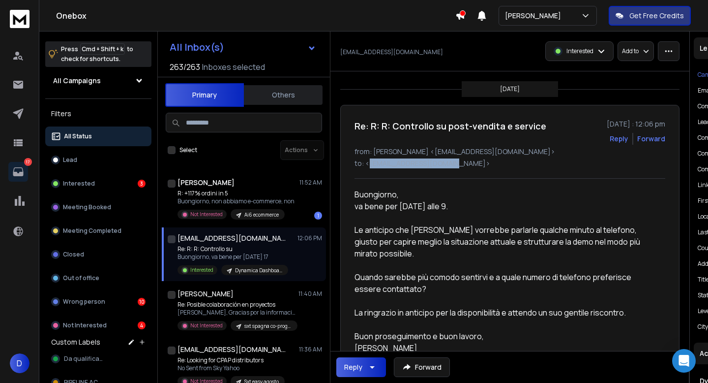
copy p "[EMAIL_ADDRESS][DOMAIN_NAME]"
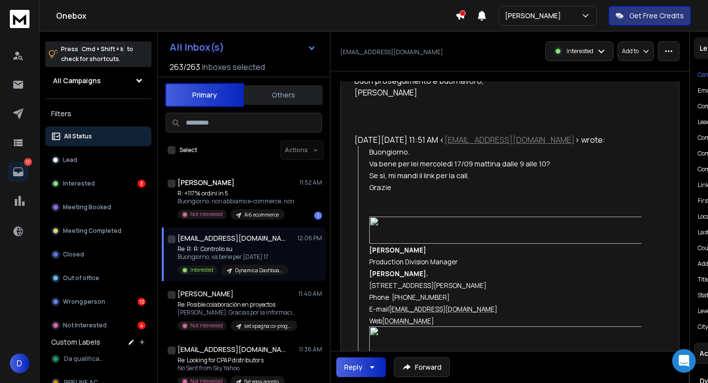
scroll to position [256, 0]
drag, startPoint x: 438, startPoint y: 254, endPoint x: 367, endPoint y: 252, distance: 70.9
copy span "[PERSON_NAME]"
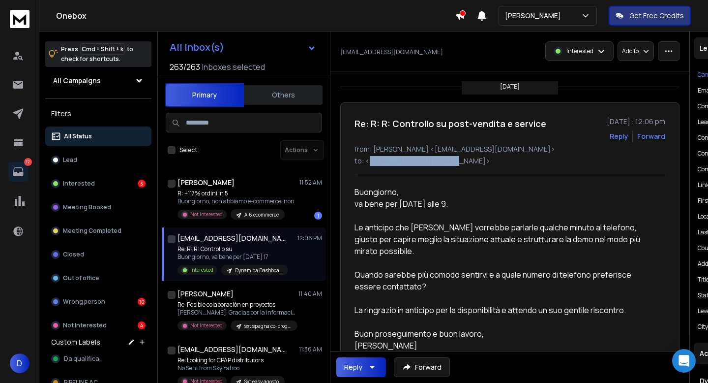
scroll to position [0, 0]
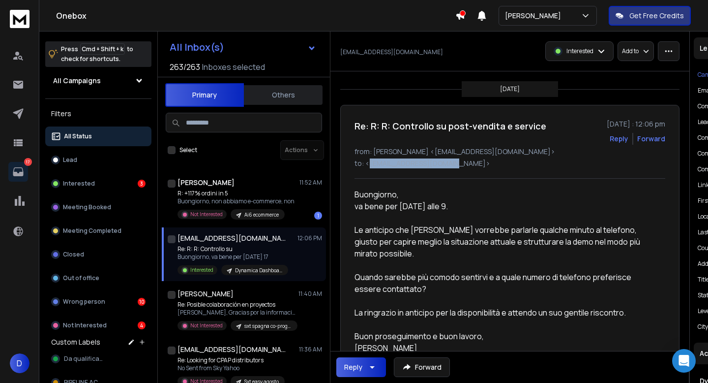
drag, startPoint x: 369, startPoint y: 164, endPoint x: 450, endPoint y: 166, distance: 80.2
click at [450, 166] on p "to: <dguida@aida-europe.com>" at bounding box center [510, 163] width 311 height 10
copy p "[EMAIL_ADDRESS][DOMAIN_NAME]"
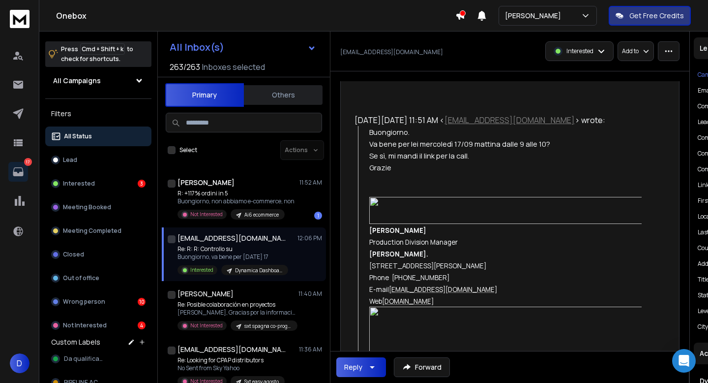
scroll to position [286, 0]
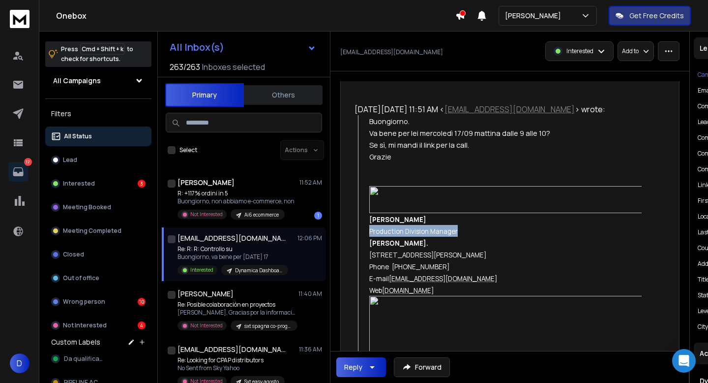
drag, startPoint x: 450, startPoint y: 232, endPoint x: 364, endPoint y: 232, distance: 85.1
copy span "Production Division Manager"
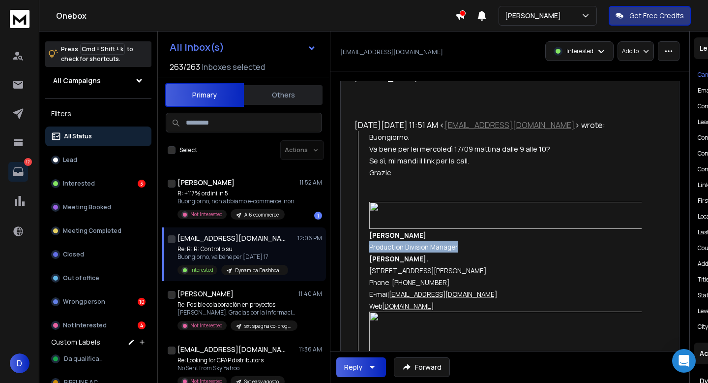
scroll to position [270, 0]
click at [582, 55] on p "Interested" at bounding box center [580, 51] width 27 height 8
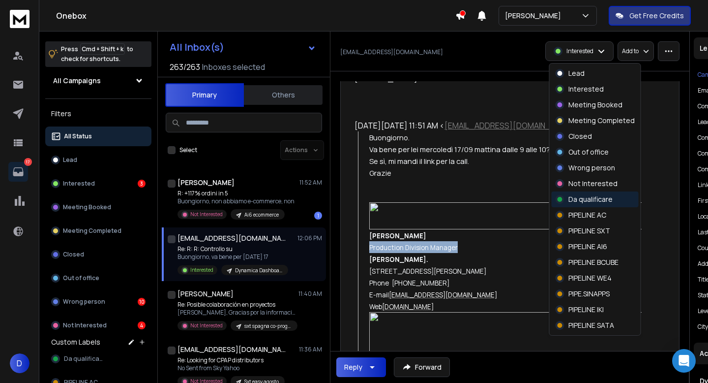
click at [575, 200] on p "Da qualificare" at bounding box center [591, 199] width 44 height 10
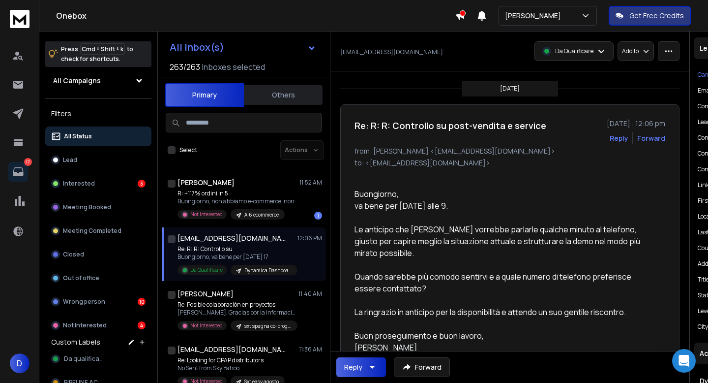
scroll to position [0, 0]
click at [120, 84] on button "All Campaigns" at bounding box center [98, 81] width 106 height 20
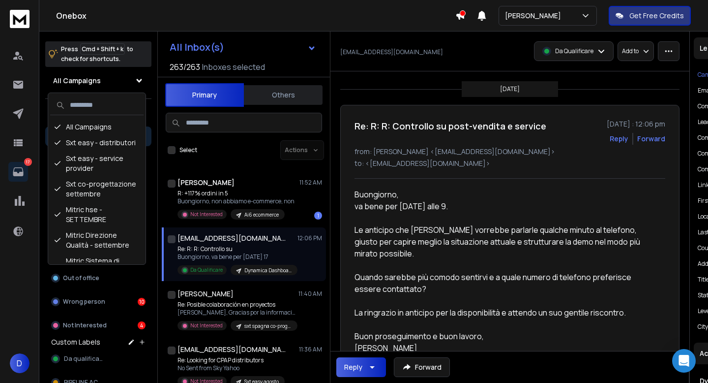
click at [225, 126] on input at bounding box center [244, 123] width 156 height 20
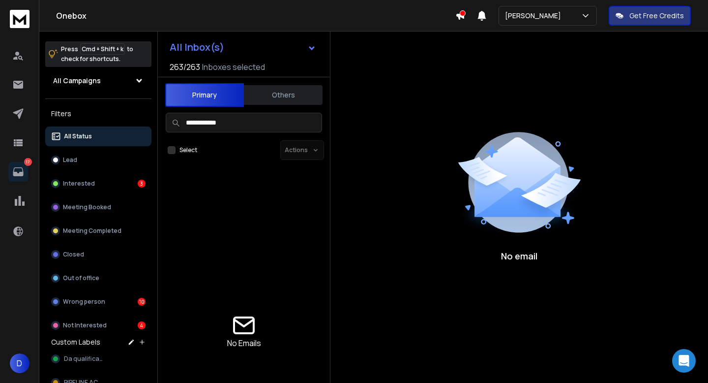
click at [241, 119] on input "**********" at bounding box center [244, 123] width 156 height 20
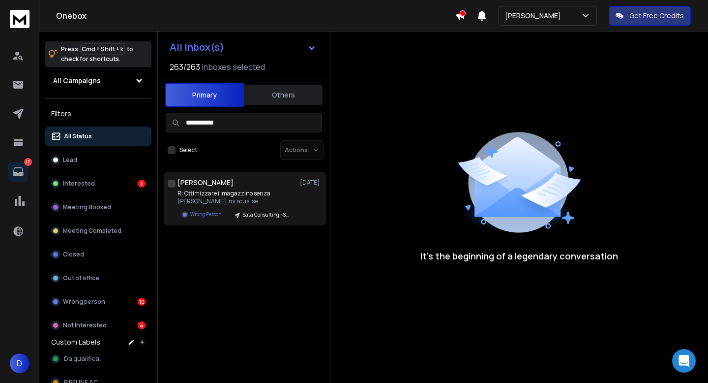
type input "**********"
click at [238, 191] on p "R: Ottimizzare il magazzino senza" at bounding box center [237, 193] width 118 height 8
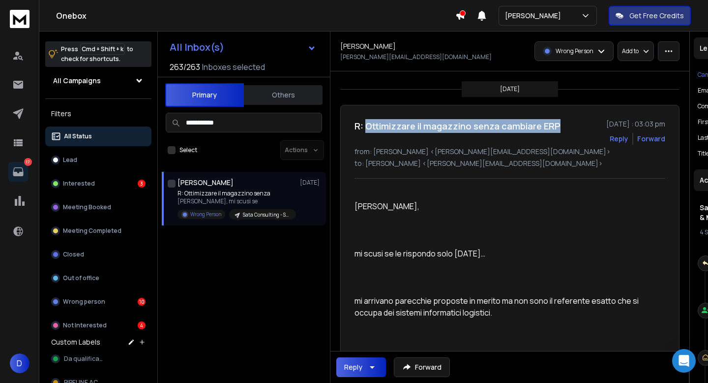
drag, startPoint x: 367, startPoint y: 126, endPoint x: 558, endPoint y: 131, distance: 190.4
click at [558, 131] on div "R: Ottimizzare il magazzino senza cambiare ERP 3 September 2025 : 03:03 pm Repl…" at bounding box center [510, 132] width 311 height 26
copy h1 "Ottimizzare il magazzino senza cambiare ERP"
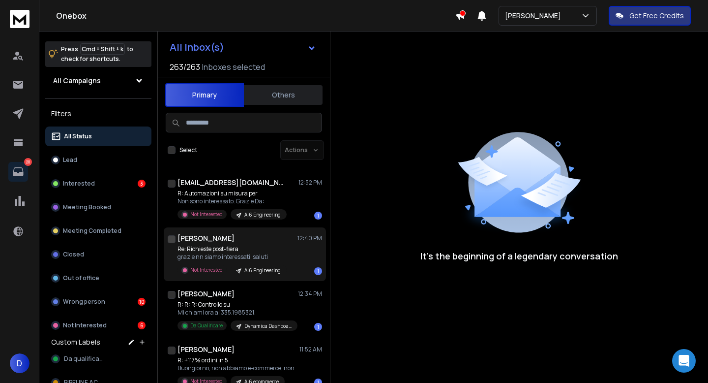
click at [309, 253] on div "Re: Richieste post-fiera grazie nn siamo interessati, saluti Not Interested Ai6…" at bounding box center [250, 260] width 145 height 30
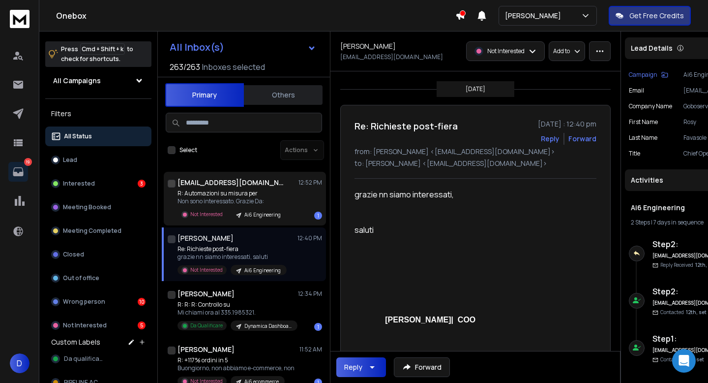
click at [306, 194] on div "R: Automazioni su misura per Non sono interessato. Grazie Da: Not Interested Ai…" at bounding box center [250, 204] width 145 height 30
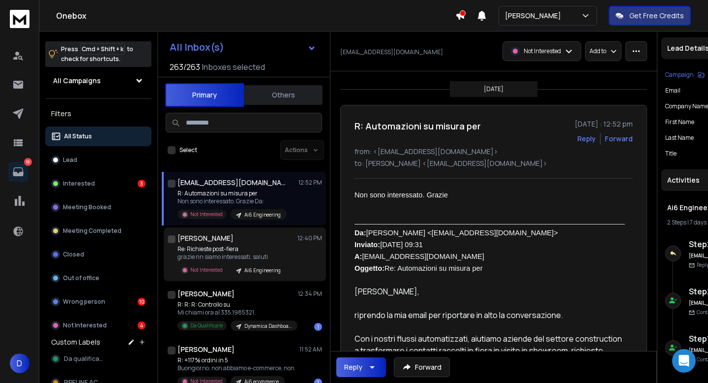
scroll to position [76, 0]
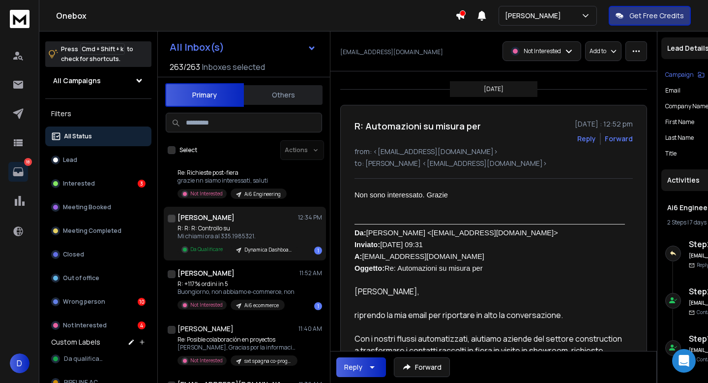
click at [303, 231] on div "R: R: R: Controllo su Mi chiami ora al 335.1985321. Da Qualificare Dynamica Das…" at bounding box center [250, 239] width 145 height 30
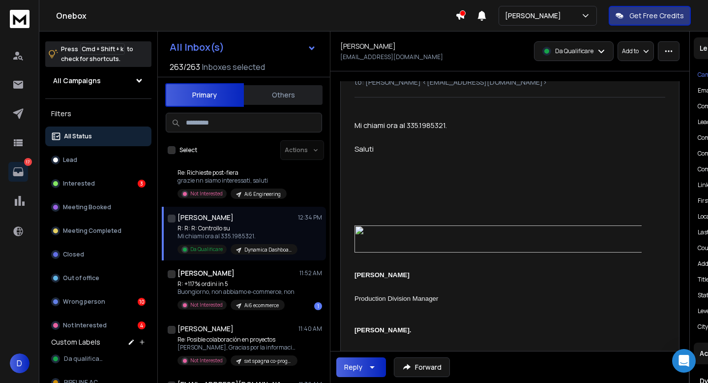
scroll to position [81, 0]
drag, startPoint x: 406, startPoint y: 124, endPoint x: 446, endPoint y: 130, distance: 40.2
click at [446, 130] on span "Mi chiami ora al 335.1985321." at bounding box center [401, 126] width 92 height 10
copy span "335.1985321"
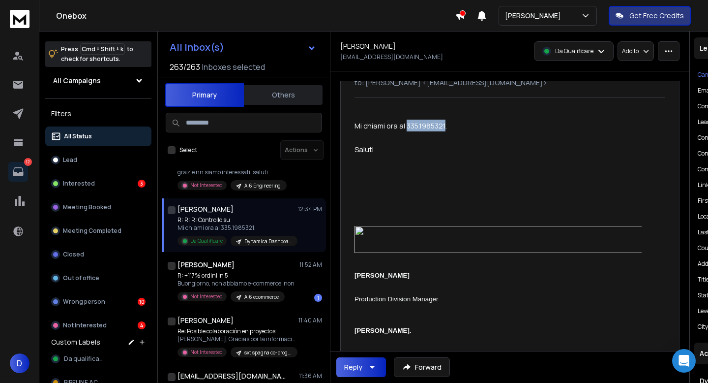
scroll to position [85, 0]
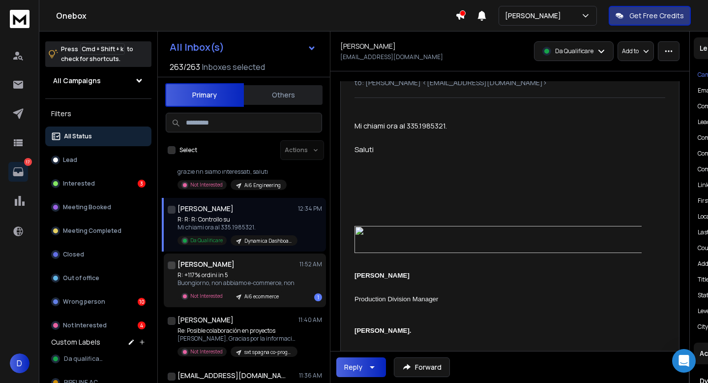
click at [273, 272] on p "R: +117% ordini in 5" at bounding box center [236, 275] width 117 height 8
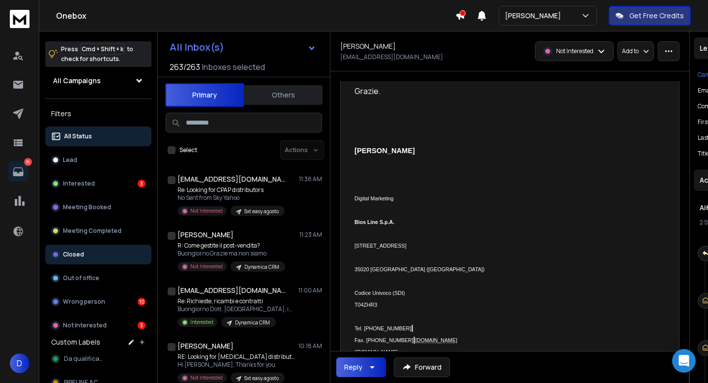
scroll to position [0, 0]
click at [104, 184] on button "Interested 3" at bounding box center [98, 184] width 106 height 20
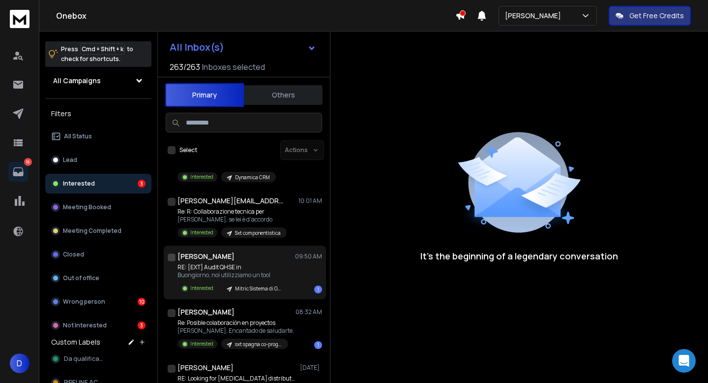
scroll to position [60, 0]
